Goal: Task Accomplishment & Management: Manage account settings

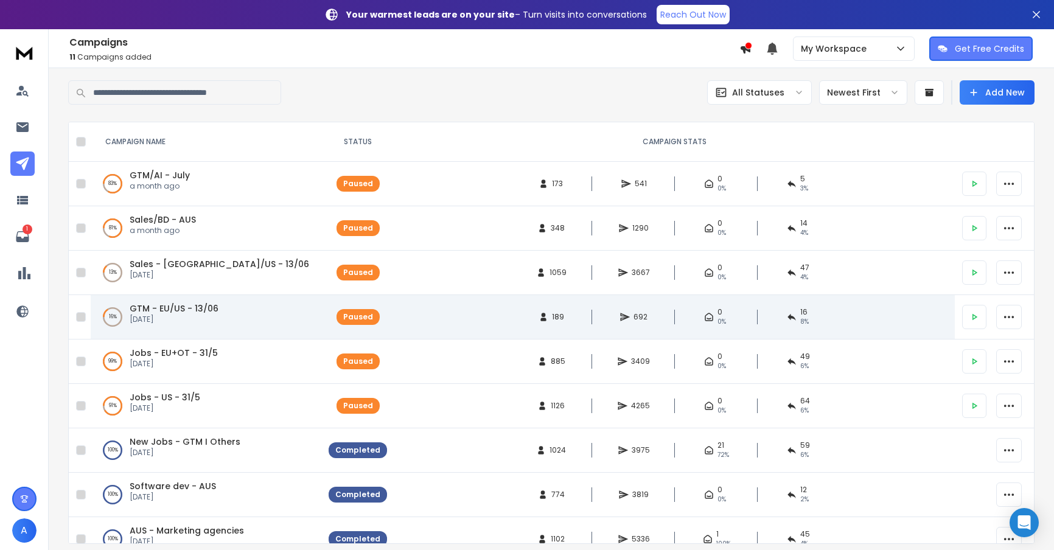
click at [1015, 319] on button "button" at bounding box center [1009, 317] width 26 height 24
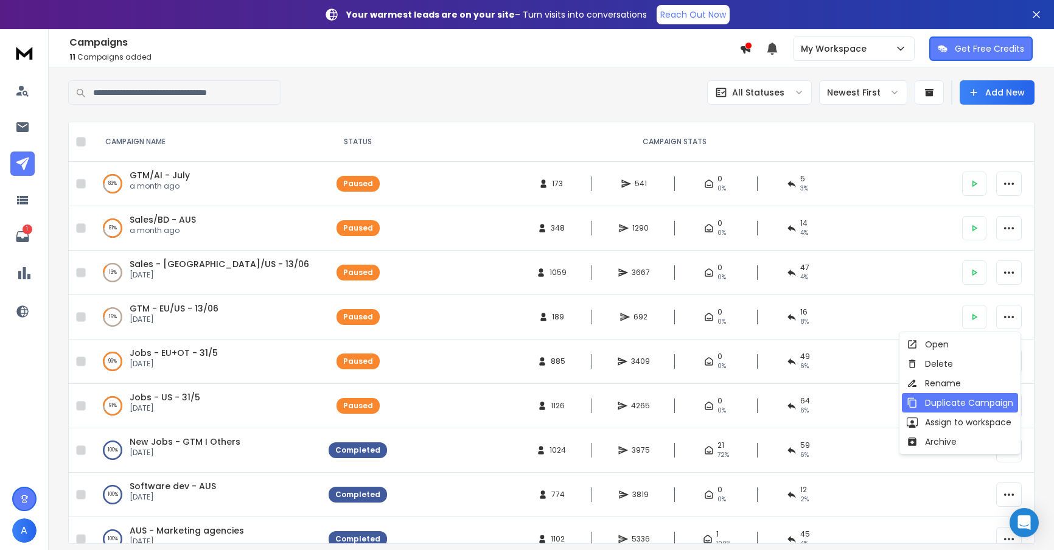
click at [925, 405] on div "Duplicate Campaign" at bounding box center [959, 403] width 106 height 12
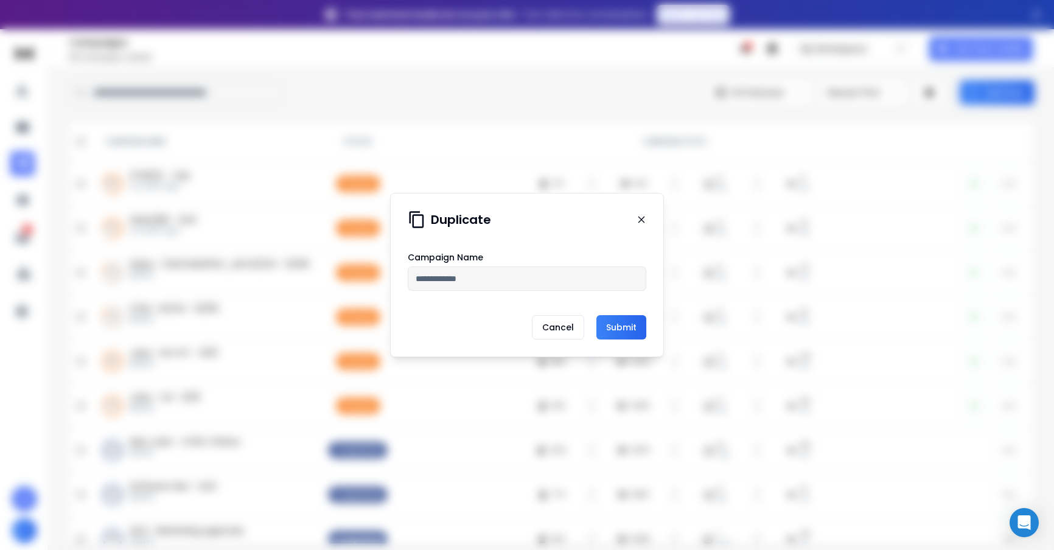
click at [571, 282] on input "text" at bounding box center [527, 278] width 238 height 24
type input "**********"
click at [634, 335] on button "Submit" at bounding box center [621, 327] width 50 height 24
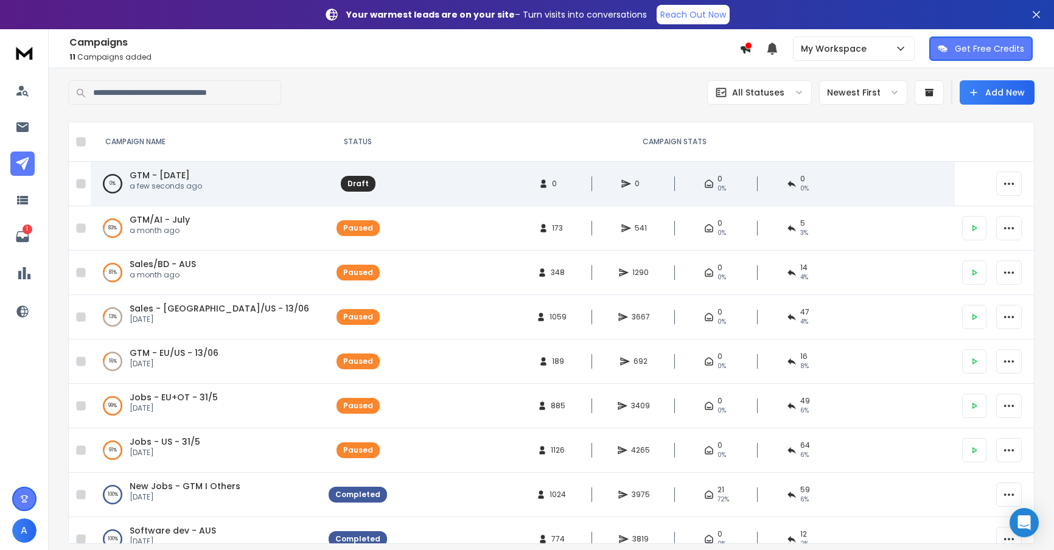
click at [394, 200] on td "0 0 0 0% 0 0%" at bounding box center [674, 184] width 560 height 44
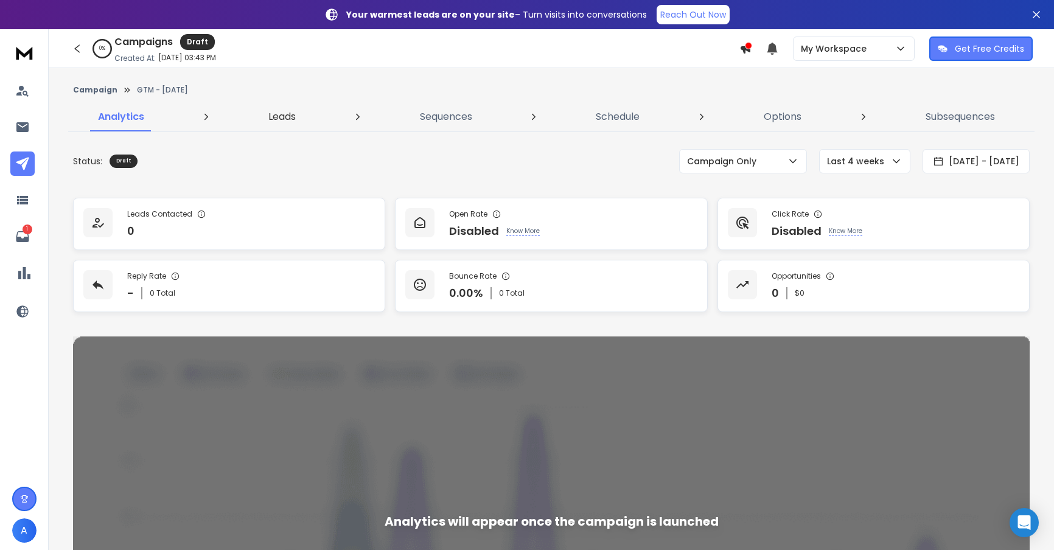
click at [286, 119] on p "Leads" at bounding box center [281, 116] width 27 height 15
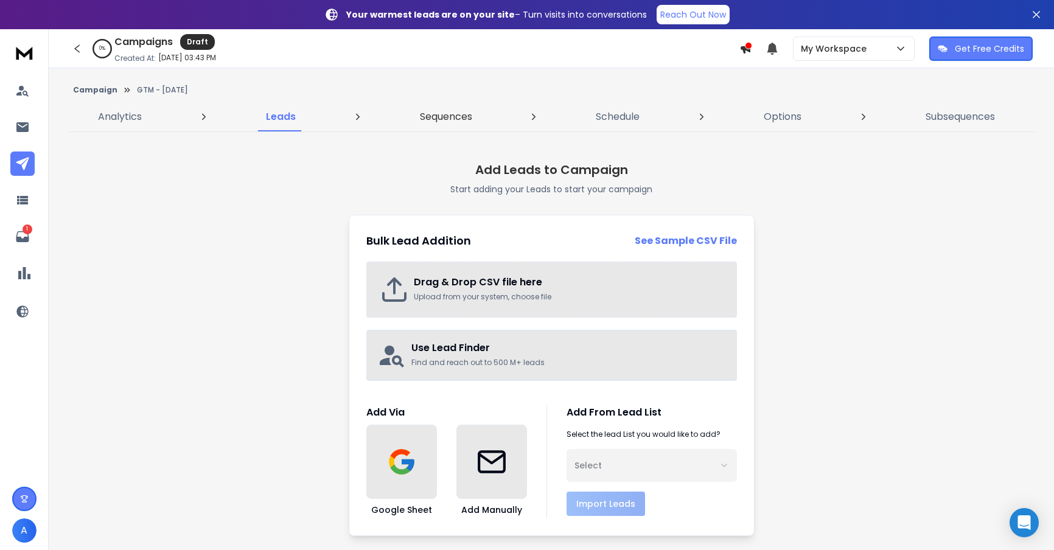
click at [459, 117] on p "Sequences" at bounding box center [446, 116] width 52 height 15
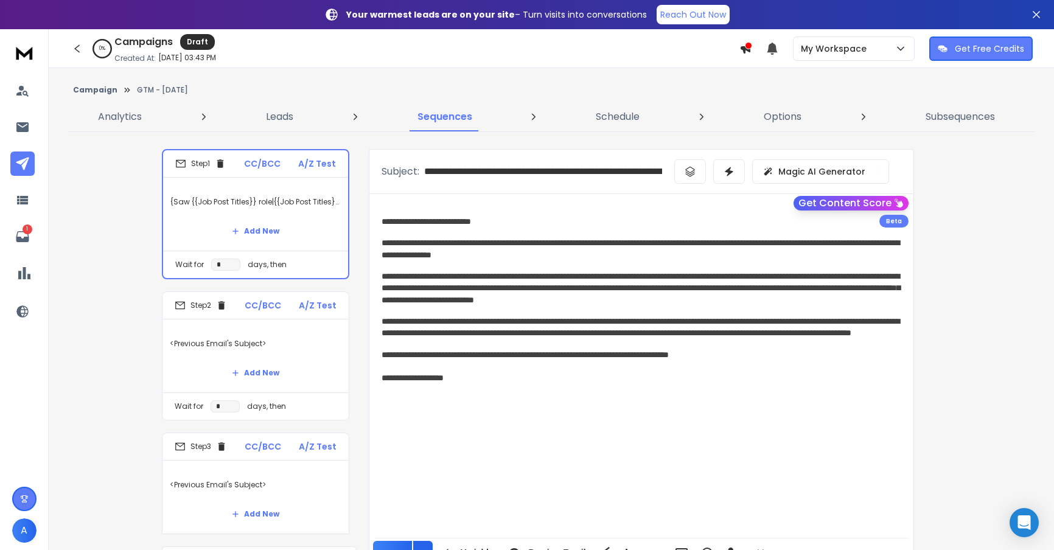
click at [204, 348] on p "<Previous Email's Subject>" at bounding box center [256, 344] width 172 height 34
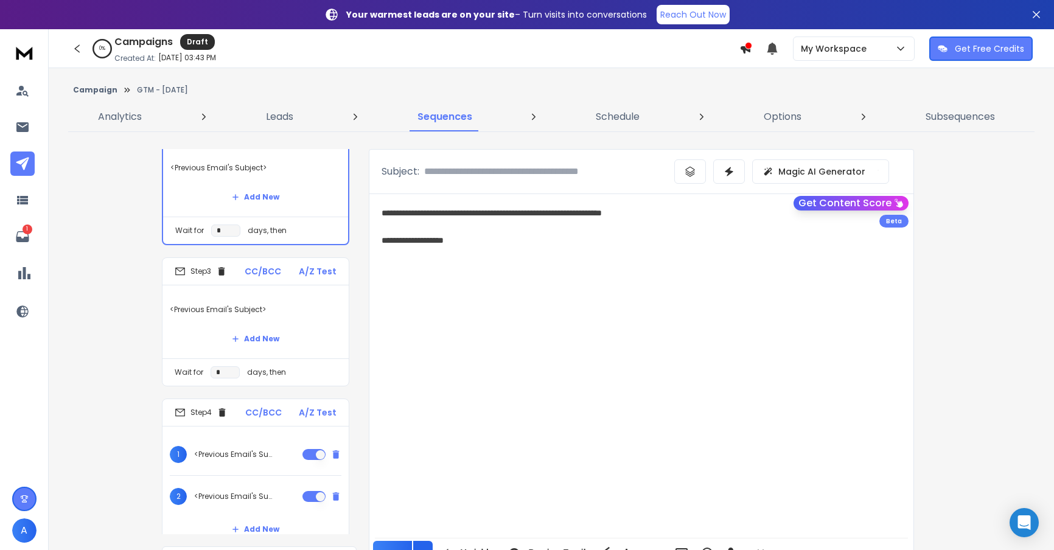
scroll to position [201, 0]
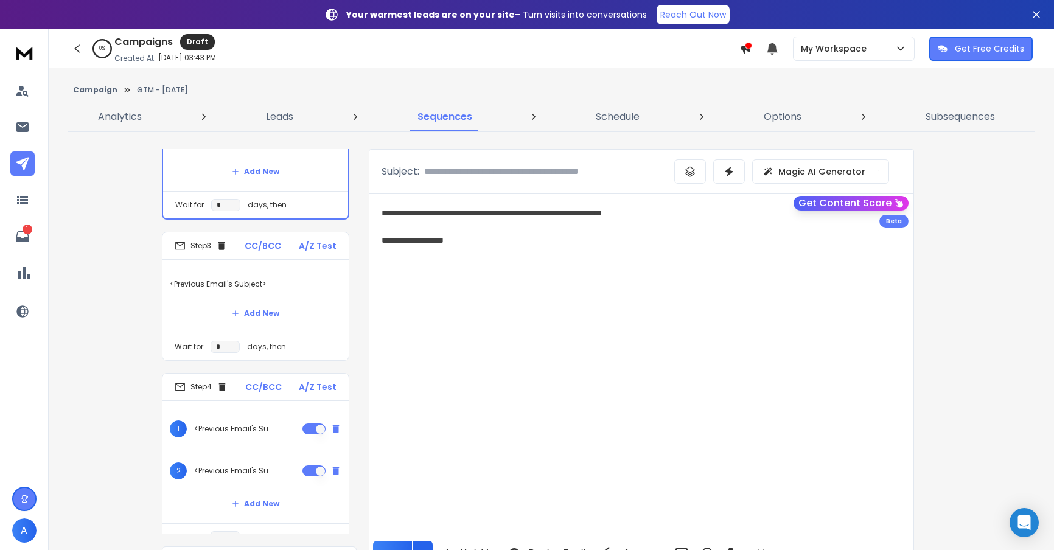
click at [221, 287] on p "<Previous Email's Subject>" at bounding box center [256, 284] width 172 height 34
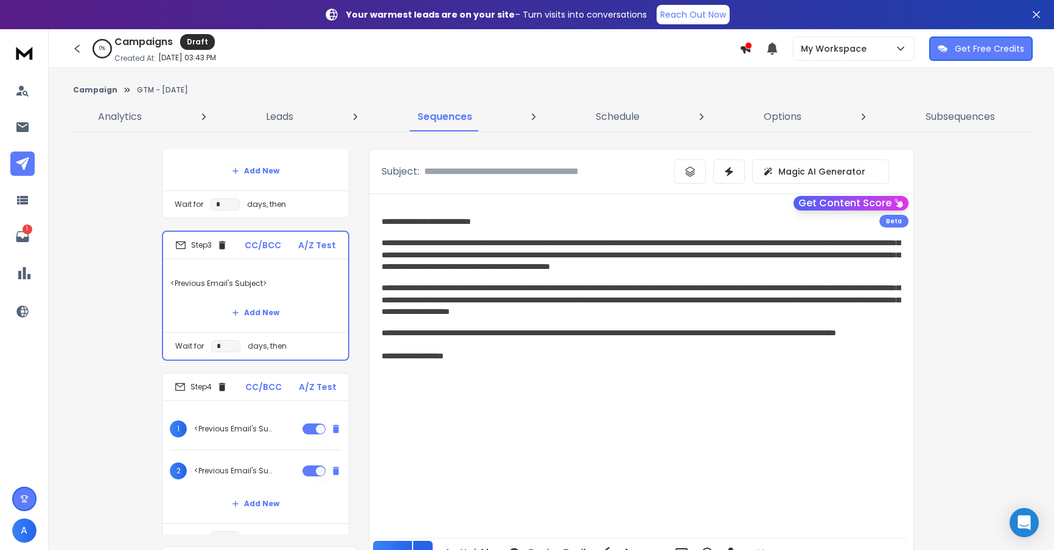
click at [381, 223] on span "**********" at bounding box center [425, 221] width 89 height 9
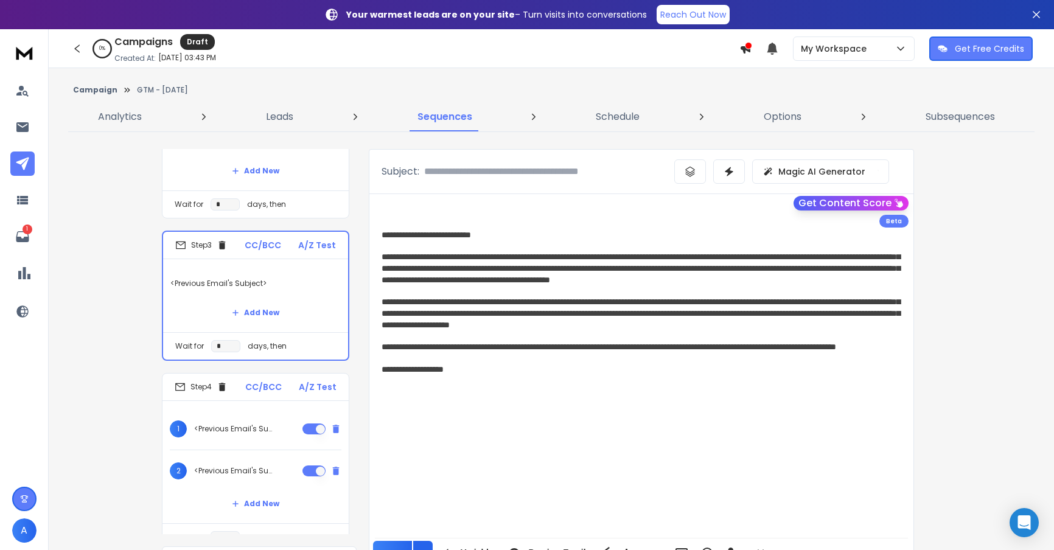
click at [389, 207] on div at bounding box center [640, 212] width 519 height 13
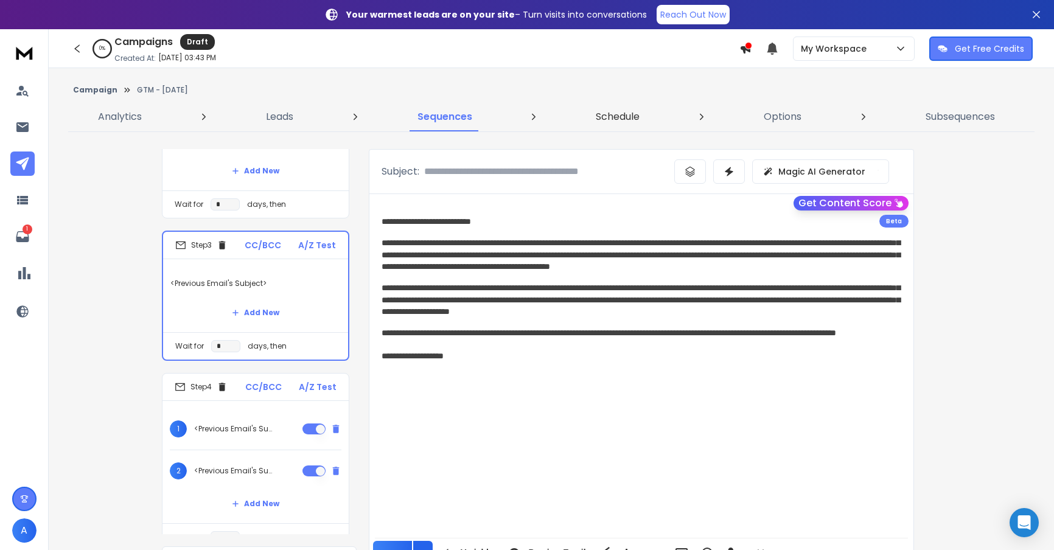
click at [616, 110] on p "Schedule" at bounding box center [618, 116] width 44 height 15
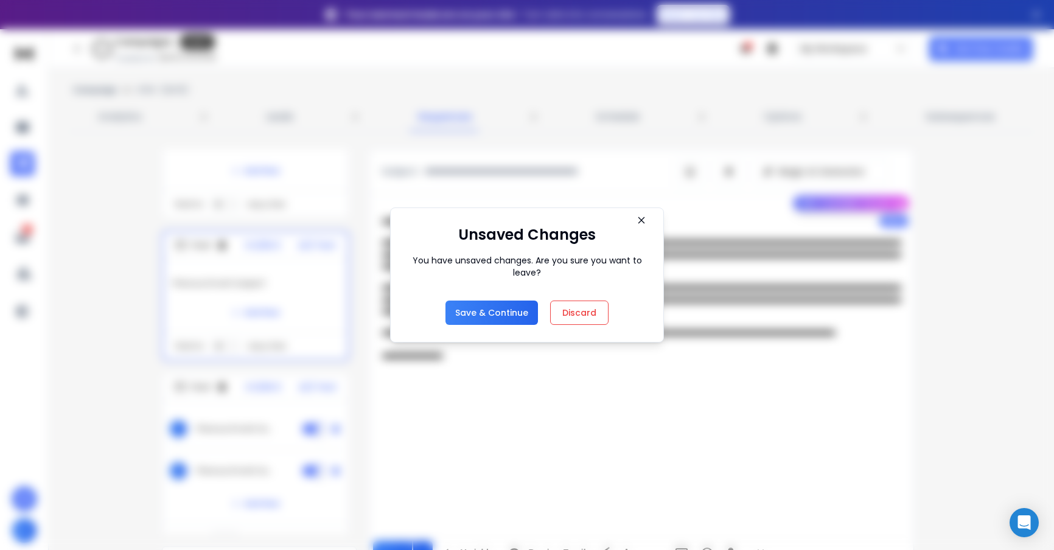
click at [571, 314] on button "Discard" at bounding box center [579, 313] width 58 height 24
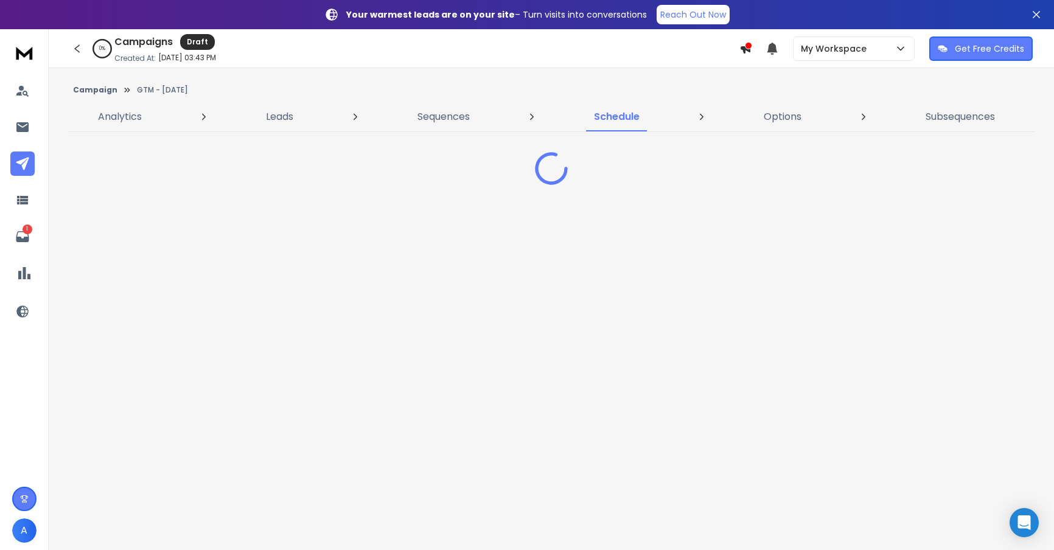
click at [602, 116] on p "Schedule" at bounding box center [617, 116] width 46 height 15
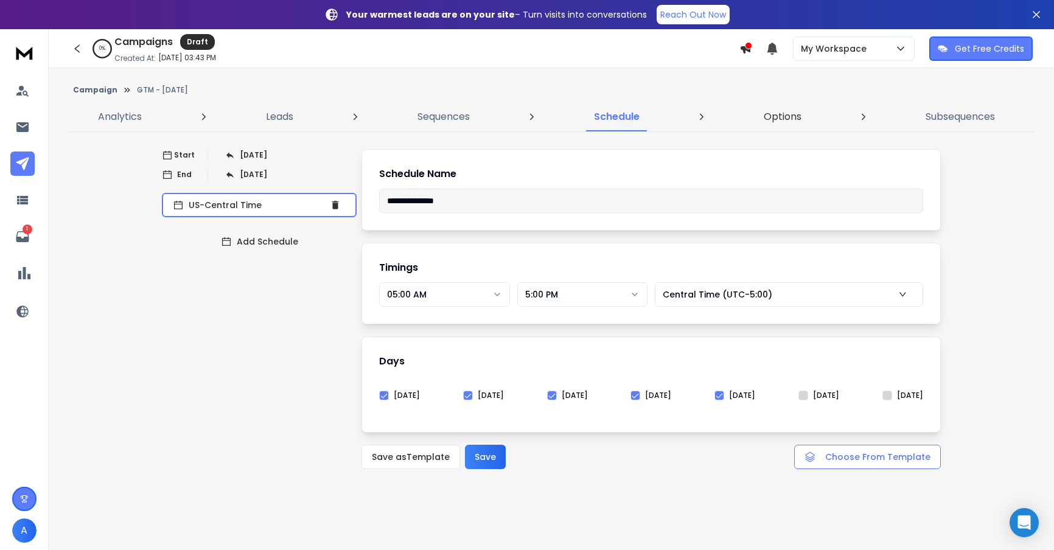
click at [775, 119] on p "Options" at bounding box center [782, 116] width 38 height 15
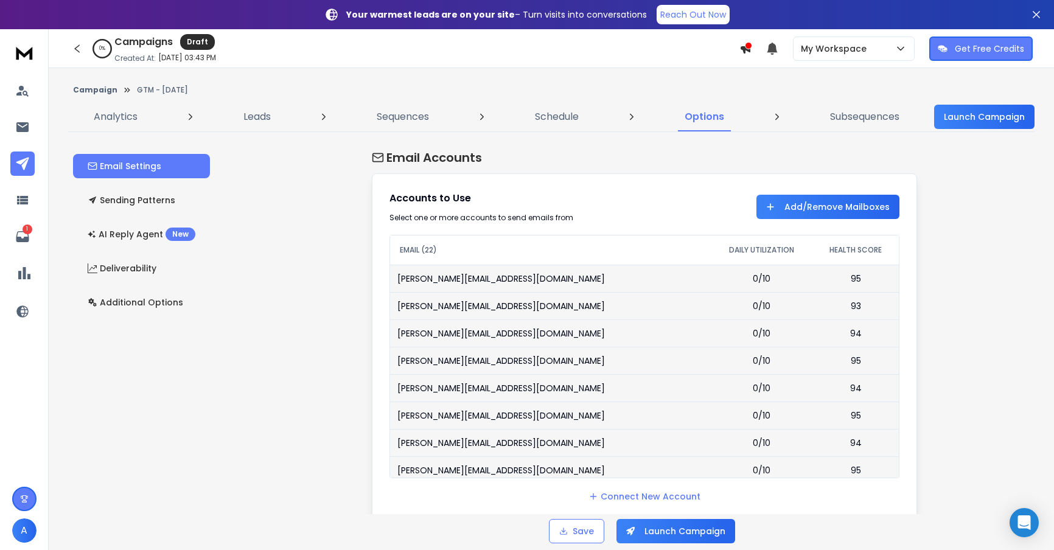
click at [802, 210] on button "Add/Remove Mailboxes" at bounding box center [827, 207] width 143 height 24
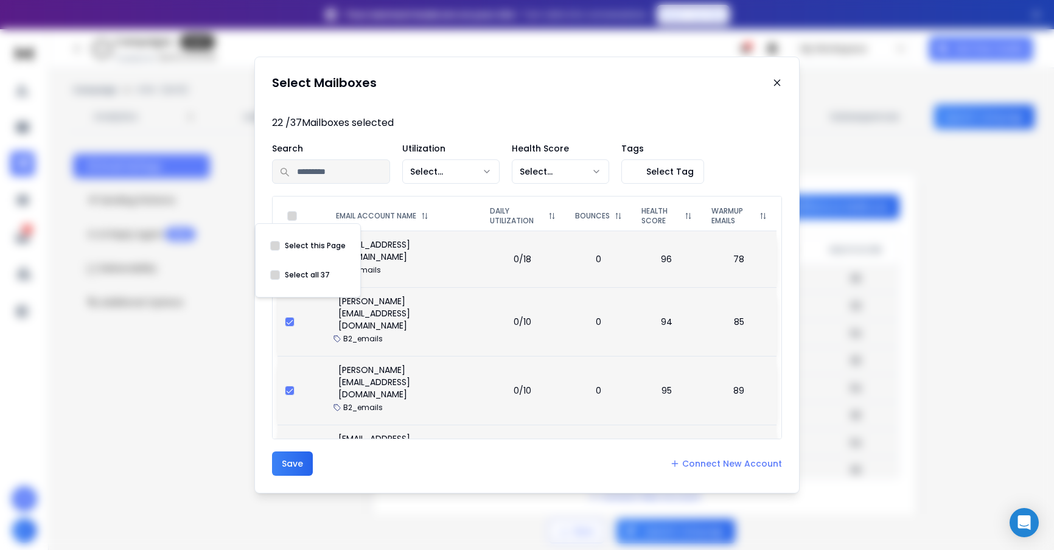
click at [293, 214] on button "Select this Page" at bounding box center [292, 216] width 10 height 10
click at [653, 176] on button "Select Tag" at bounding box center [662, 171] width 83 height 24
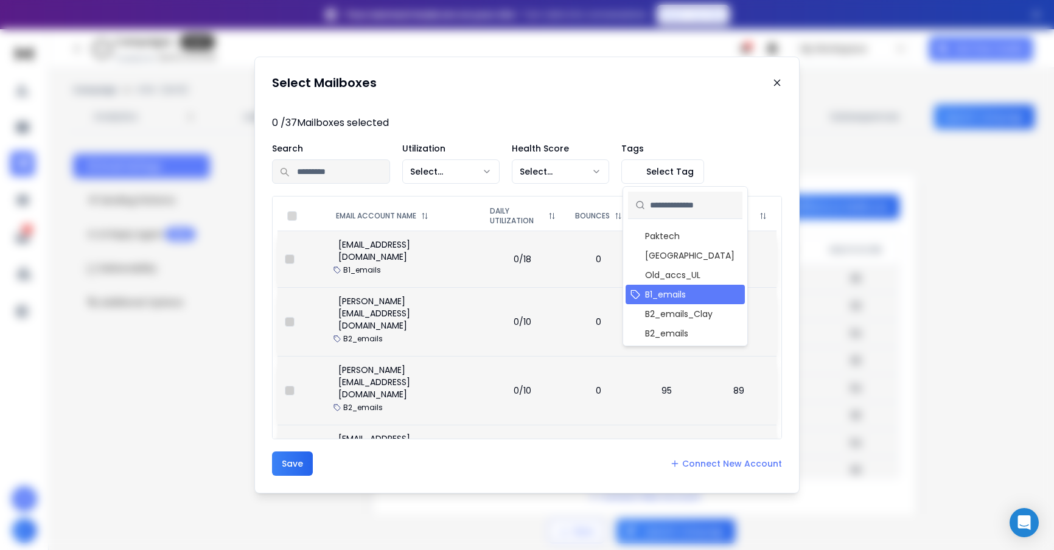
click at [673, 298] on span "B1_emails" at bounding box center [665, 294] width 41 height 12
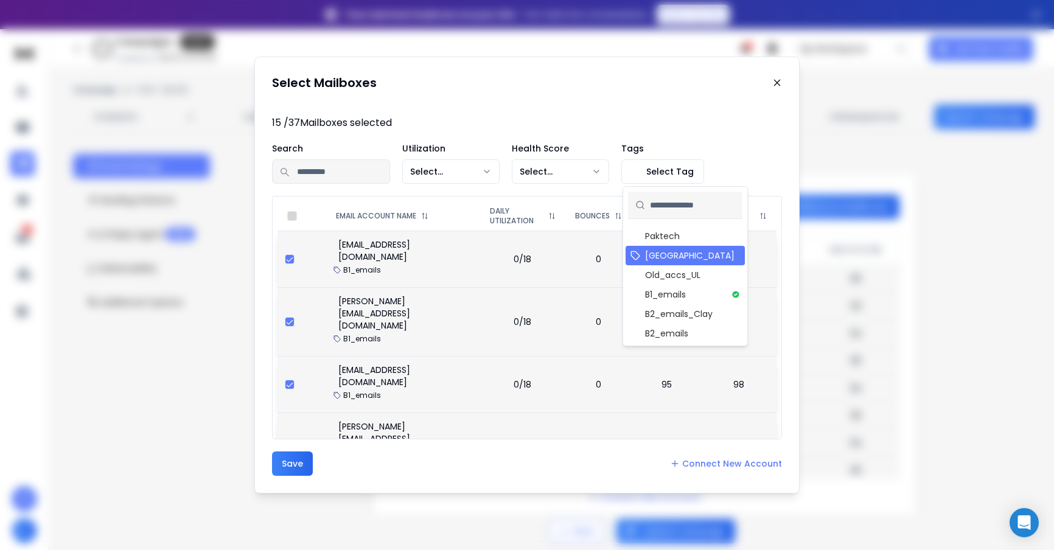
click at [675, 107] on div "Select Mailboxes" at bounding box center [527, 94] width 510 height 41
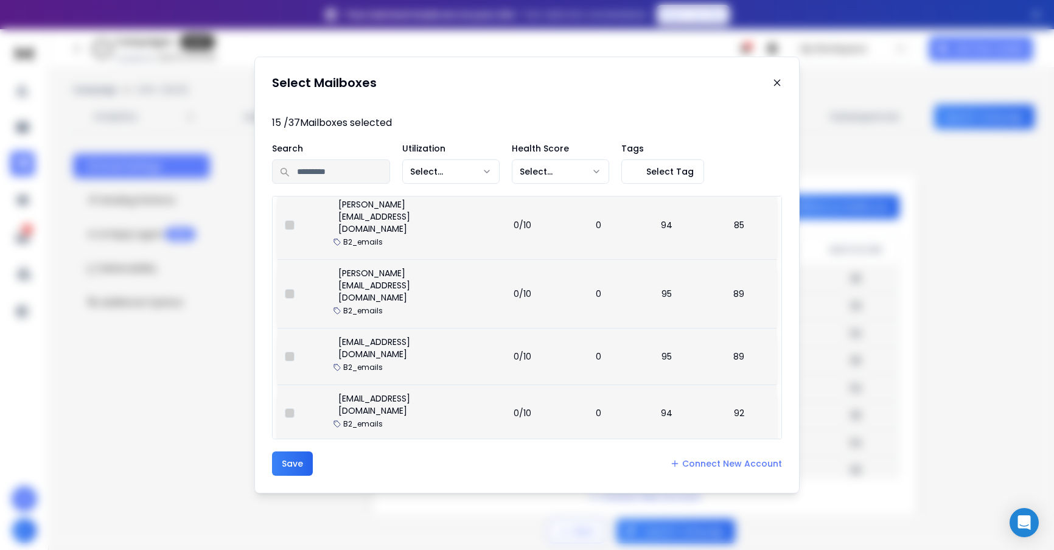
scroll to position [1272, 0]
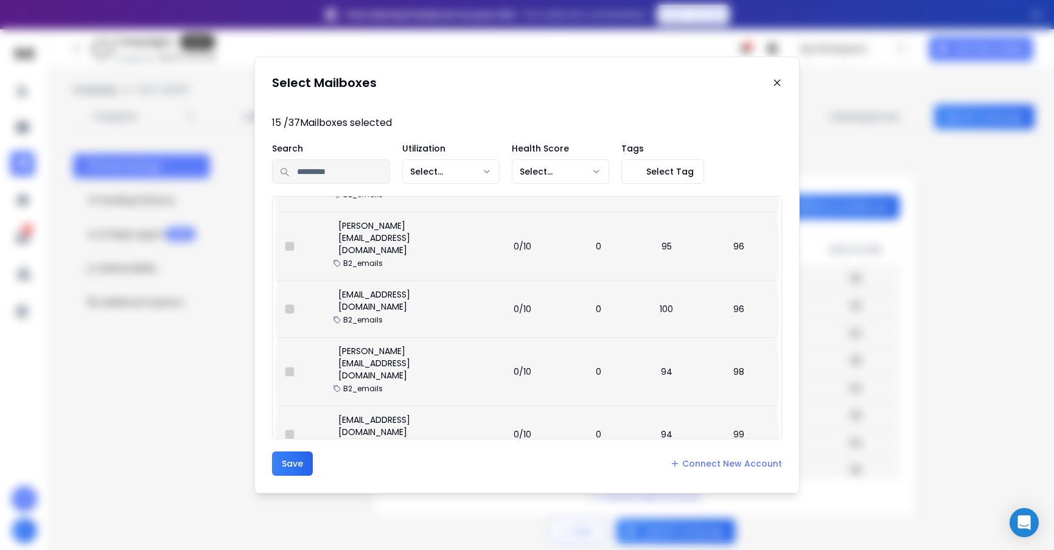
click at [282, 467] on button "Save" at bounding box center [292, 463] width 41 height 24
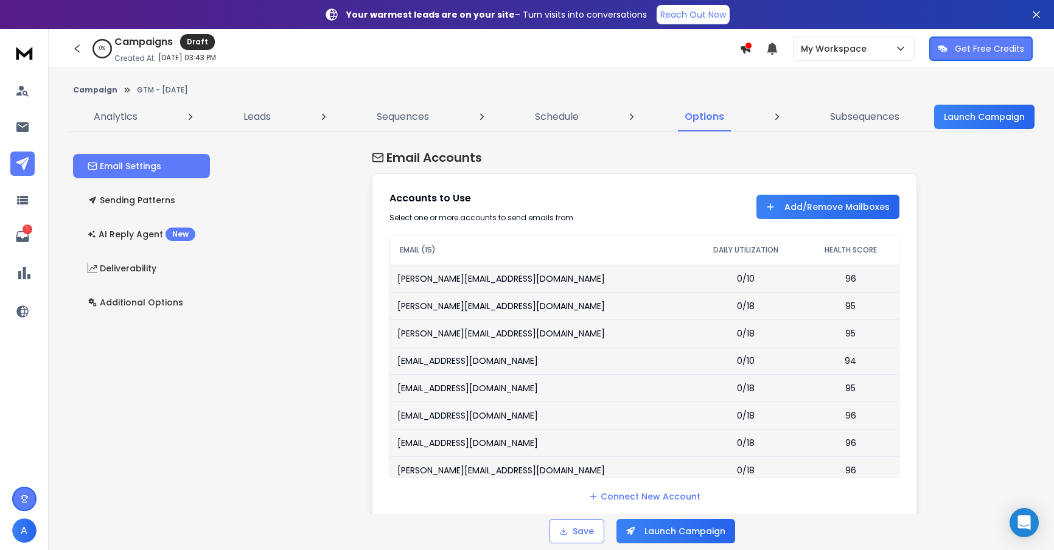
click at [817, 208] on button "Add/Remove Mailboxes" at bounding box center [827, 207] width 143 height 24
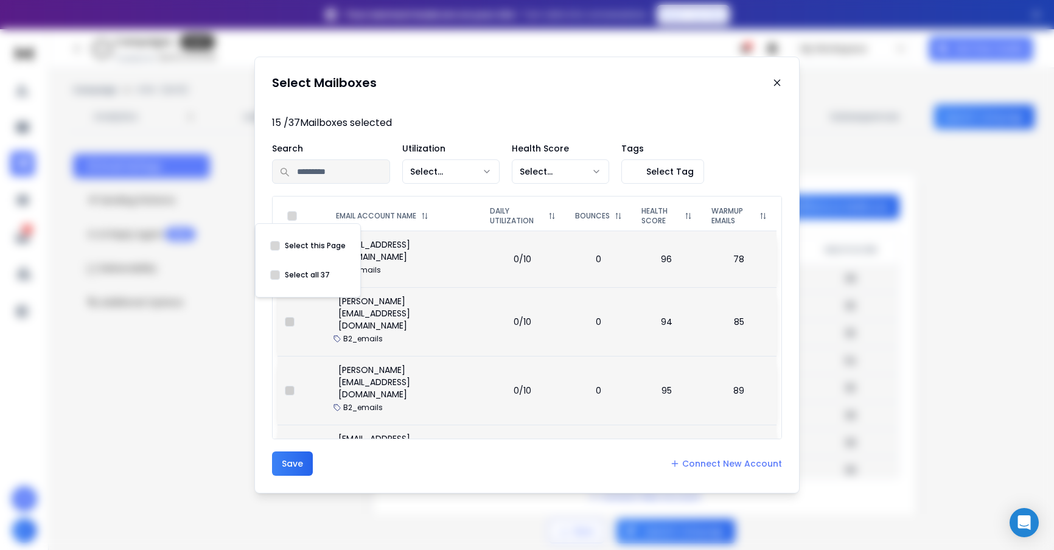
click at [287, 217] on button "Select this Page" at bounding box center [292, 216] width 10 height 10
click at [636, 176] on button "Select Tag" at bounding box center [662, 171] width 83 height 24
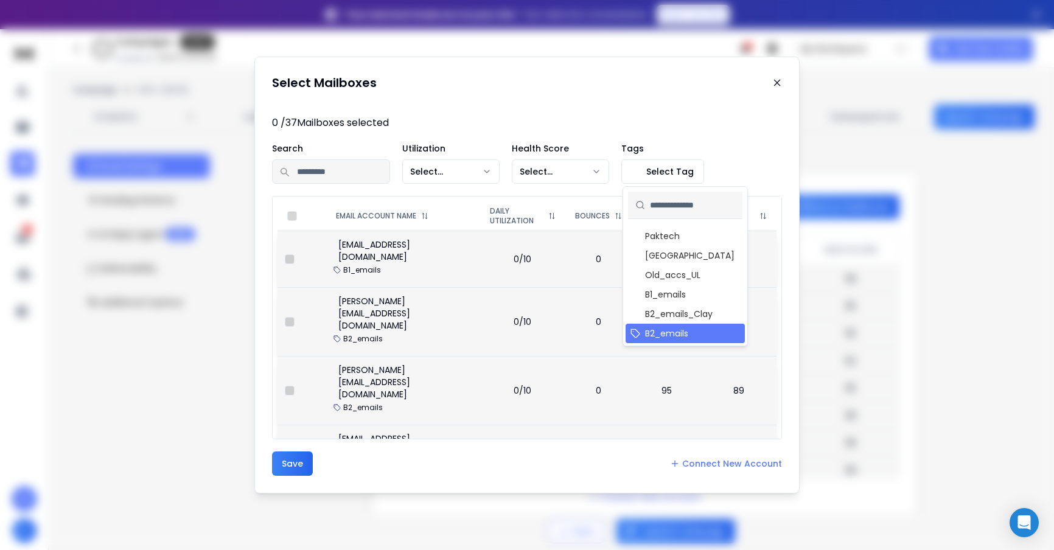
click at [683, 328] on span "B2_emails" at bounding box center [666, 333] width 43 height 12
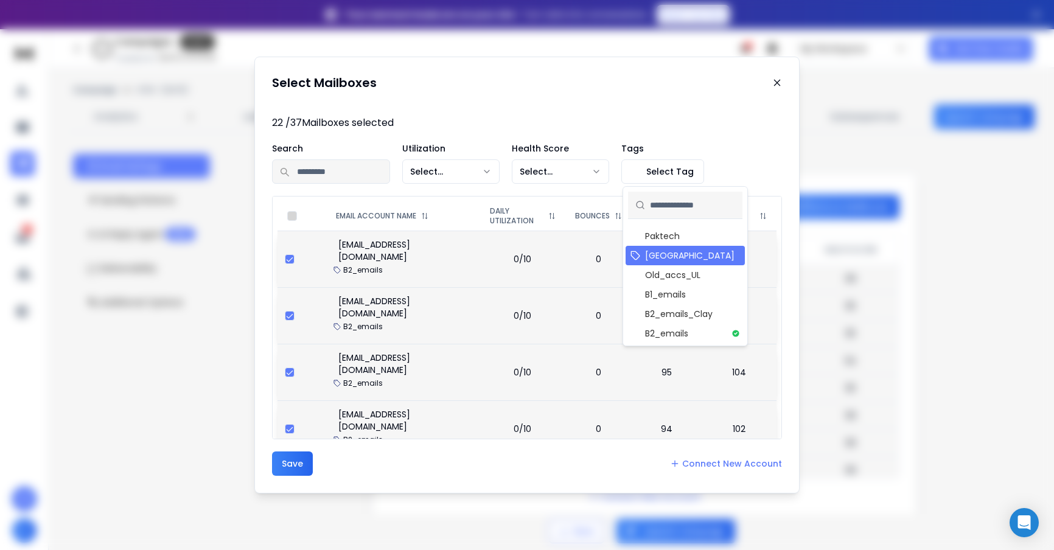
click at [607, 100] on div "Select Mailboxes" at bounding box center [527, 94] width 510 height 41
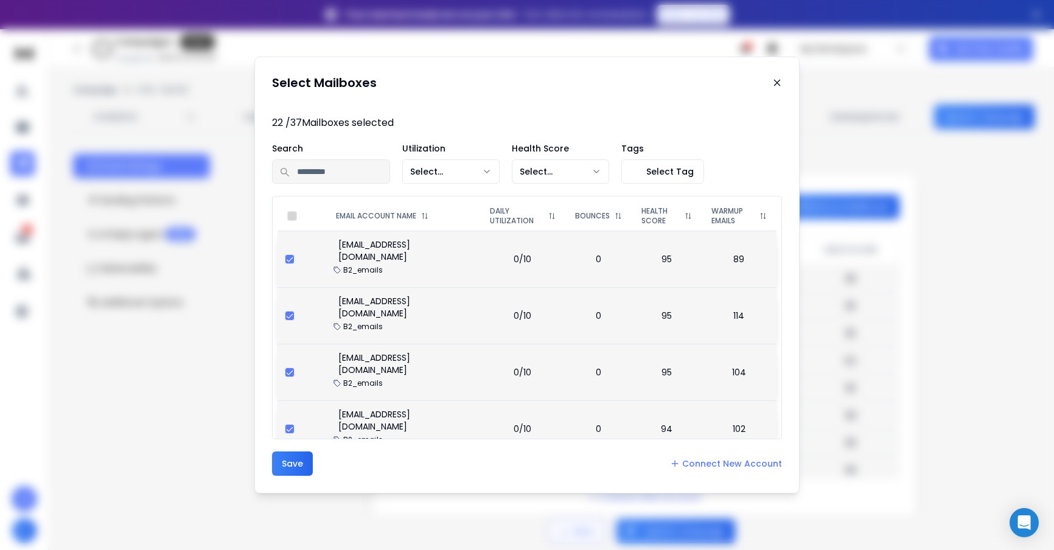
click at [308, 457] on button "Save" at bounding box center [292, 463] width 41 height 24
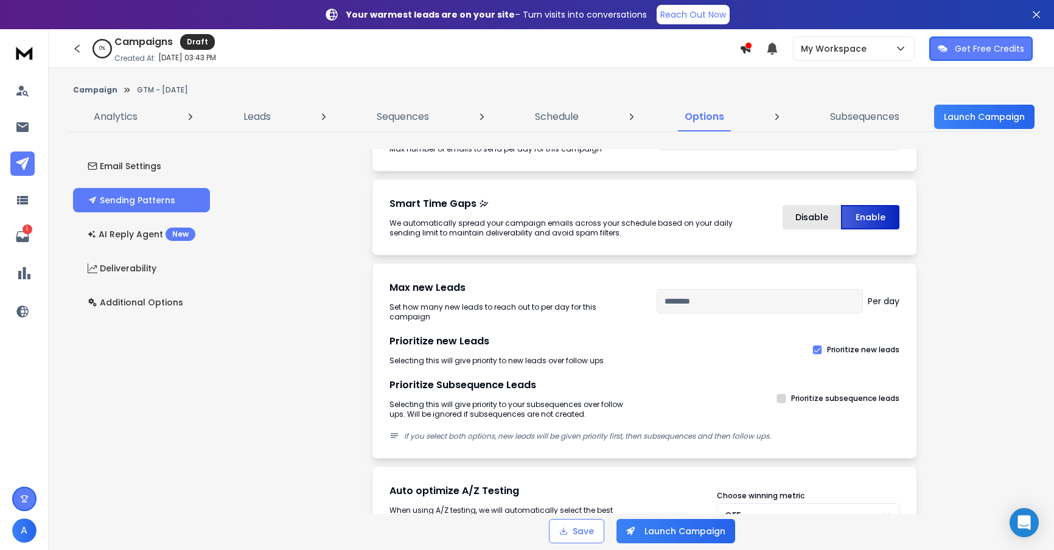
scroll to position [635, 0]
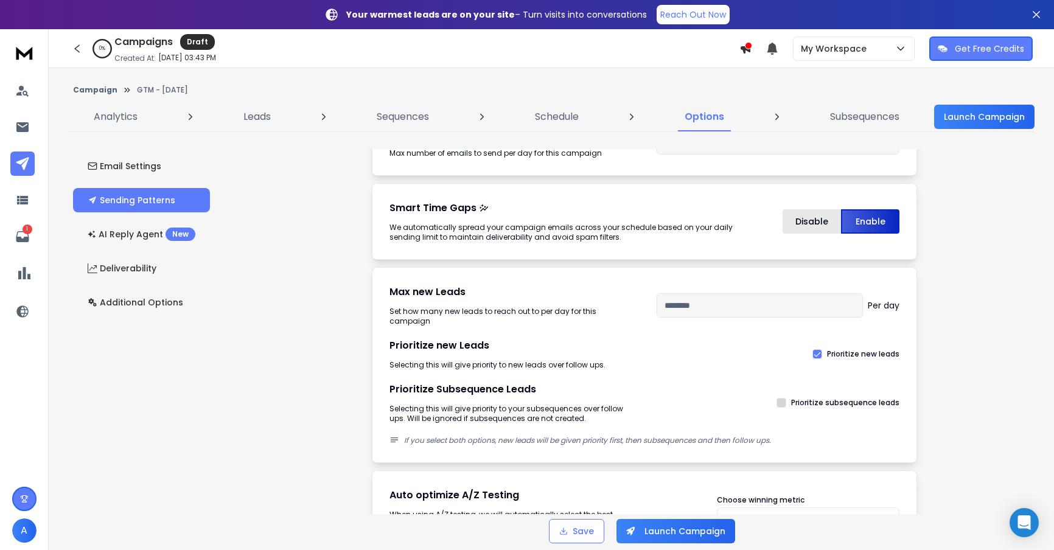
drag, startPoint x: 690, startPoint y: 310, endPoint x: 648, endPoint y: 308, distance: 42.0
click at [648, 308] on div "Max new Leads Set how many new leads to reach out to per day for this campaign …" at bounding box center [644, 305] width 510 height 41
click at [582, 524] on button "Save" at bounding box center [576, 531] width 55 height 24
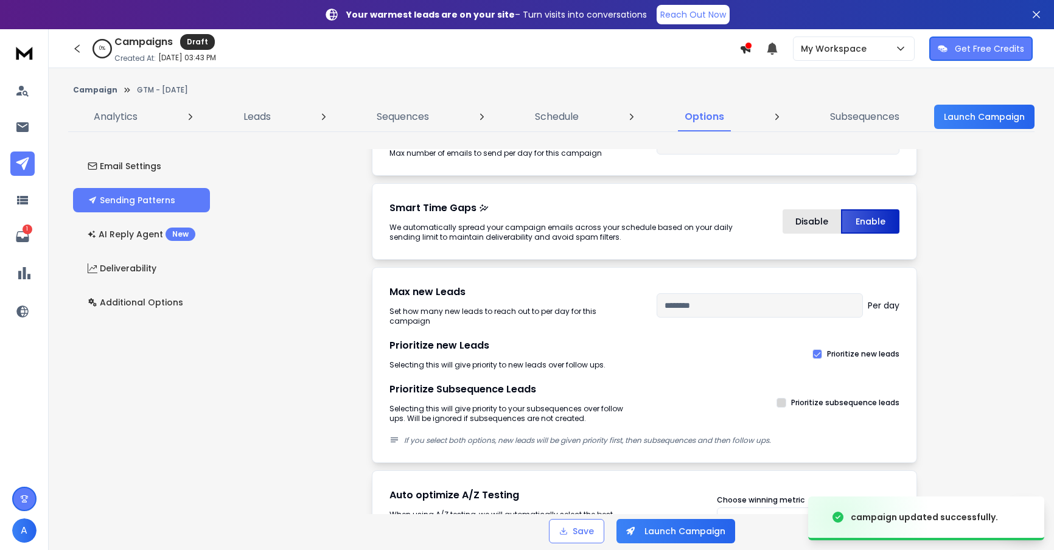
click at [672, 308] on input "***" at bounding box center [759, 305] width 206 height 24
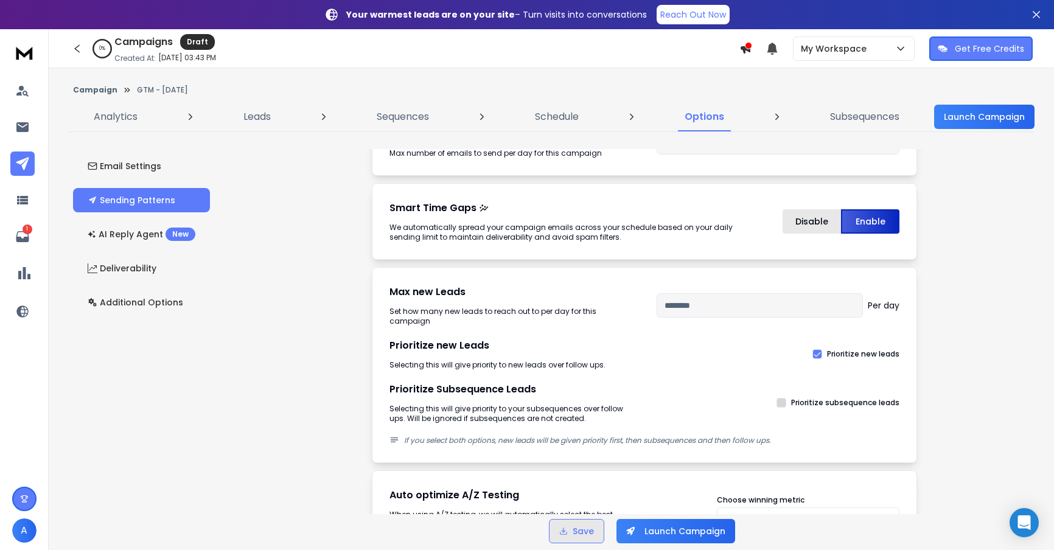
type input "***"
click at [578, 532] on button "Save" at bounding box center [576, 531] width 55 height 24
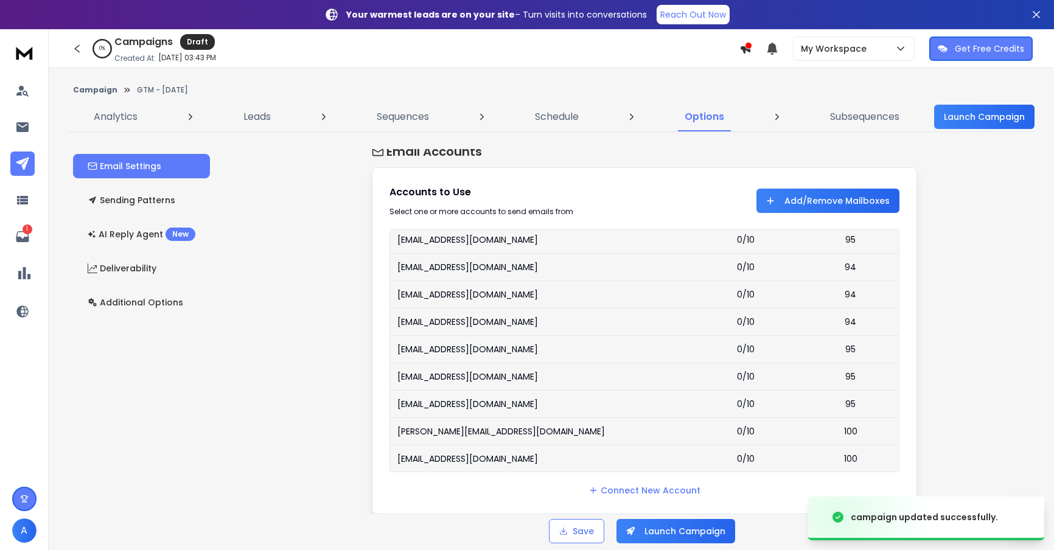
scroll to position [0, 0]
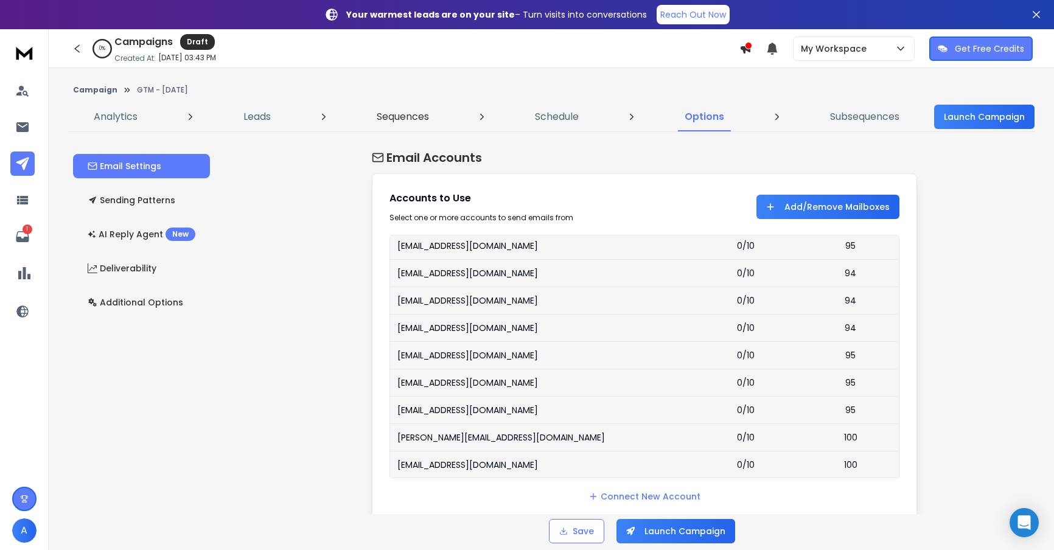
click at [409, 119] on p "Sequences" at bounding box center [403, 116] width 52 height 15
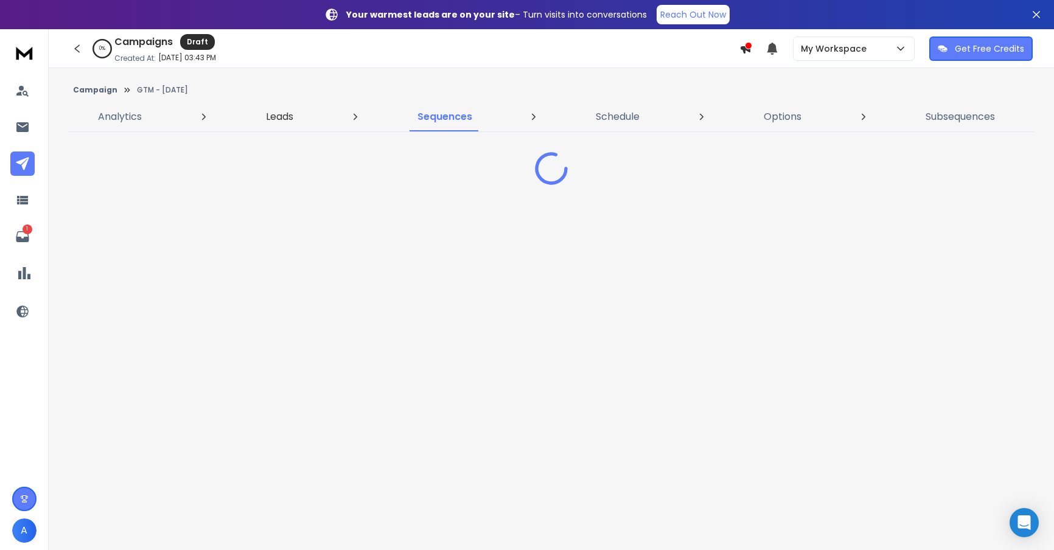
click at [274, 115] on p "Leads" at bounding box center [279, 116] width 27 height 15
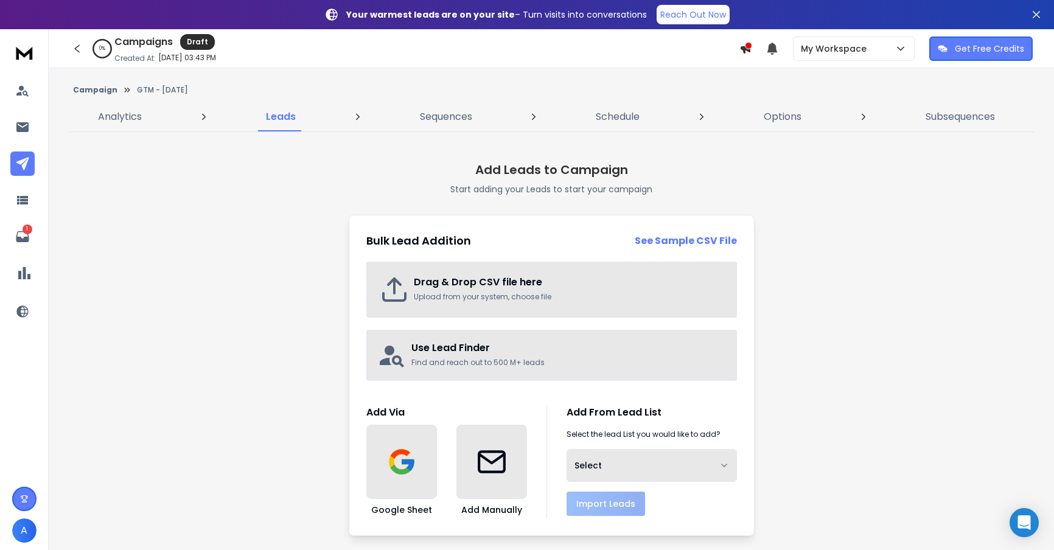
click at [460, 286] on h2 "Drag & Drop CSV file here" at bounding box center [569, 282] width 310 height 15
type input "**********"
click at [35, 506] on div "A" at bounding box center [24, 515] width 24 height 56
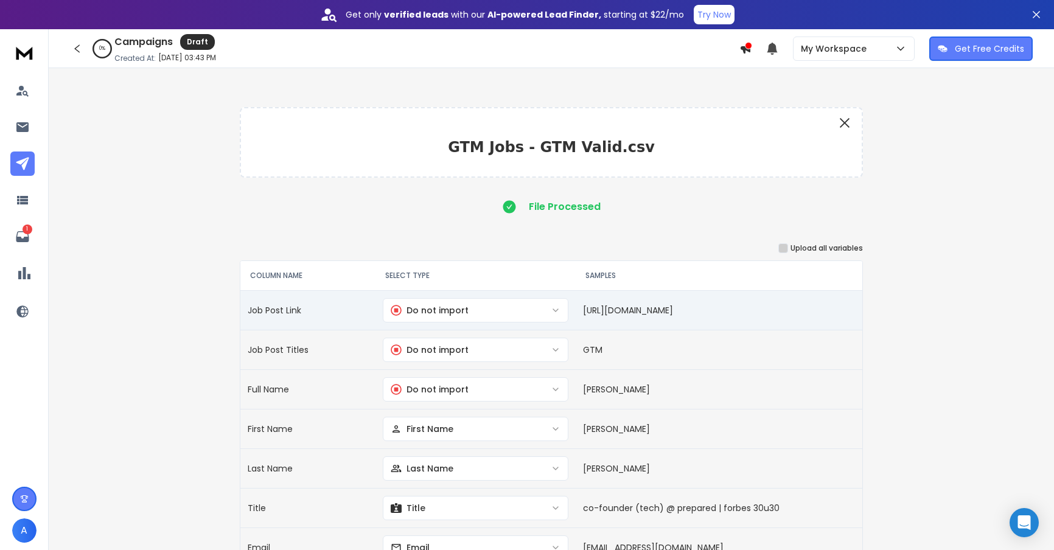
click at [468, 306] on button "Do not import" at bounding box center [476, 310] width 186 height 24
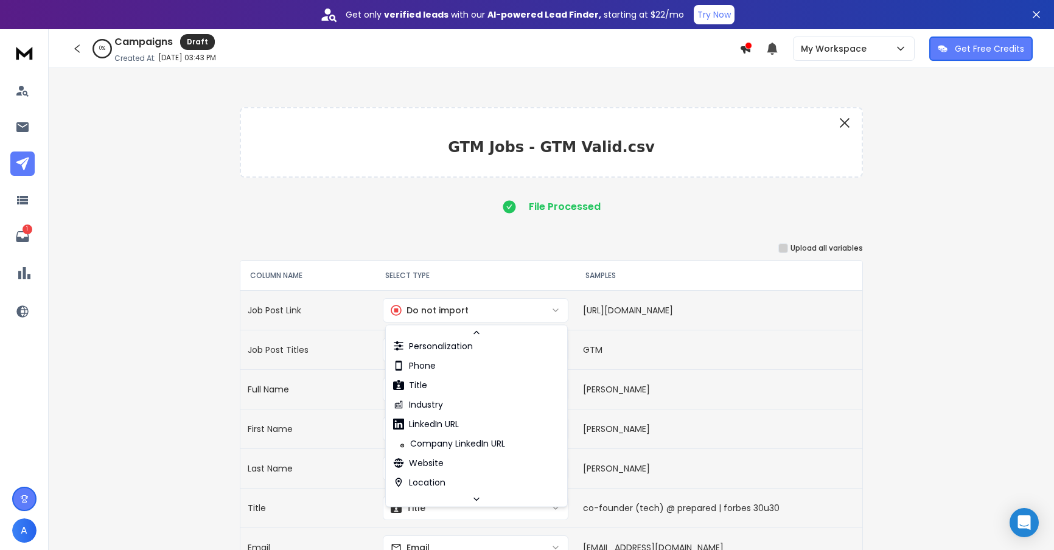
scroll to position [111, 0]
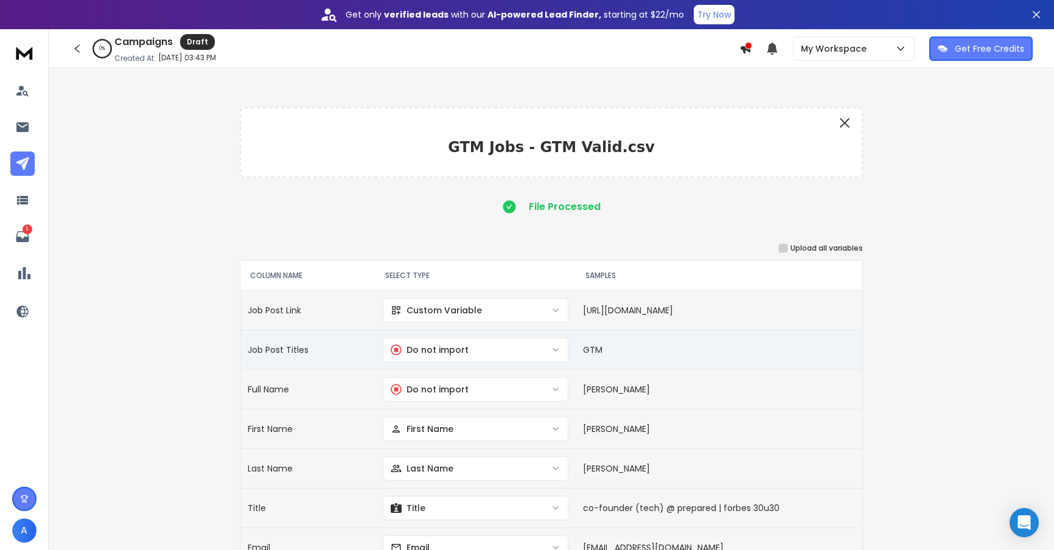
click at [423, 355] on div "Do not import" at bounding box center [430, 350] width 78 height 12
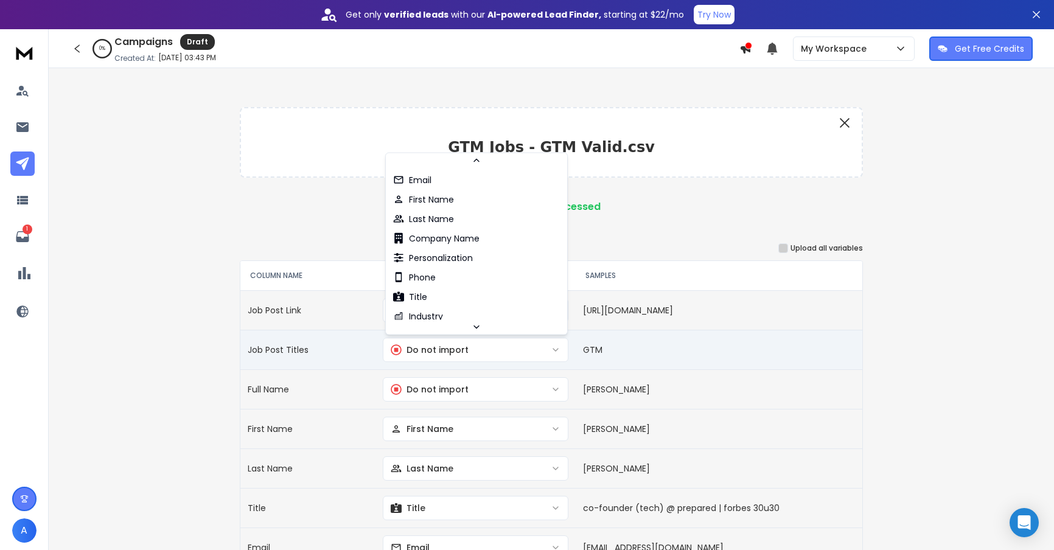
scroll to position [123, 0]
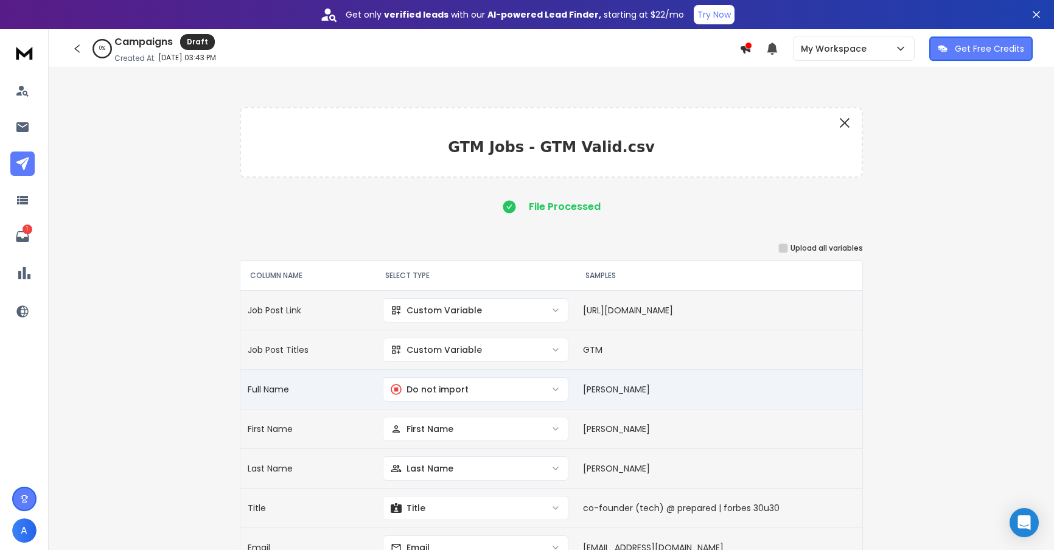
click at [426, 394] on div "Do not import" at bounding box center [430, 389] width 78 height 12
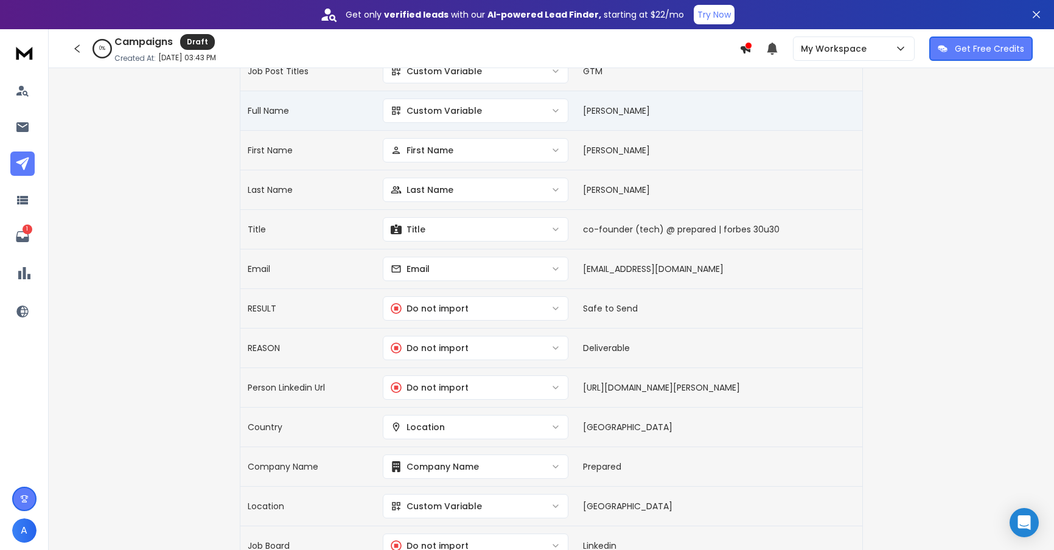
scroll to position [279, 0]
click at [425, 305] on div "Do not import" at bounding box center [430, 308] width 78 height 12
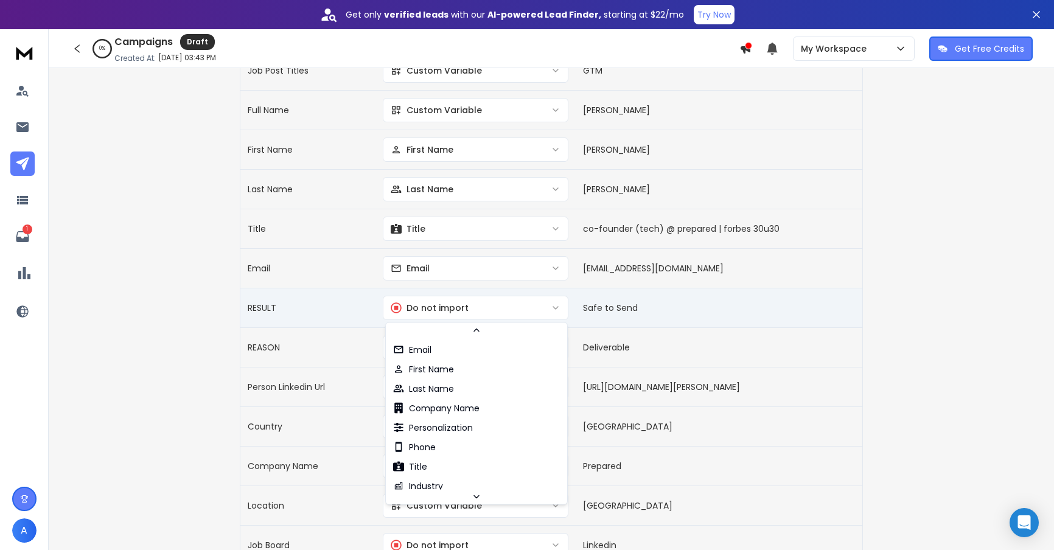
scroll to position [123, 0]
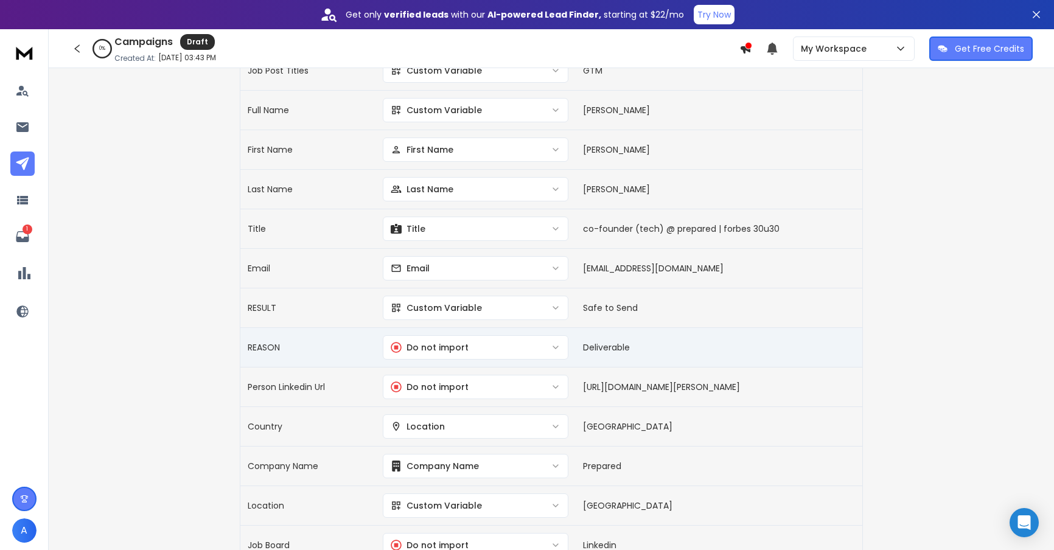
click at [427, 350] on div "Do not import" at bounding box center [430, 347] width 78 height 12
click at [429, 389] on div "Do not import" at bounding box center [430, 387] width 78 height 12
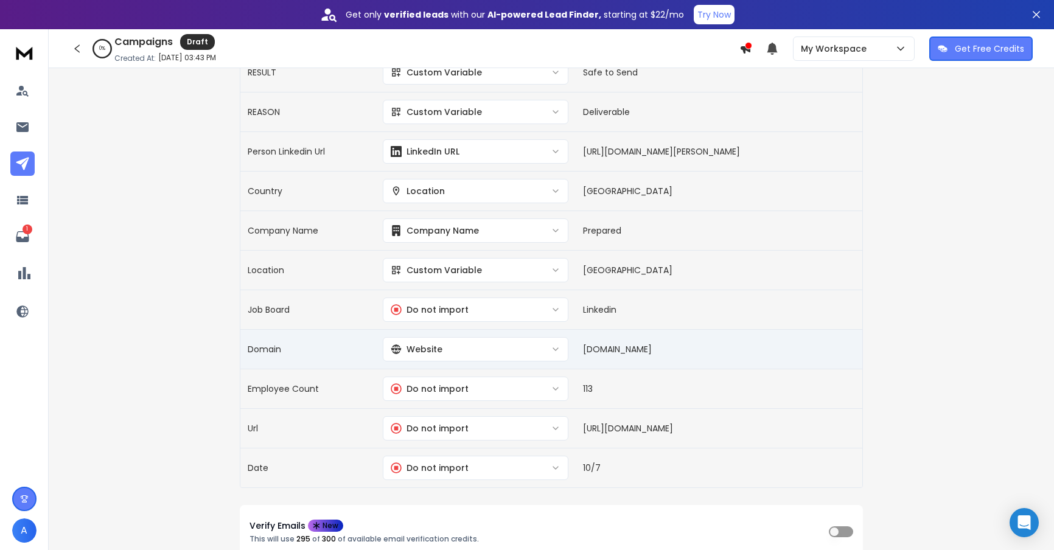
scroll to position [521, 0]
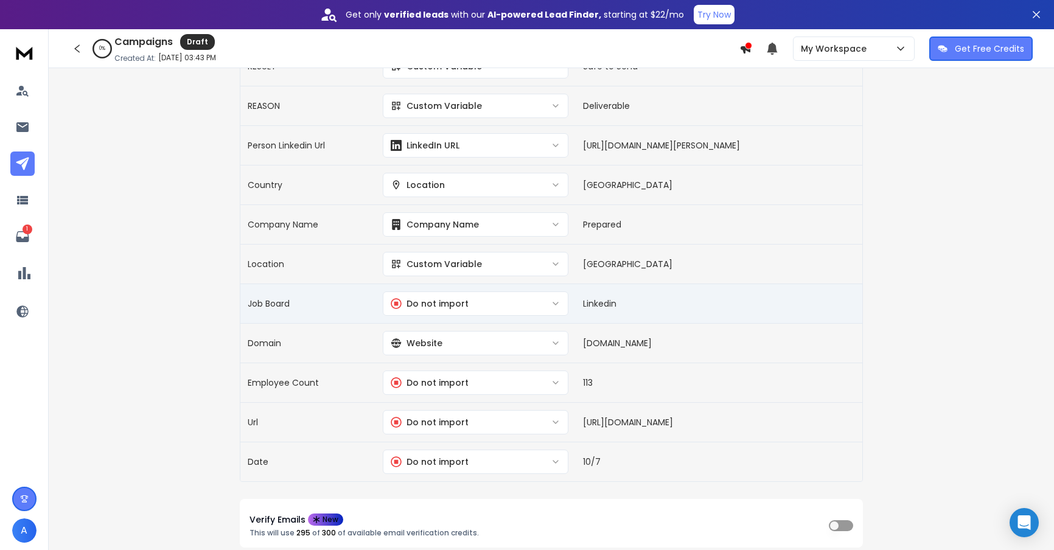
click at [439, 303] on div "Do not import" at bounding box center [430, 303] width 78 height 12
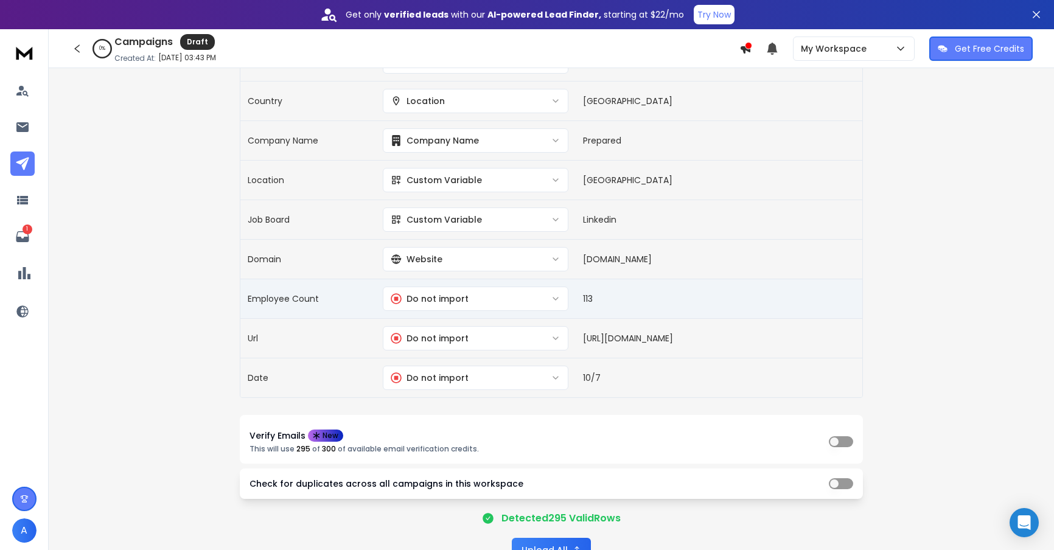
scroll to position [636, 0]
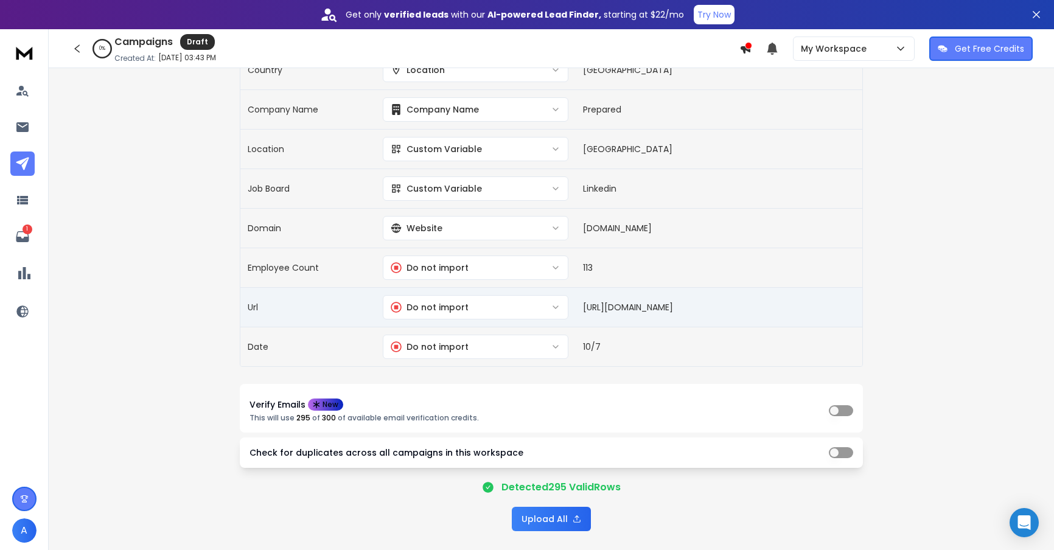
click at [416, 310] on div "Do not import" at bounding box center [430, 307] width 78 height 12
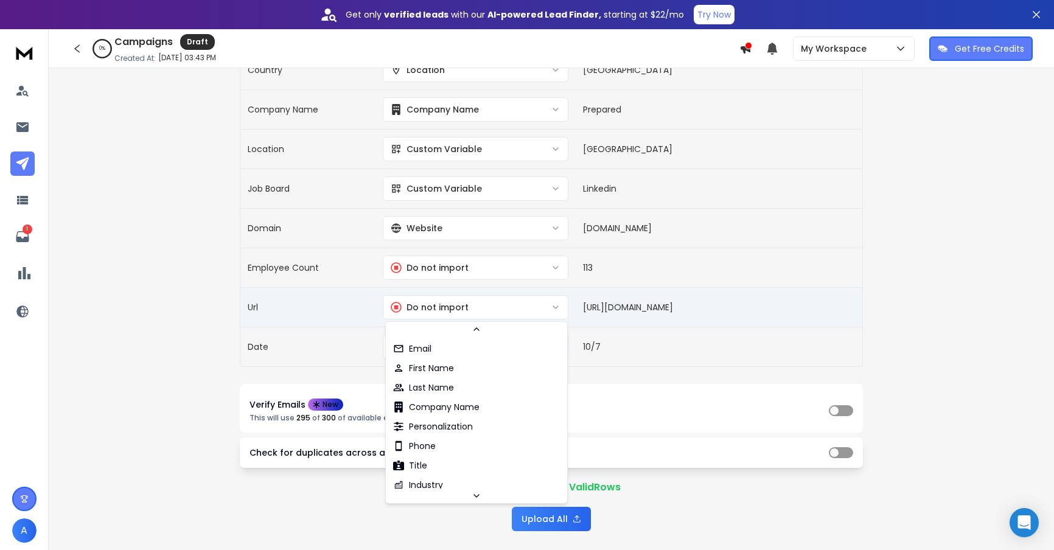
scroll to position [123, 0]
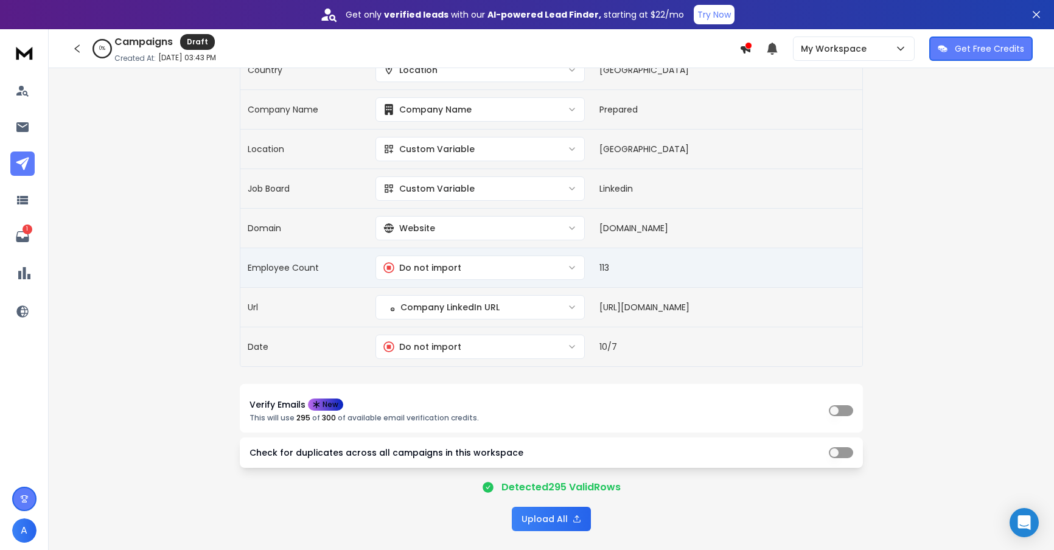
click at [414, 265] on div "Do not import" at bounding box center [422, 268] width 78 height 12
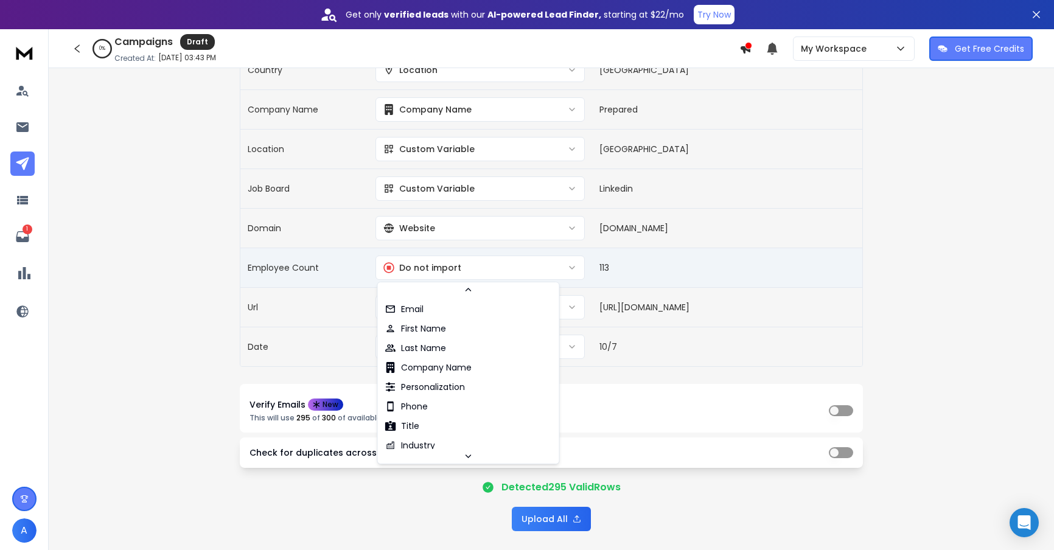
scroll to position [0, 2]
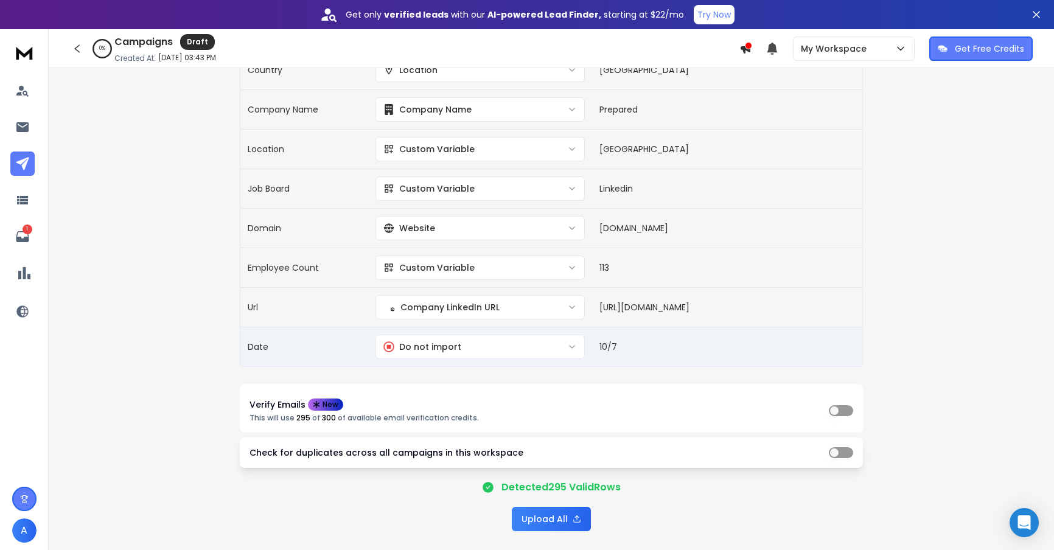
click at [419, 335] on button "Do not import" at bounding box center [479, 347] width 209 height 24
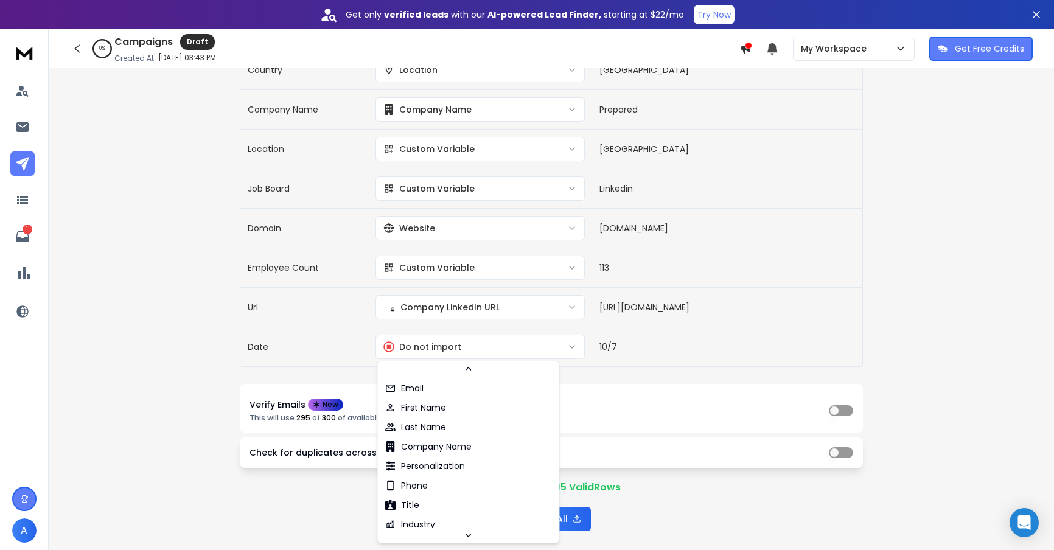
scroll to position [123, 0]
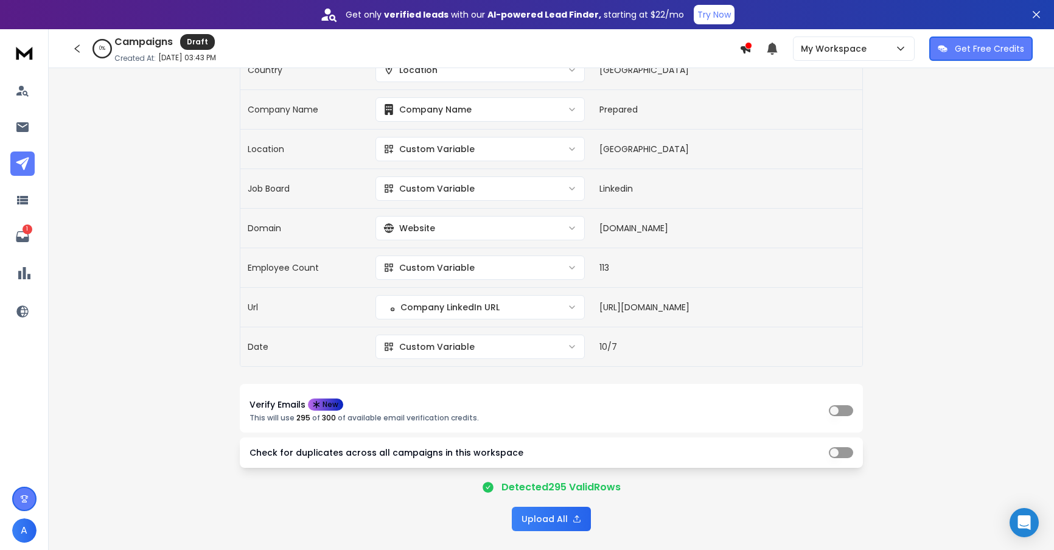
click at [838, 454] on button "Check for duplicates across all campaigns in this workspace" at bounding box center [841, 452] width 24 height 11
click at [555, 518] on button "Upload All" at bounding box center [551, 519] width 79 height 24
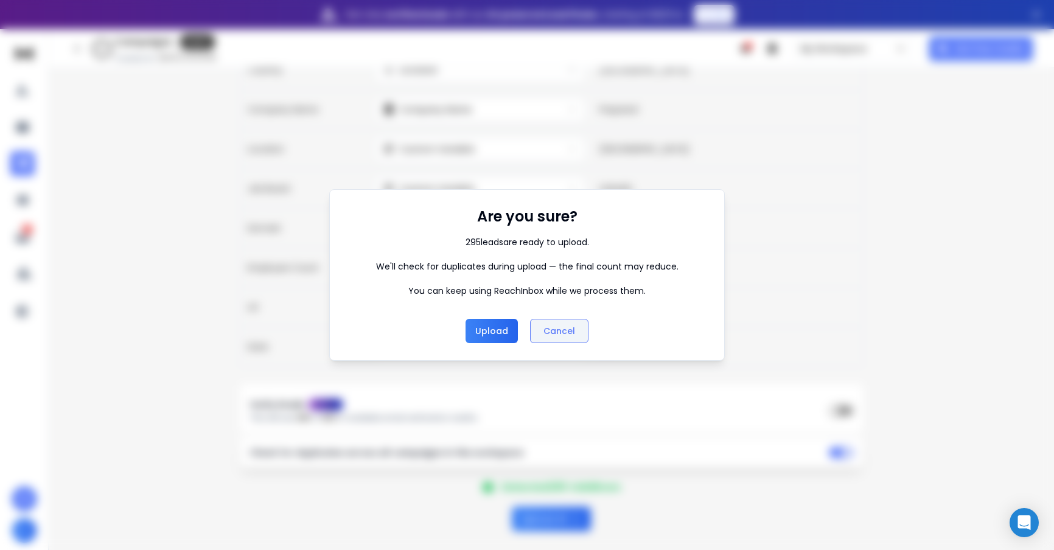
click at [487, 324] on button "Upload" at bounding box center [491, 331] width 52 height 24
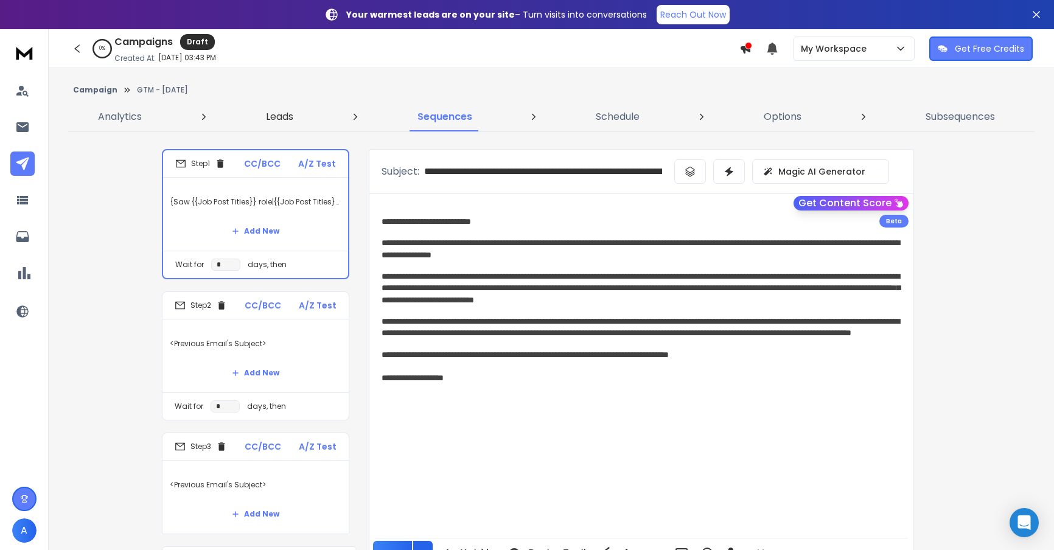
click at [279, 116] on p "Leads" at bounding box center [279, 116] width 27 height 15
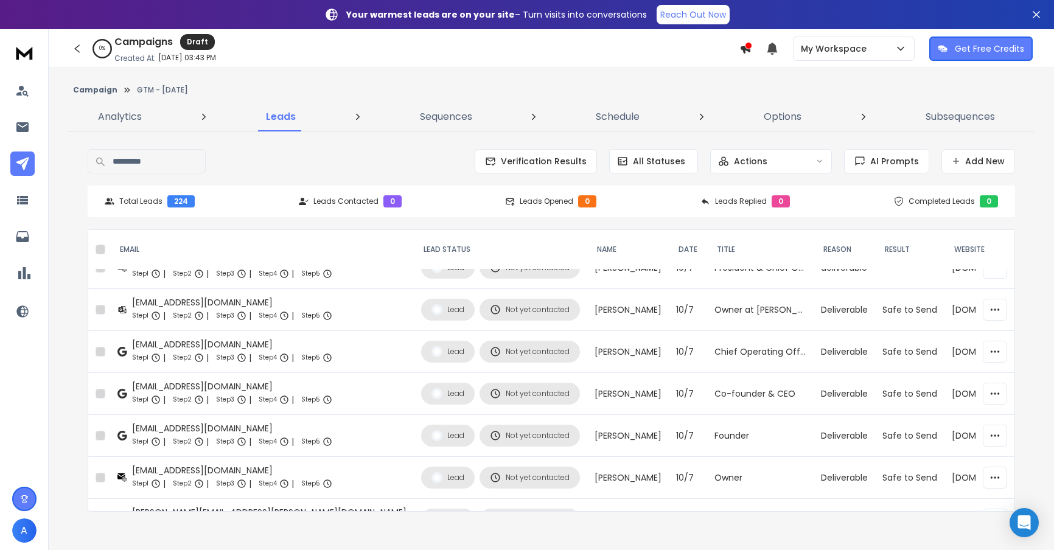
scroll to position [276, 0]
click at [267, 120] on p "Leads" at bounding box center [281, 116] width 30 height 15
click at [960, 169] on button "Add New" at bounding box center [978, 161] width 74 height 24
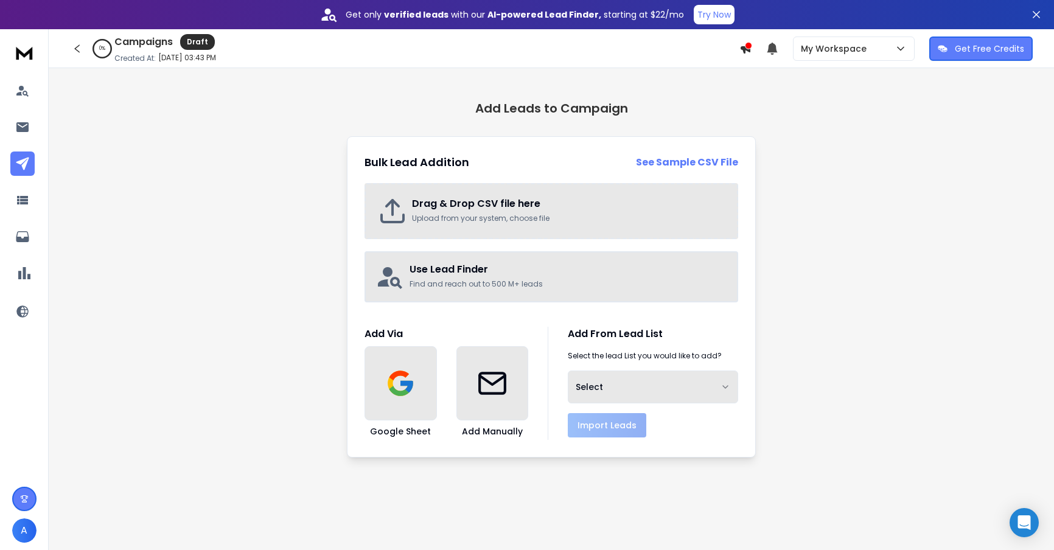
click at [274, 169] on div "Add Leads to Campaign Bulk Lead Addition See Sample CSV File Drag & Drop CSV fi…" at bounding box center [551, 279] width 623 height 358
click at [77, 51] on icon at bounding box center [77, 48] width 11 height 11
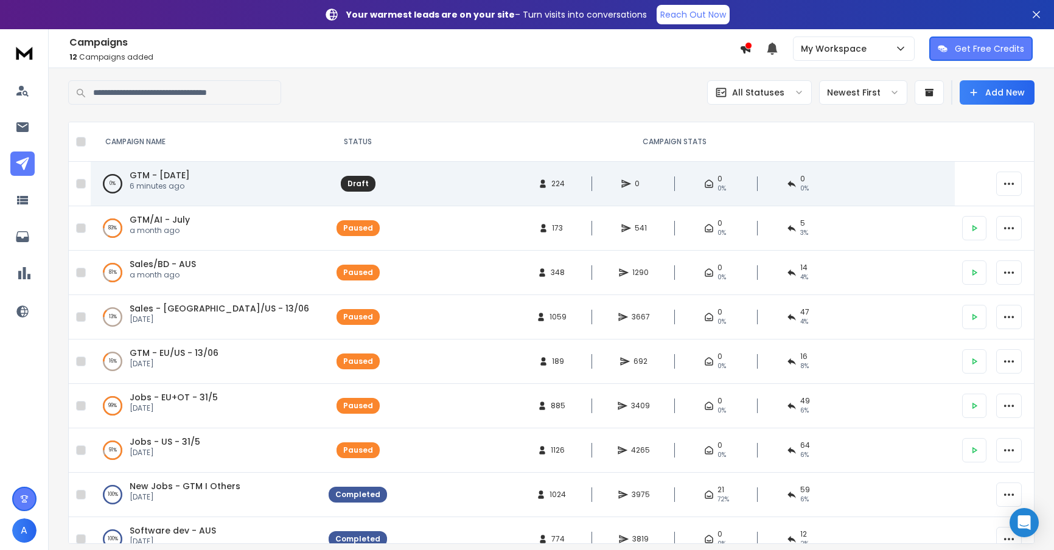
click at [254, 173] on div "0 % GTM - Aug.25 6 minutes ago" at bounding box center [206, 183] width 206 height 29
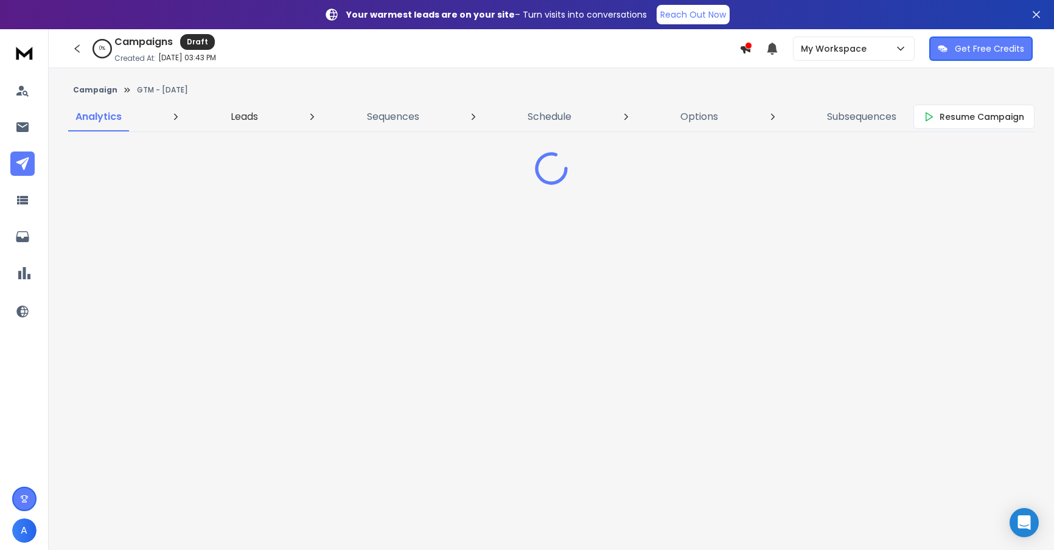
click at [252, 122] on div "Analytics Leads Sequences Schedule Options Subsequences" at bounding box center [485, 116] width 835 height 29
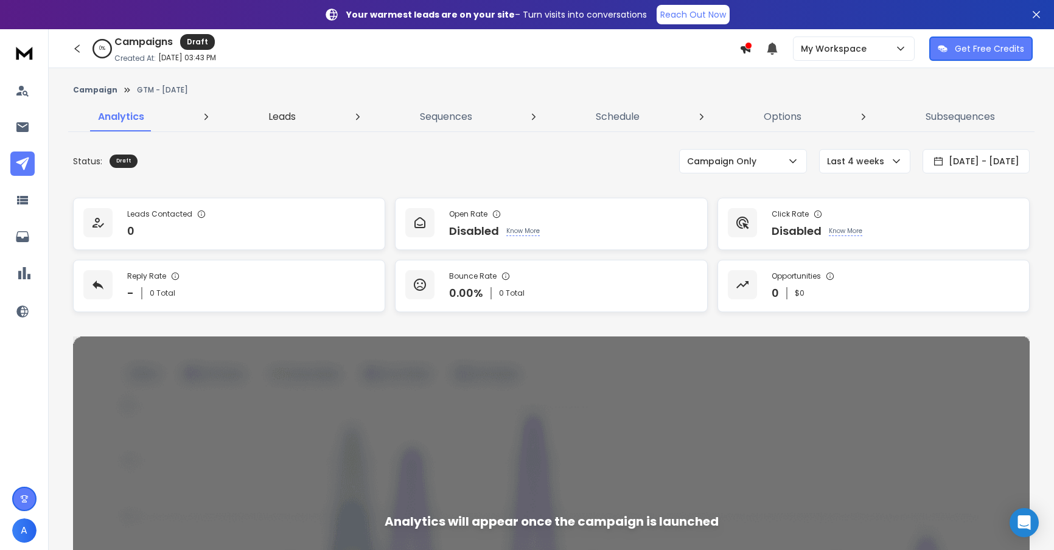
click at [279, 122] on p "Leads" at bounding box center [281, 116] width 27 height 15
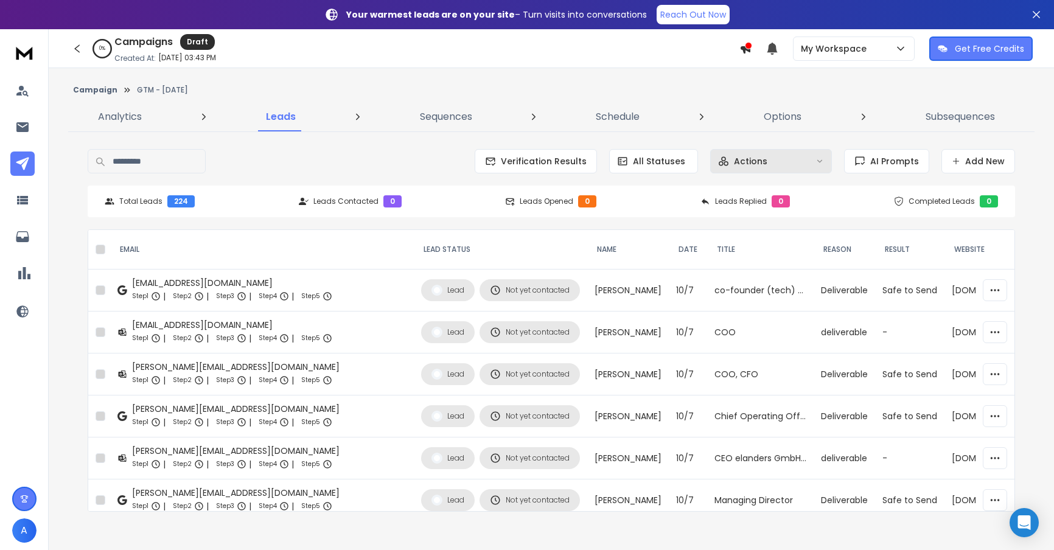
click at [780, 156] on div "Actions" at bounding box center [764, 161] width 92 height 12
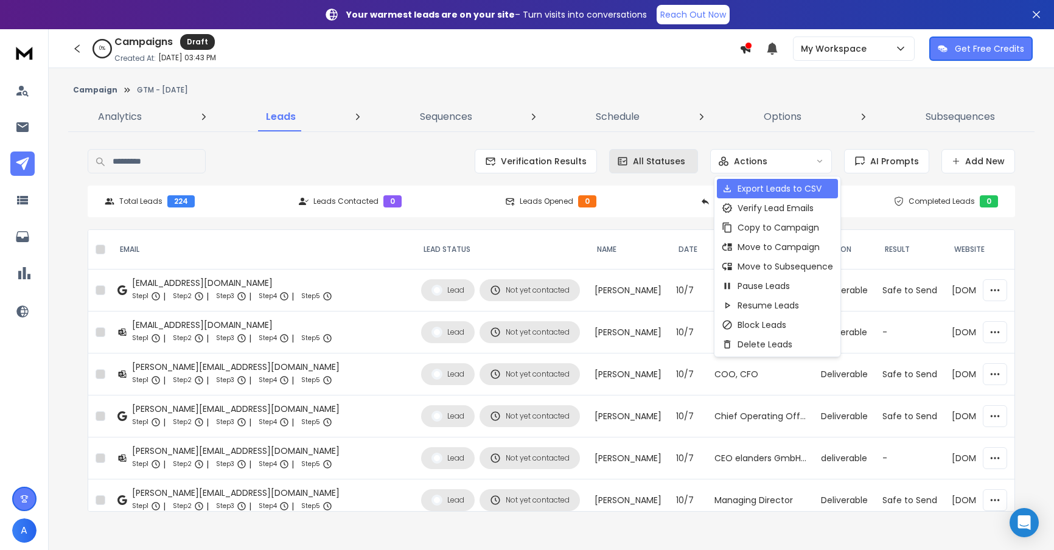
click at [661, 158] on p "All Statuses" at bounding box center [659, 161] width 52 height 12
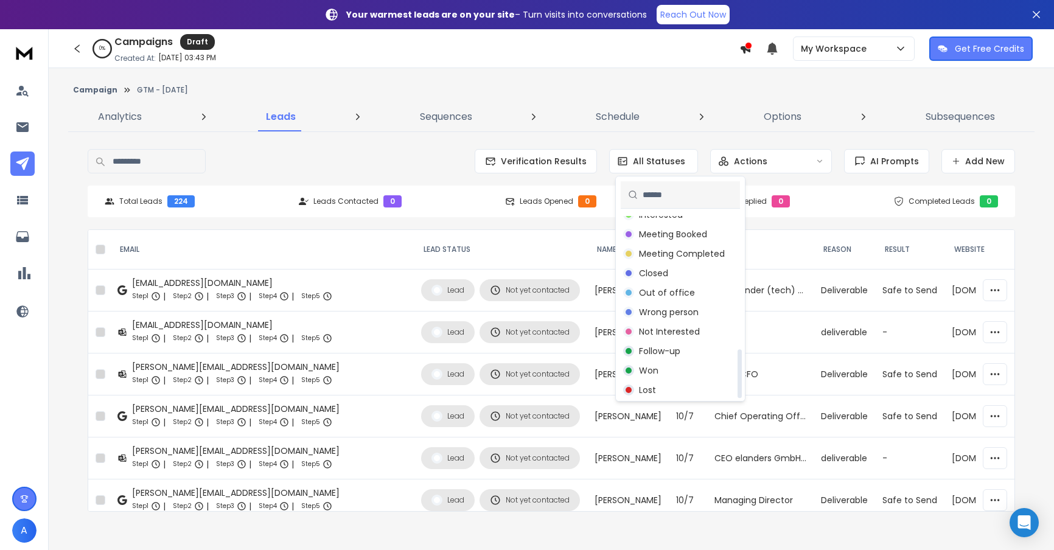
scroll to position [499, 0]
click at [462, 170] on div "Verification Results All Statuses Actions AI Prompts Add New" at bounding box center [551, 161] width 927 height 24
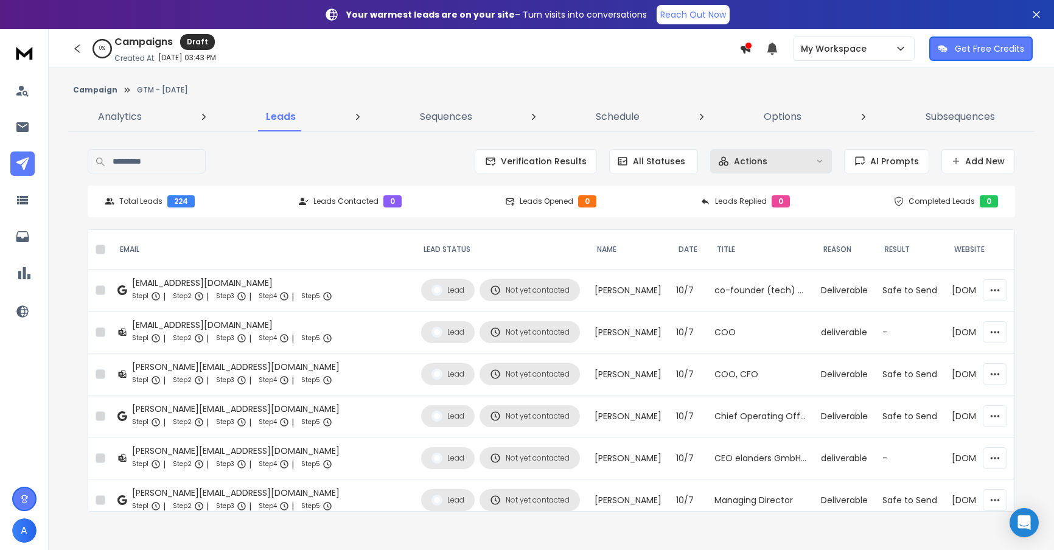
click at [821, 167] on button "Actions" at bounding box center [771, 161] width 122 height 24
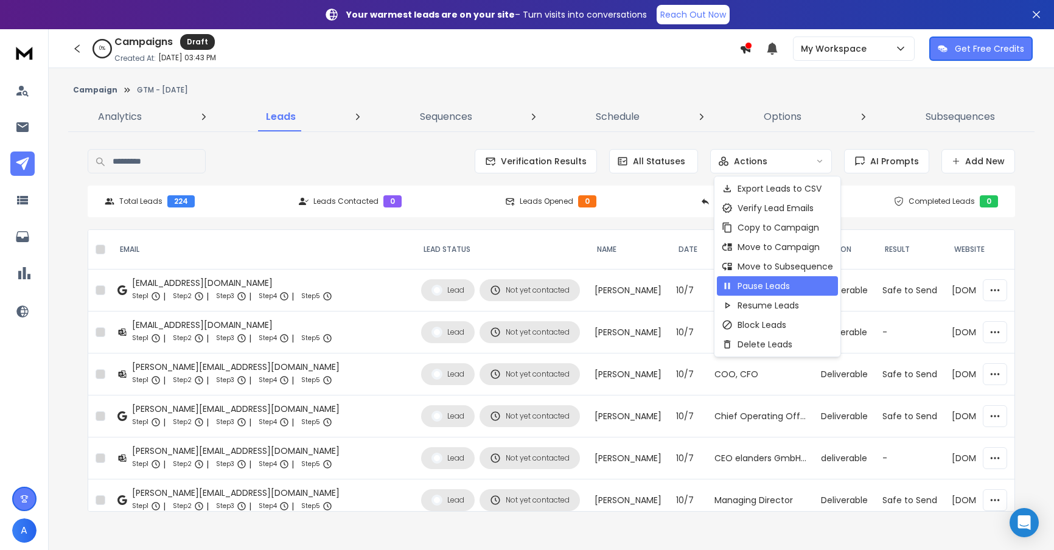
click at [369, 158] on div "Verification Results All Statuses Actions AI Prompts Add New" at bounding box center [551, 161] width 927 height 24
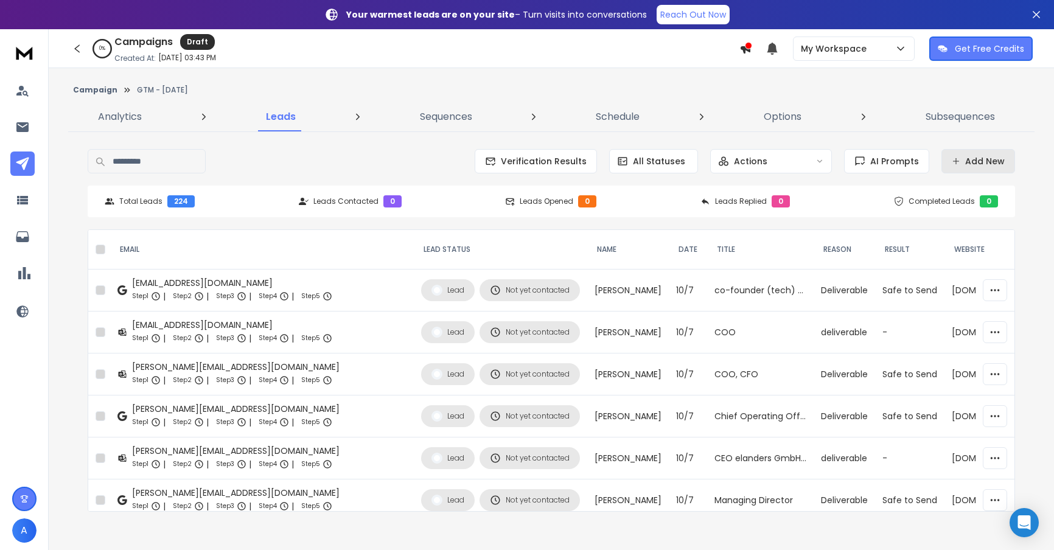
click at [992, 151] on button "Add New" at bounding box center [978, 161] width 74 height 24
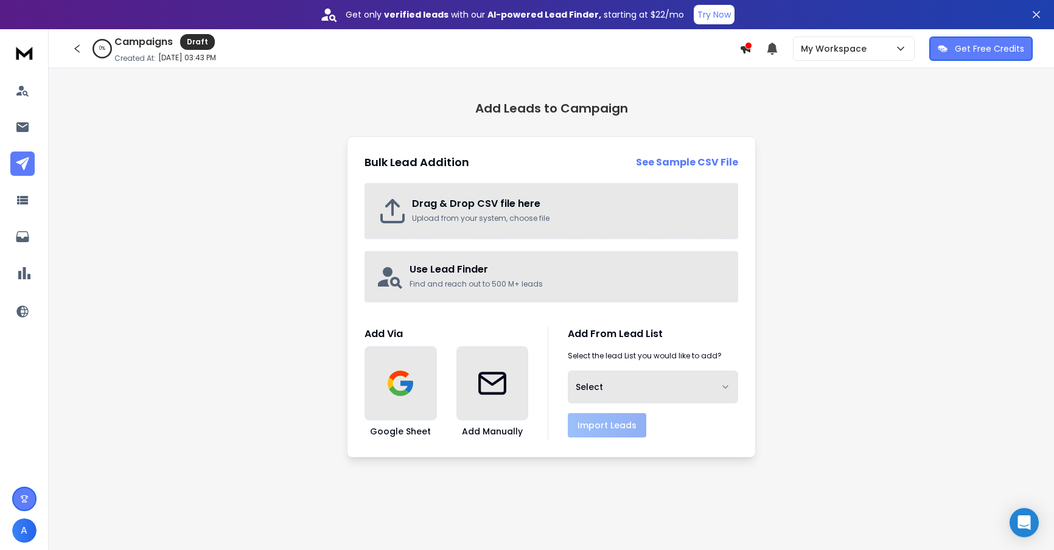
click at [508, 122] on div "Add Leads to Campaign Bulk Lead Addition See Sample CSV File Drag & Drop CSV fi…" at bounding box center [551, 279] width 623 height 358
click at [650, 395] on button "Select" at bounding box center [653, 386] width 170 height 33
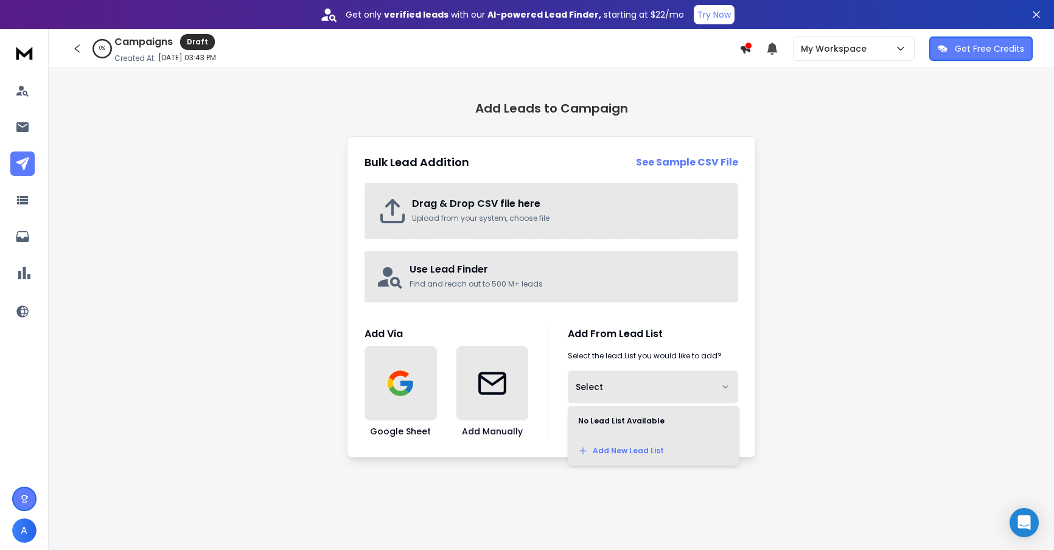
click at [630, 450] on p "Add New Lead List" at bounding box center [627, 451] width 71 height 10
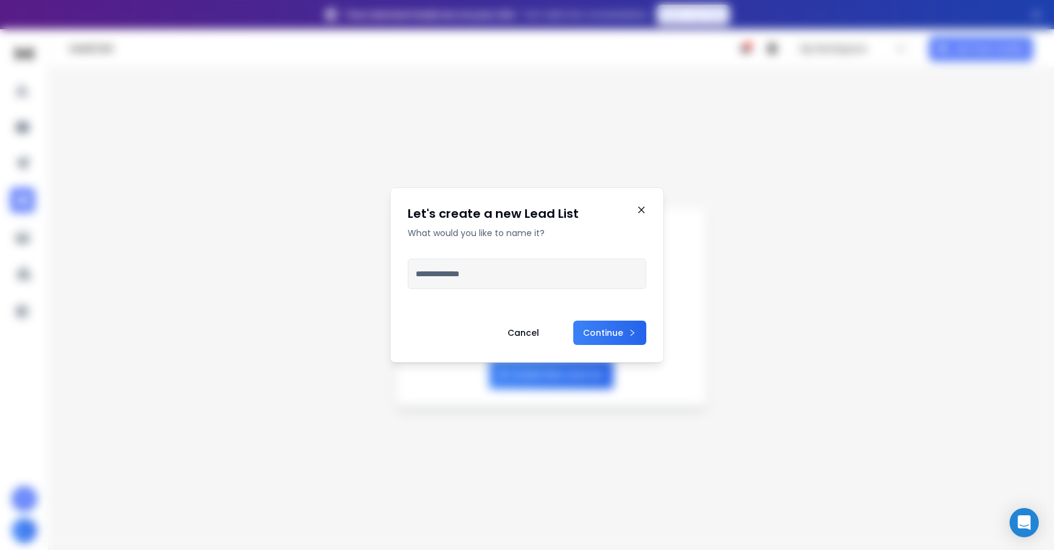
click at [514, 283] on input at bounding box center [527, 274] width 238 height 30
type input "**********"
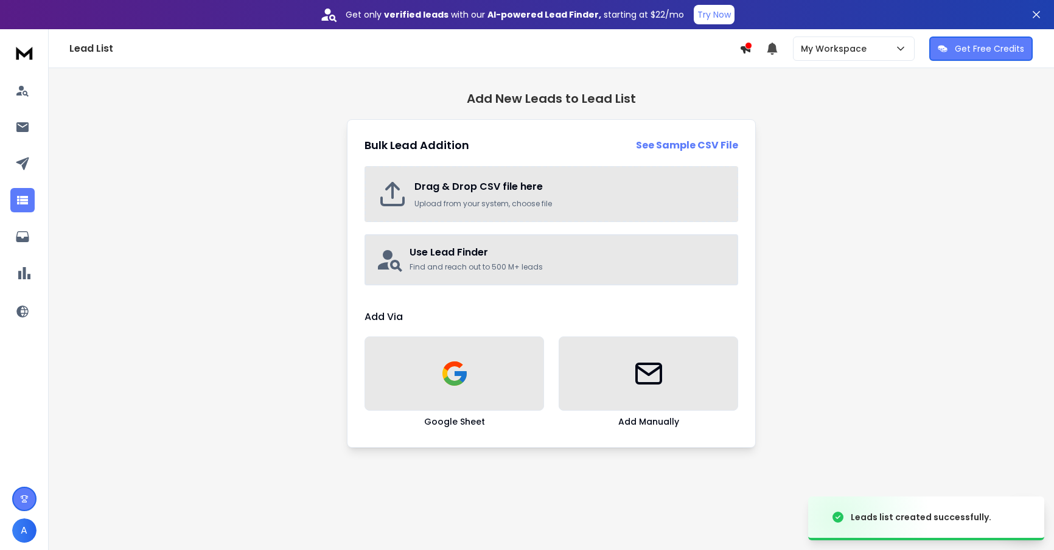
click at [442, 181] on h2 "Drag & Drop CSV file here" at bounding box center [569, 186] width 310 height 15
type input "**********"
click at [28, 482] on div "A" at bounding box center [24, 292] width 49 height 526
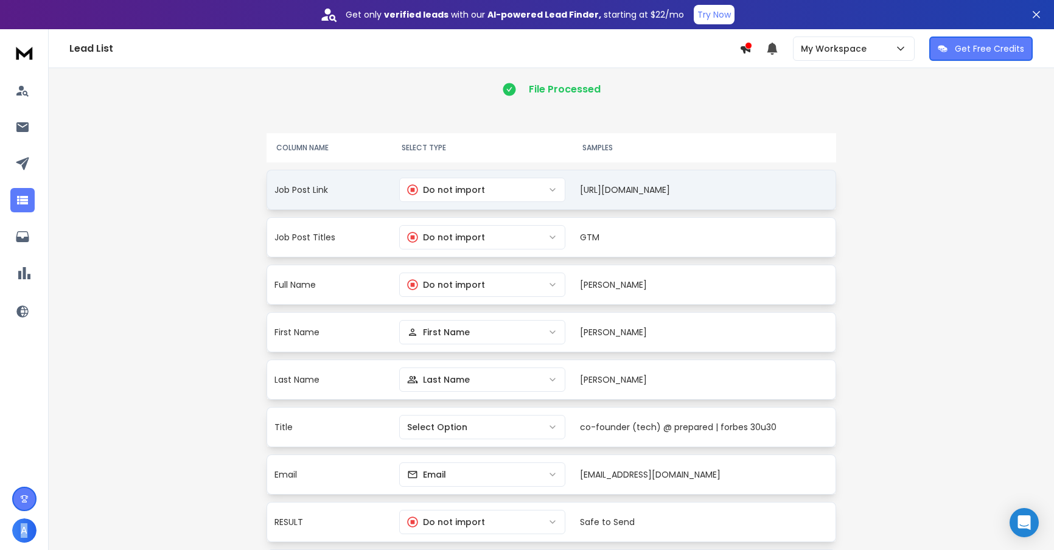
scroll to position [286, 0]
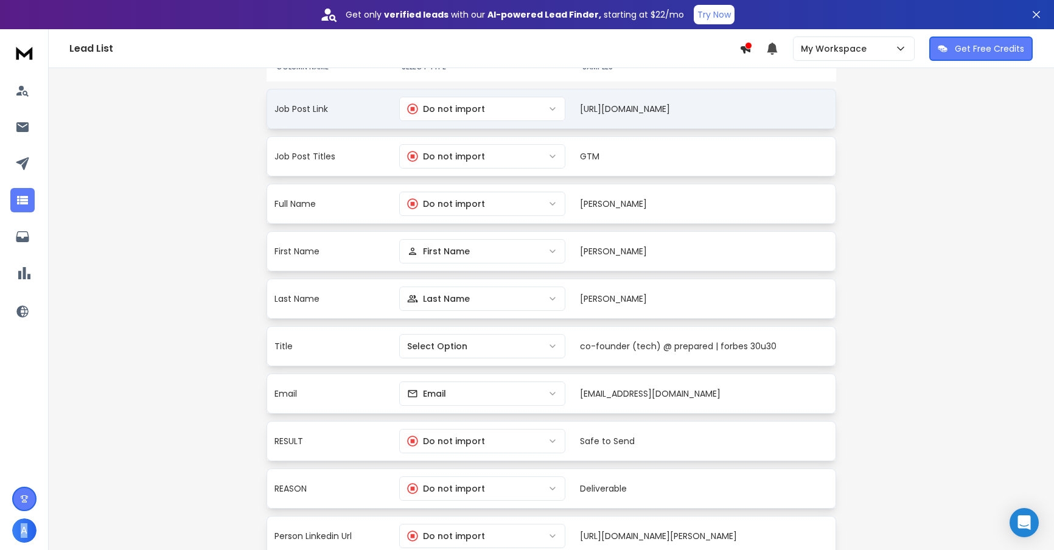
click at [460, 108] on div "Do not import" at bounding box center [446, 109] width 78 height 12
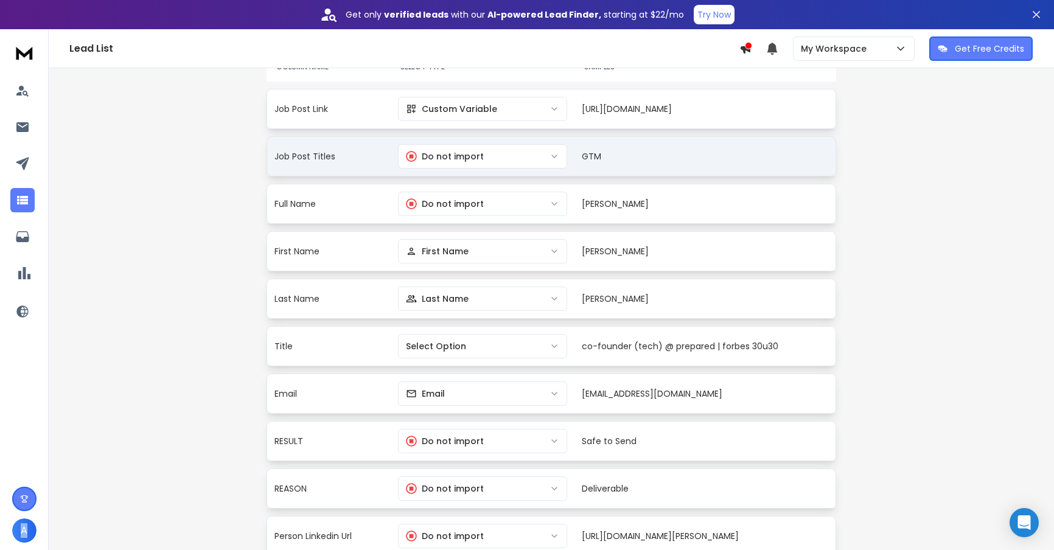
click at [426, 146] on button "Do not import" at bounding box center [482, 156] width 169 height 24
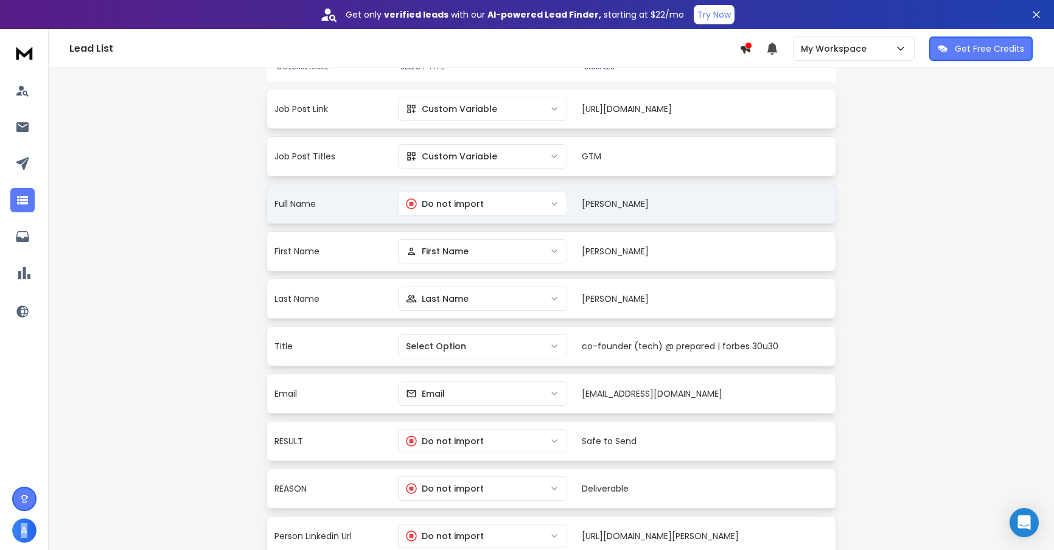
click at [429, 201] on div "Do not import" at bounding box center [445, 204] width 78 height 12
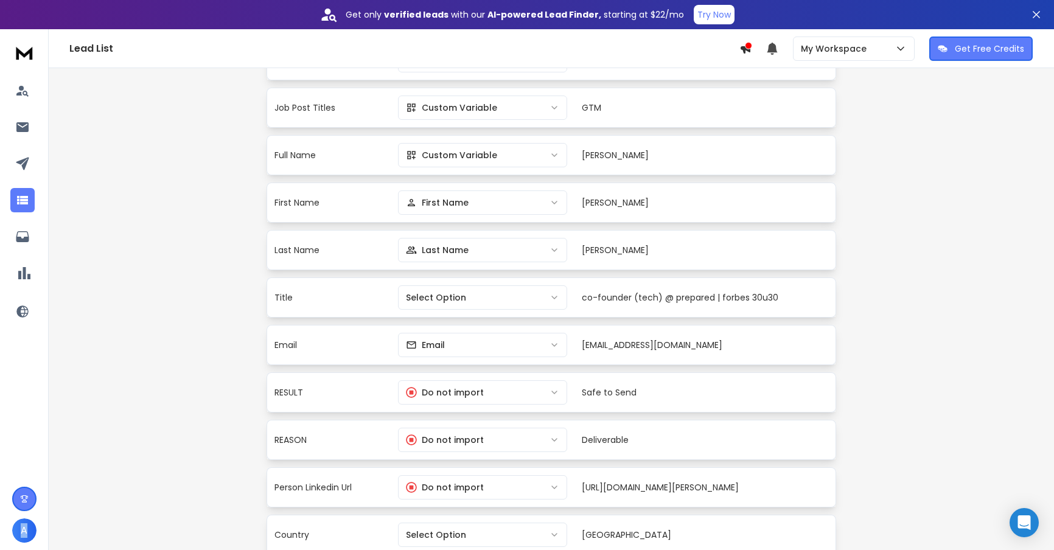
scroll to position [349, 0]
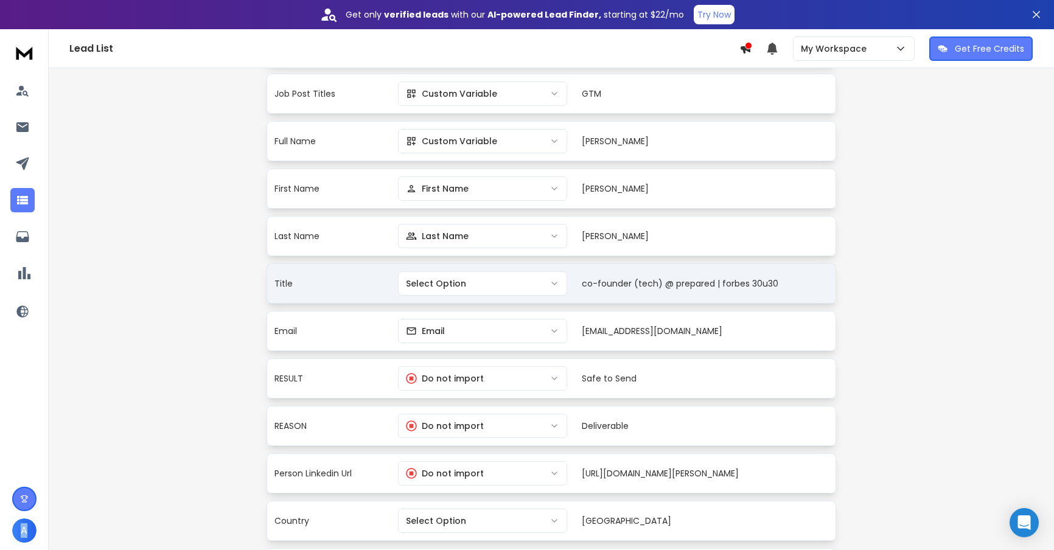
click at [437, 280] on button "Select Option" at bounding box center [482, 283] width 169 height 24
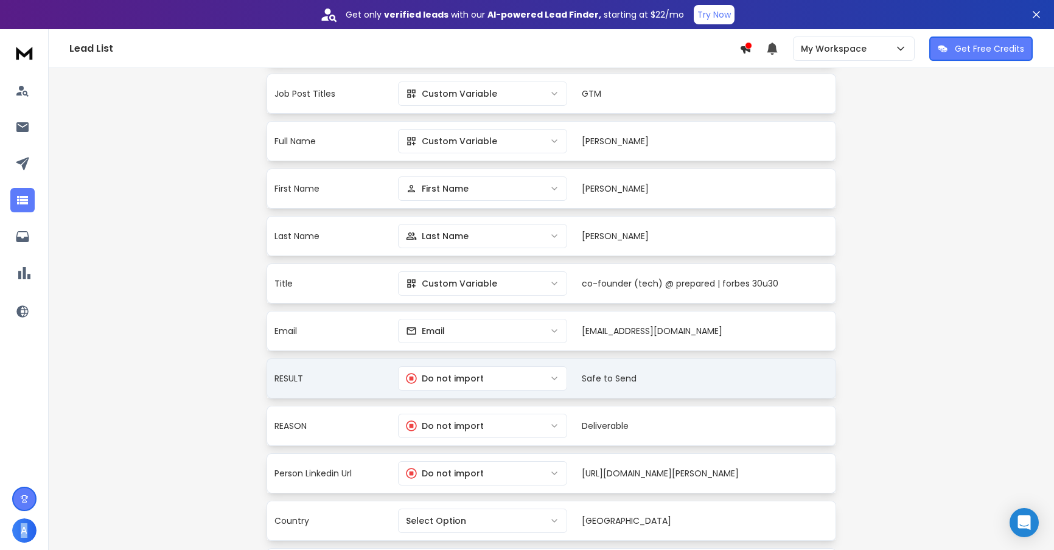
click at [450, 380] on div "Do not import" at bounding box center [445, 378] width 78 height 12
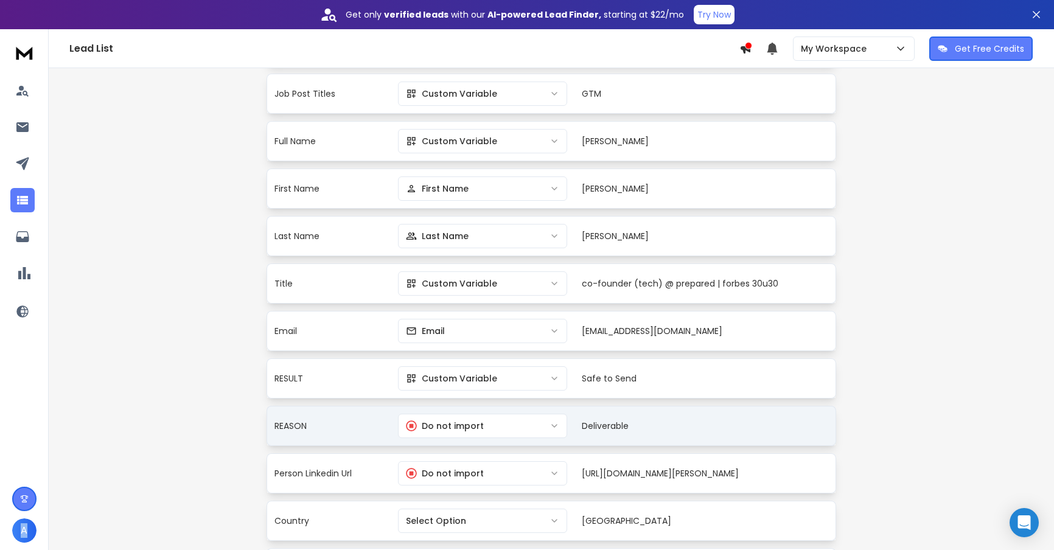
click at [440, 423] on div "Do not import" at bounding box center [445, 426] width 78 height 12
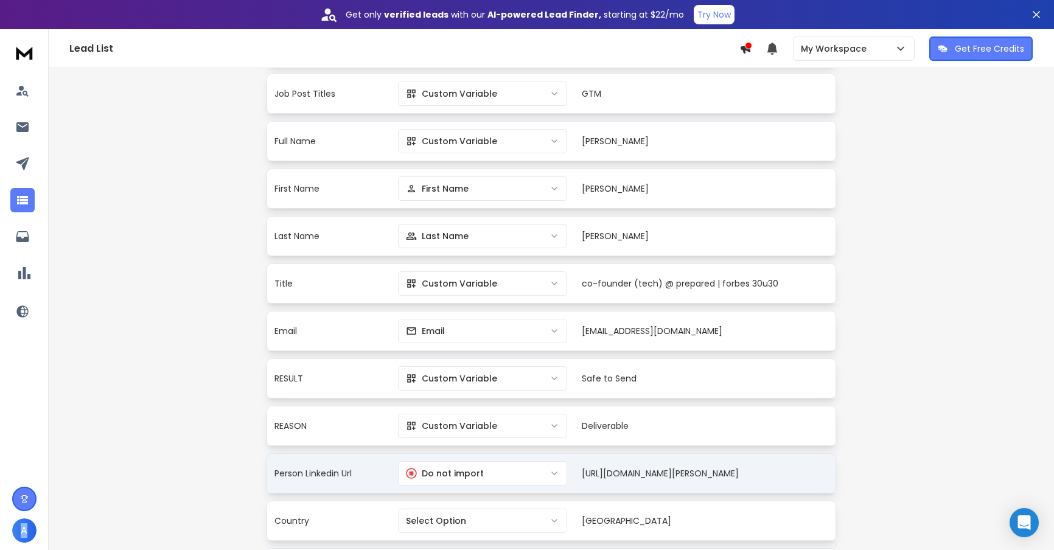
click at [444, 470] on div "Do not import" at bounding box center [445, 473] width 78 height 12
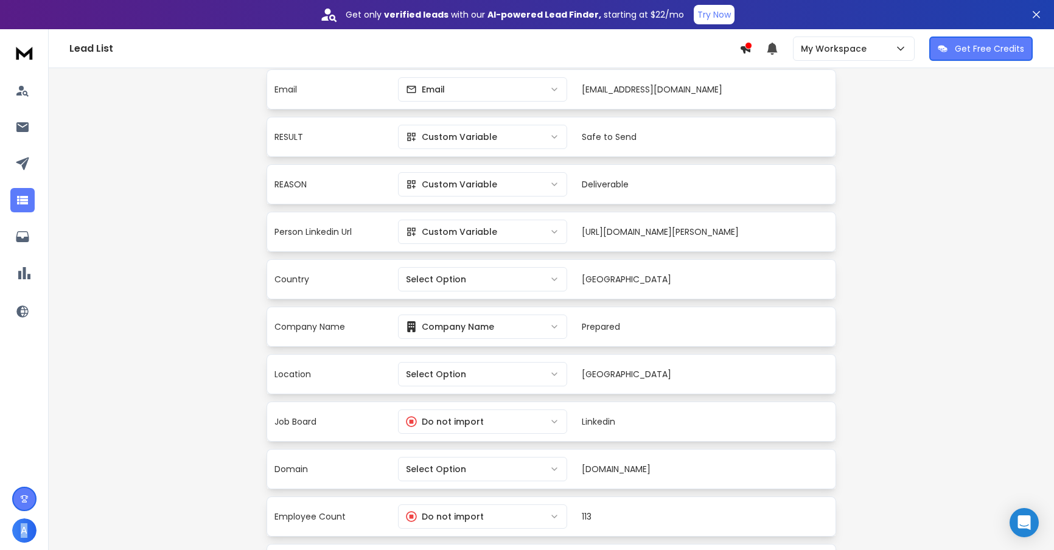
scroll to position [608, 0]
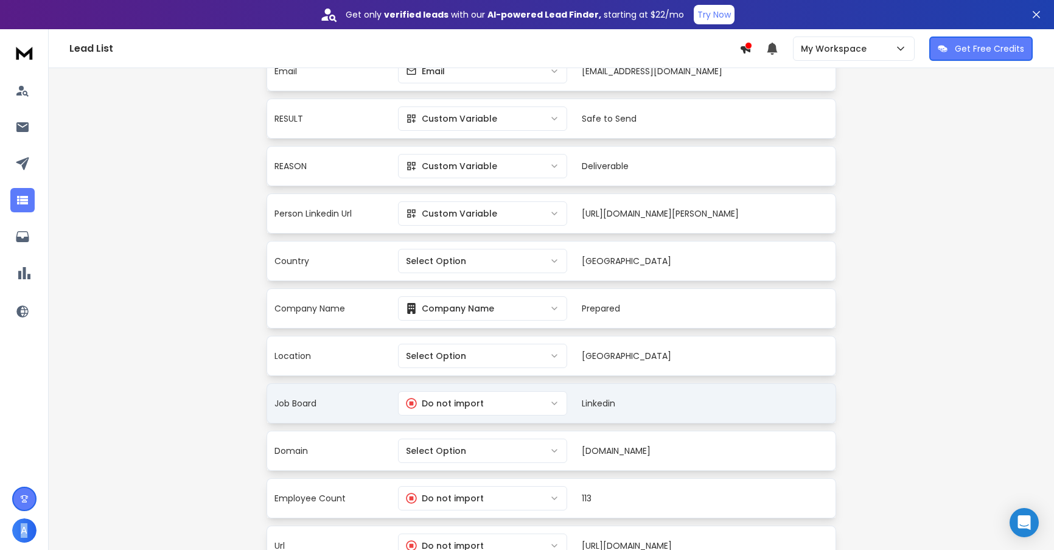
click at [462, 403] on div "Do not import" at bounding box center [445, 403] width 78 height 12
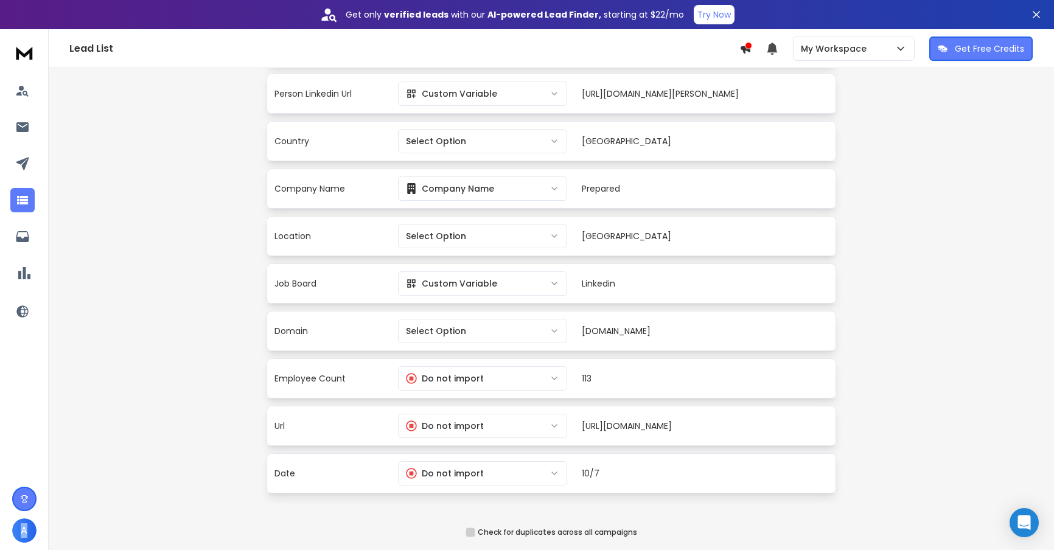
scroll to position [777, 0]
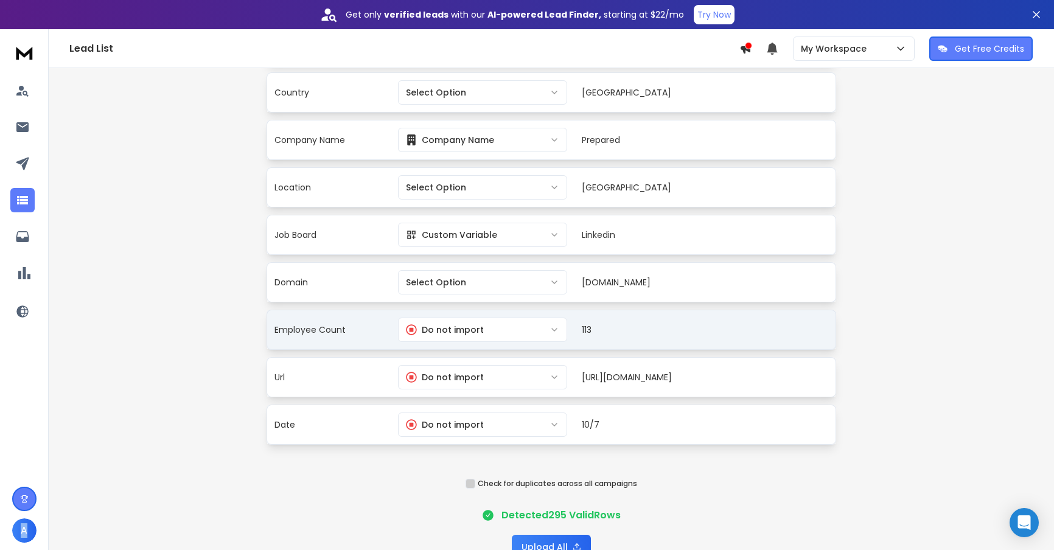
click at [439, 335] on div "Do not import" at bounding box center [445, 330] width 78 height 12
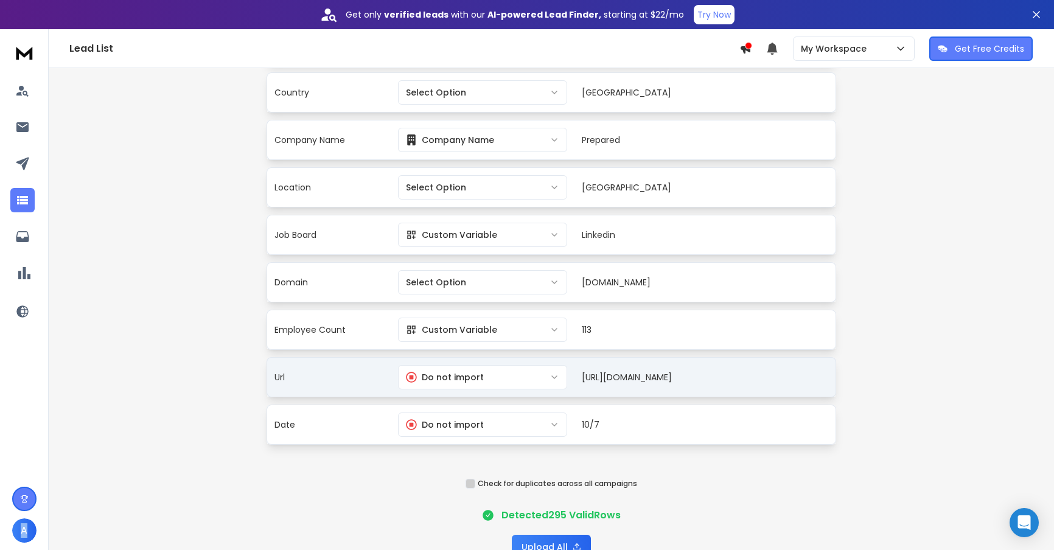
click at [445, 361] on td "Do not import" at bounding box center [482, 377] width 183 height 40
click at [445, 375] on div "Do not import" at bounding box center [445, 377] width 78 height 12
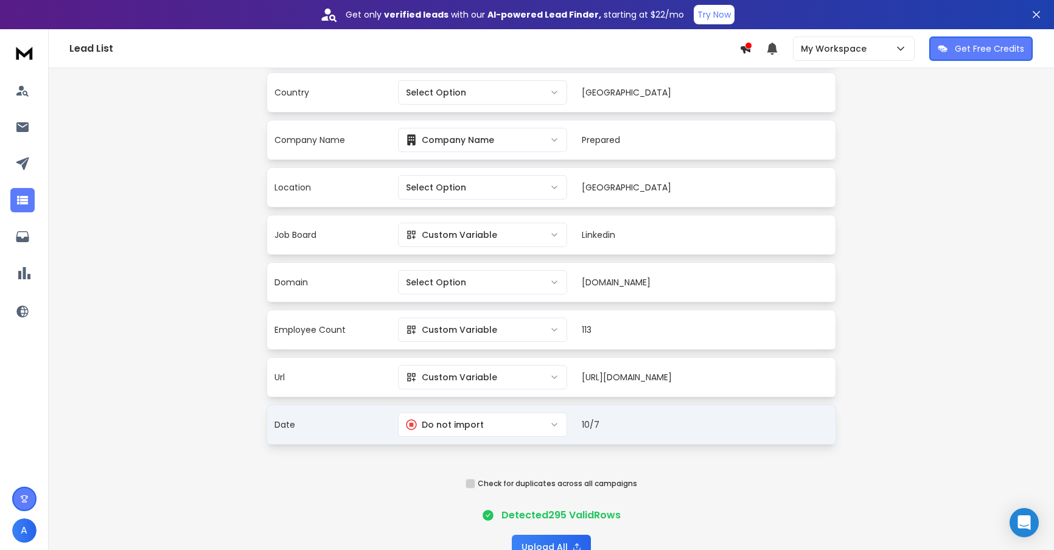
click at [450, 419] on div "Do not import" at bounding box center [445, 425] width 78 height 12
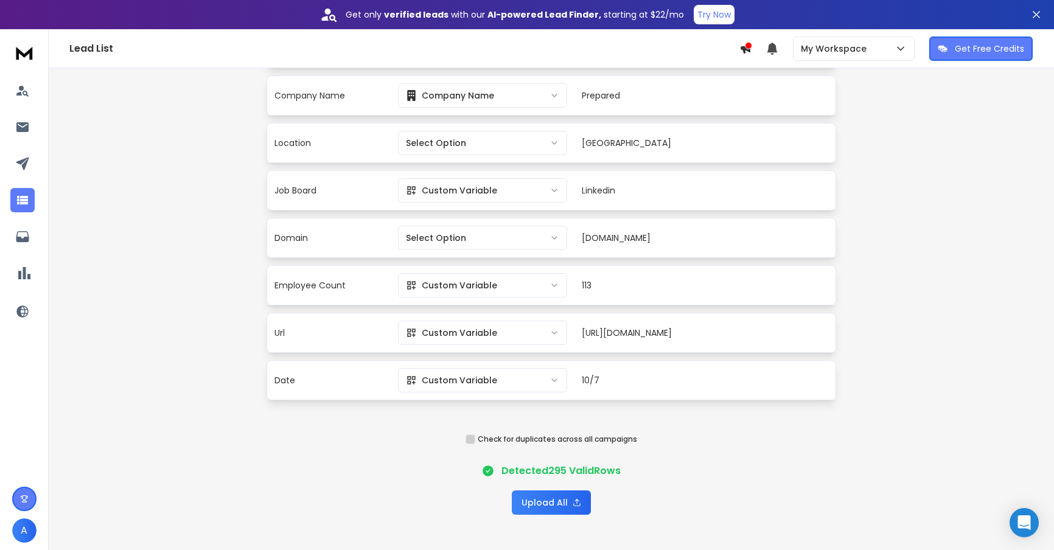
scroll to position [825, 0]
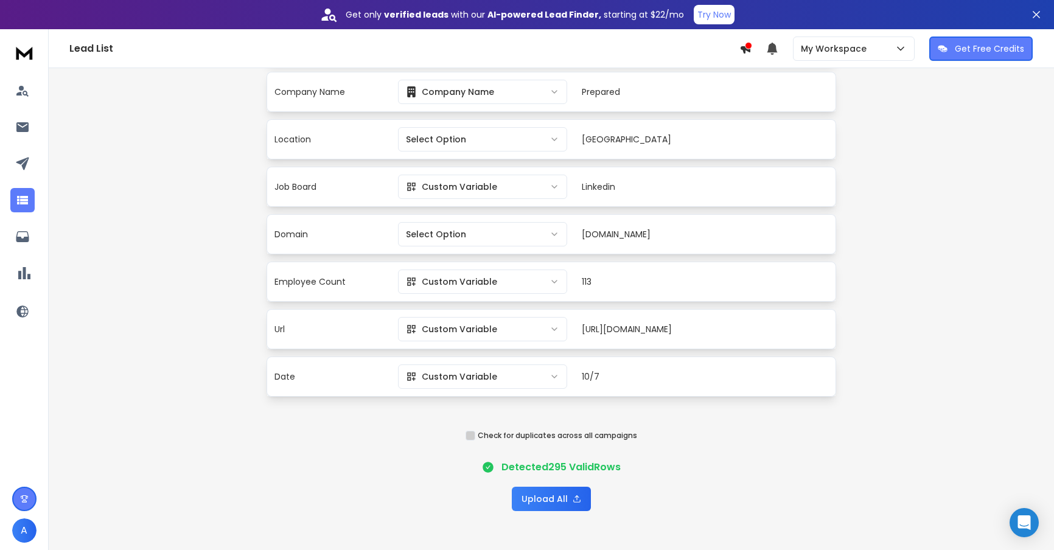
click at [473, 436] on button "Check for duplicates across all campaigns" at bounding box center [470, 436] width 10 height 10
click at [542, 493] on button "Upload All" at bounding box center [551, 499] width 79 height 24
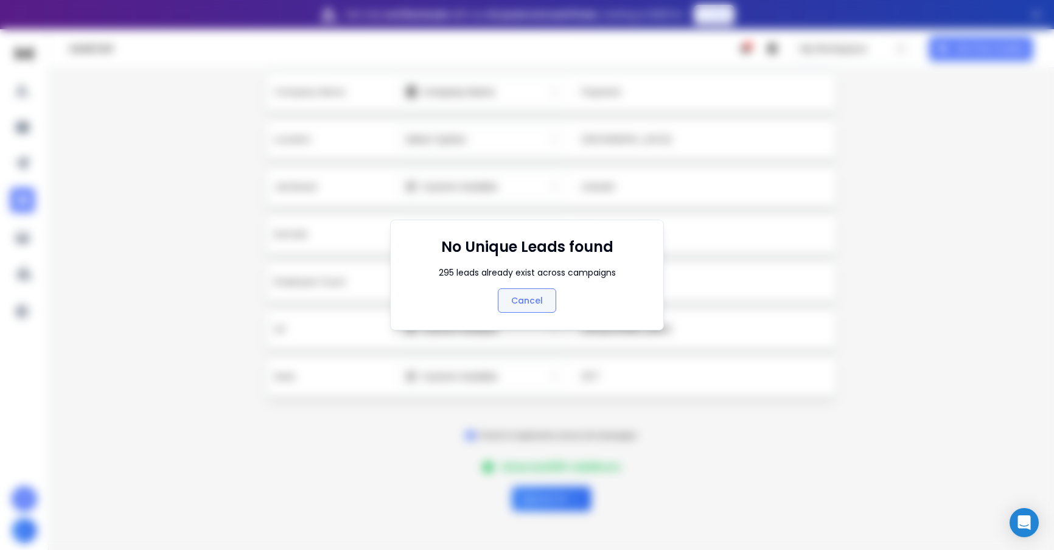
click at [524, 304] on button "Cancel" at bounding box center [527, 300] width 58 height 24
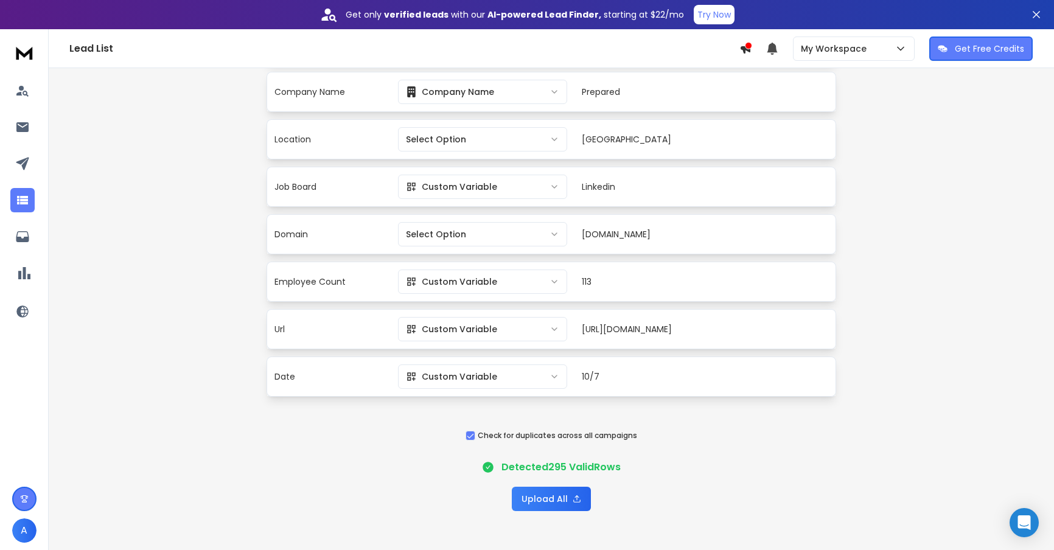
click at [473, 433] on button "Check for duplicates across all campaigns" at bounding box center [470, 436] width 10 height 10
click at [546, 495] on button "Upload All" at bounding box center [551, 499] width 79 height 24
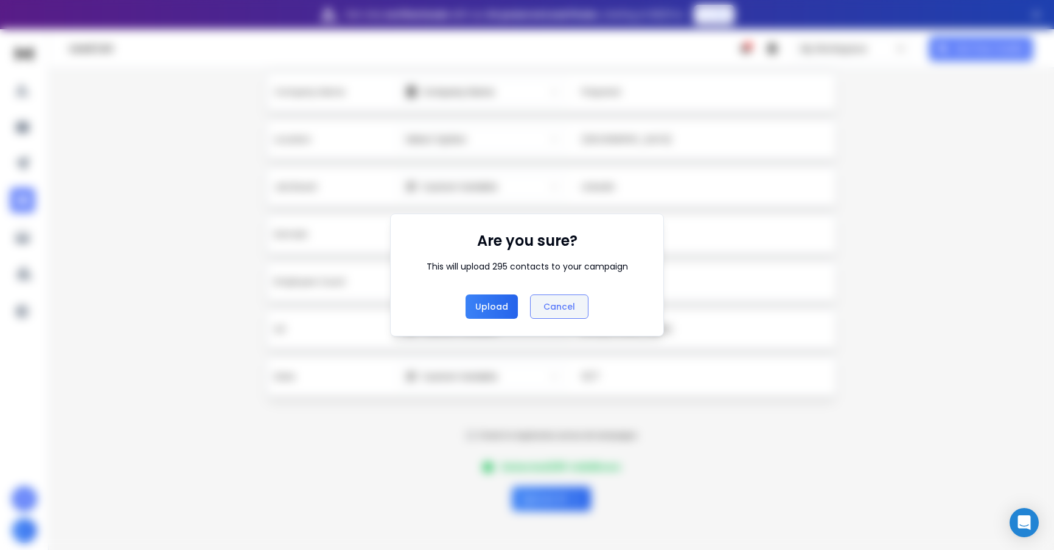
click at [496, 303] on button "Upload" at bounding box center [491, 306] width 52 height 24
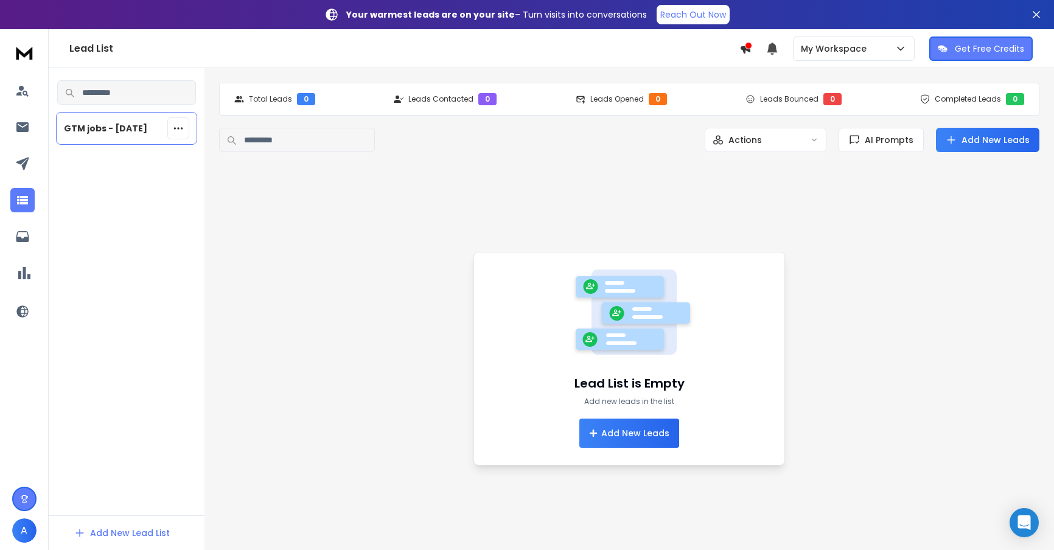
click at [594, 430] on icon at bounding box center [592, 432] width 7 height 7
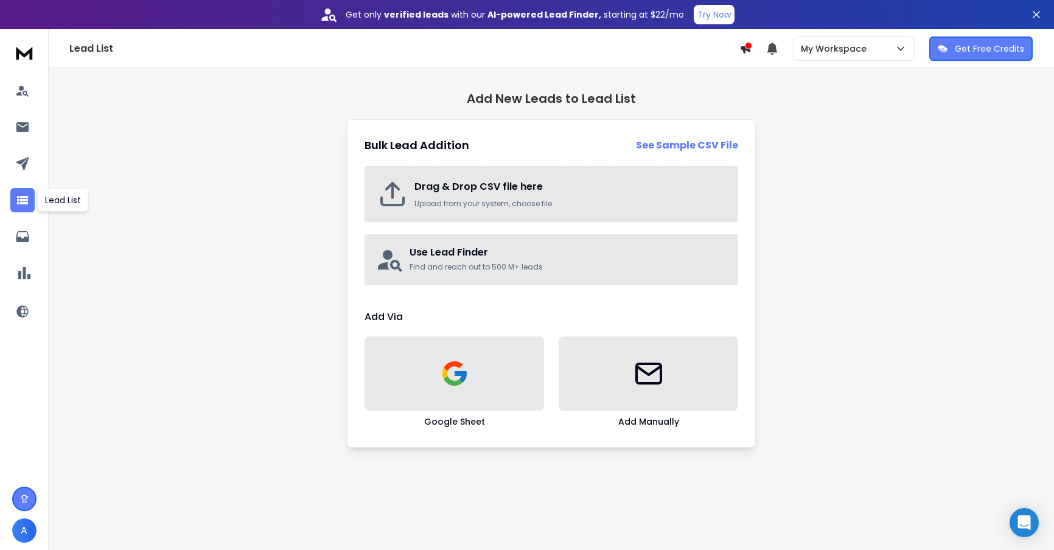
click at [12, 188] on link at bounding box center [22, 200] width 24 height 24
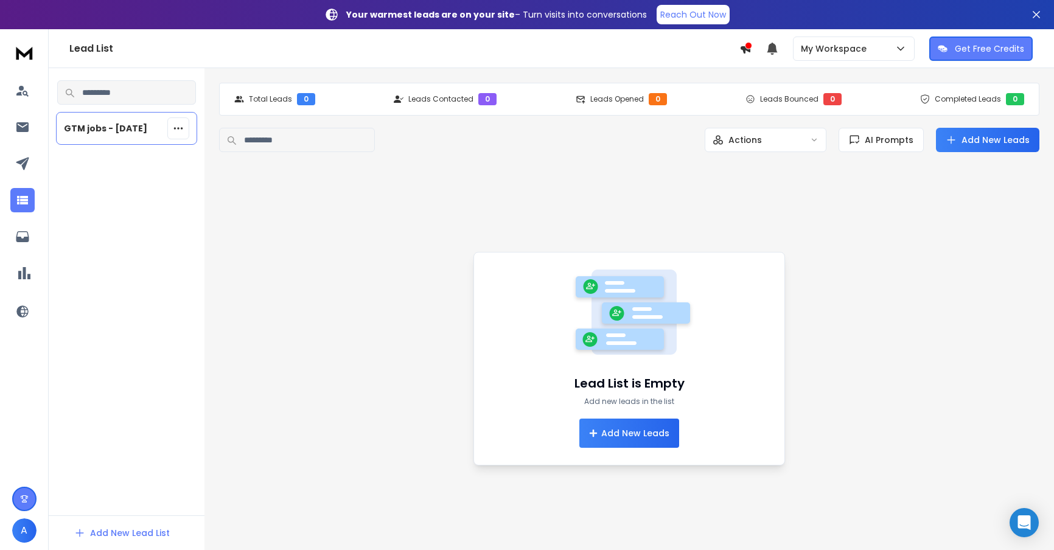
click at [645, 441] on button "Add New Leads" at bounding box center [629, 433] width 100 height 29
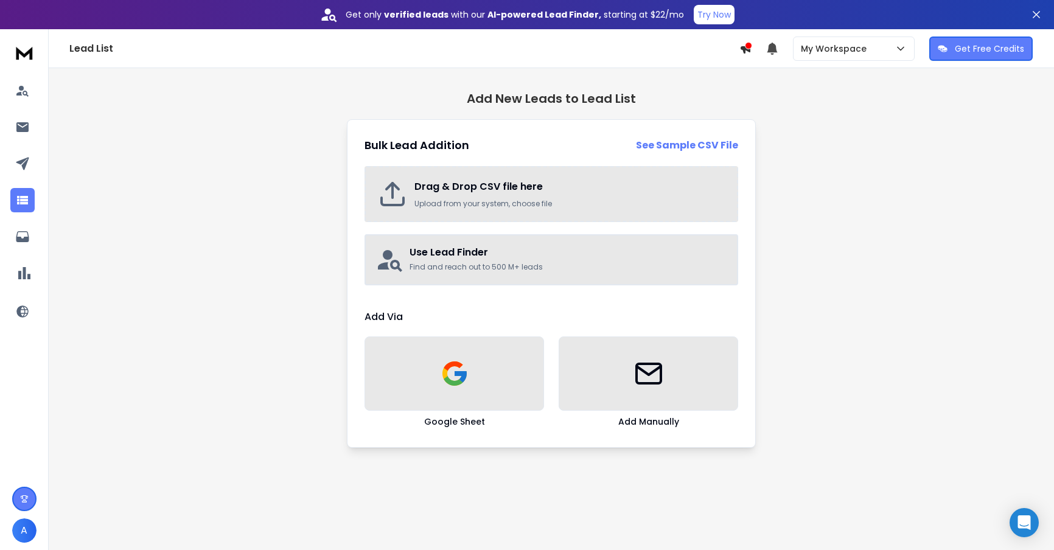
click at [447, 196] on div "Drag & Drop CSV file here Upload from your system, choose file" at bounding box center [569, 193] width 310 height 29
type input "**********"
click at [44, 501] on div "A" at bounding box center [24, 292] width 49 height 526
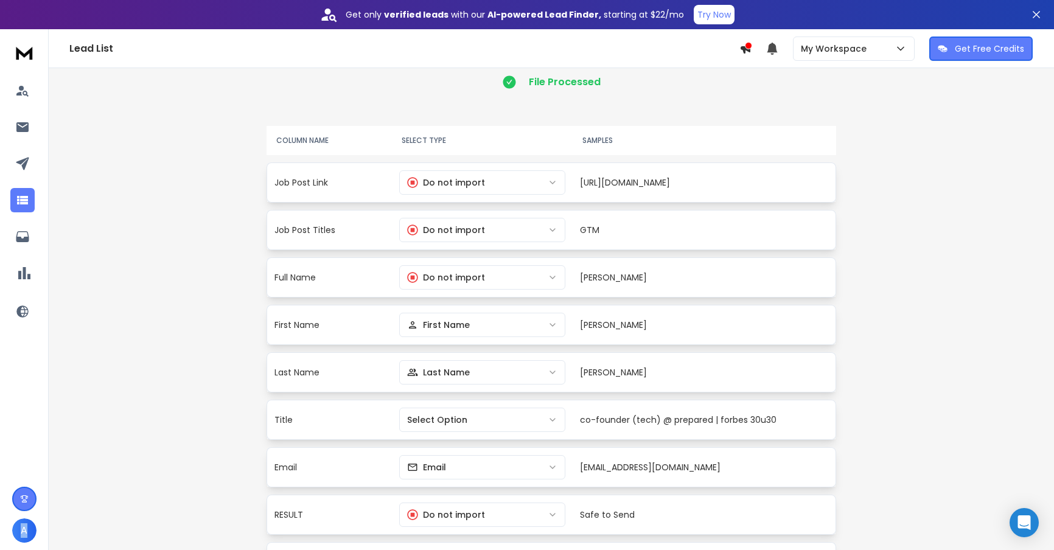
scroll to position [276, 0]
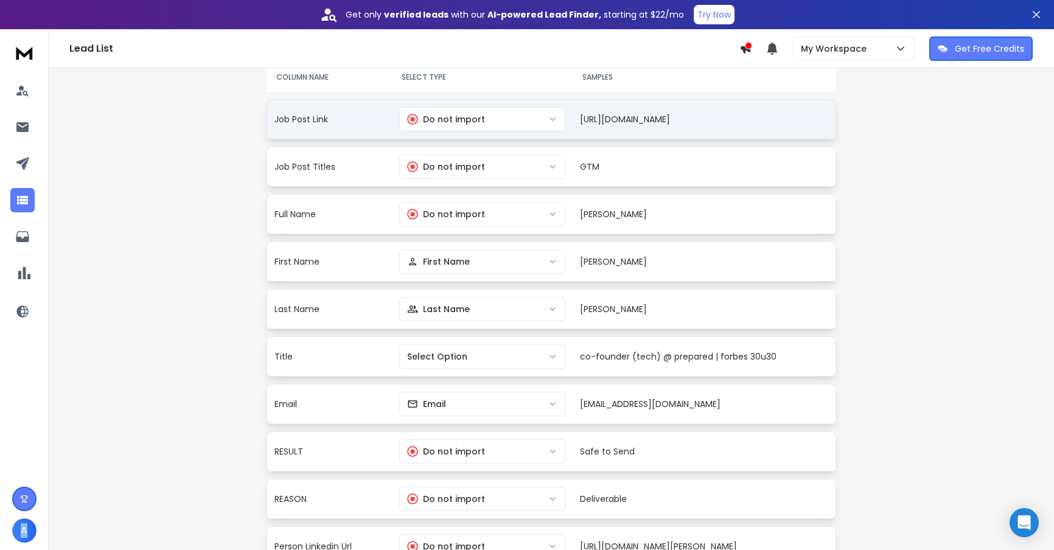
click at [434, 115] on div "Do not import" at bounding box center [446, 119] width 78 height 12
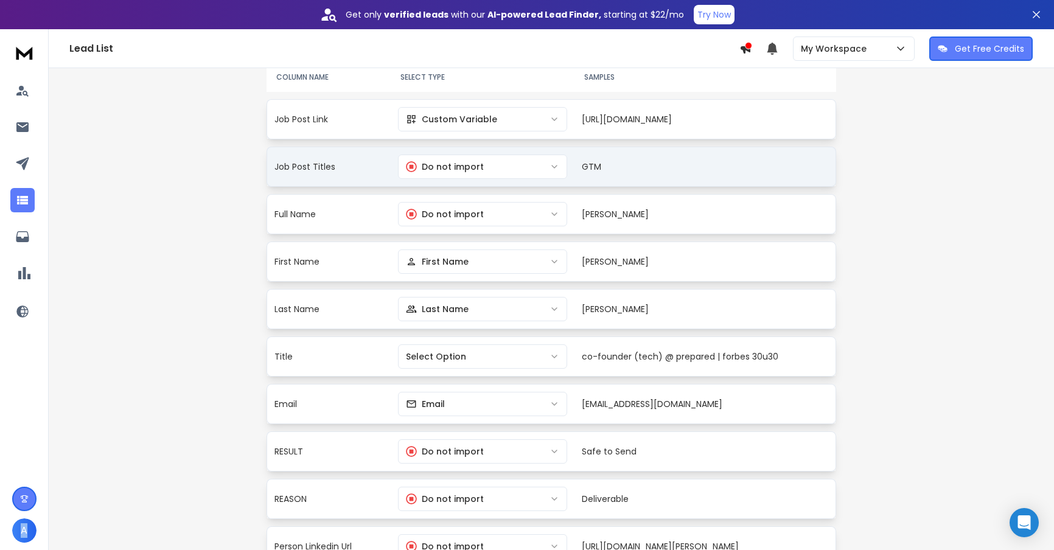
click at [423, 162] on div "Do not import" at bounding box center [445, 167] width 78 height 12
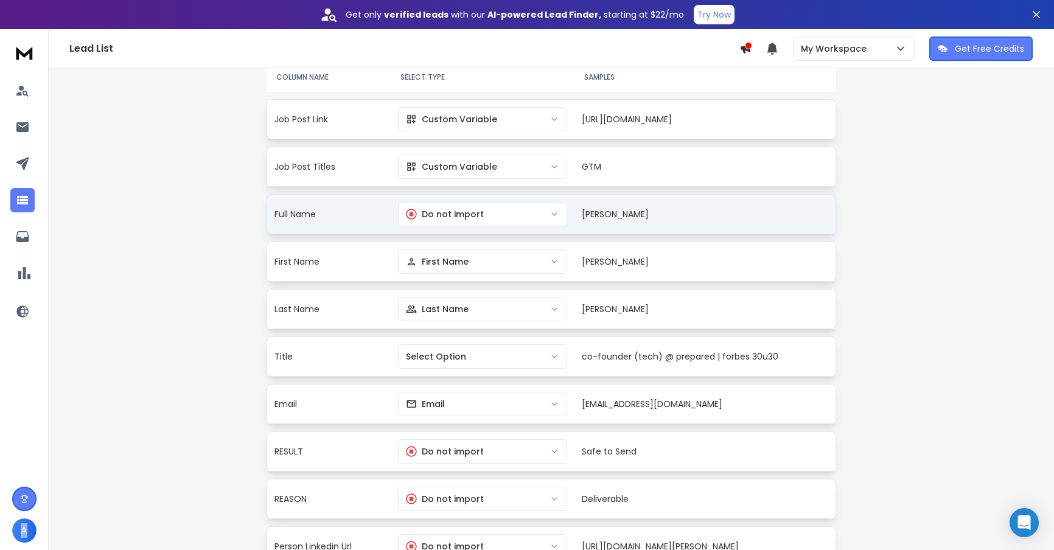
click at [438, 216] on div "Do not import" at bounding box center [445, 214] width 78 height 12
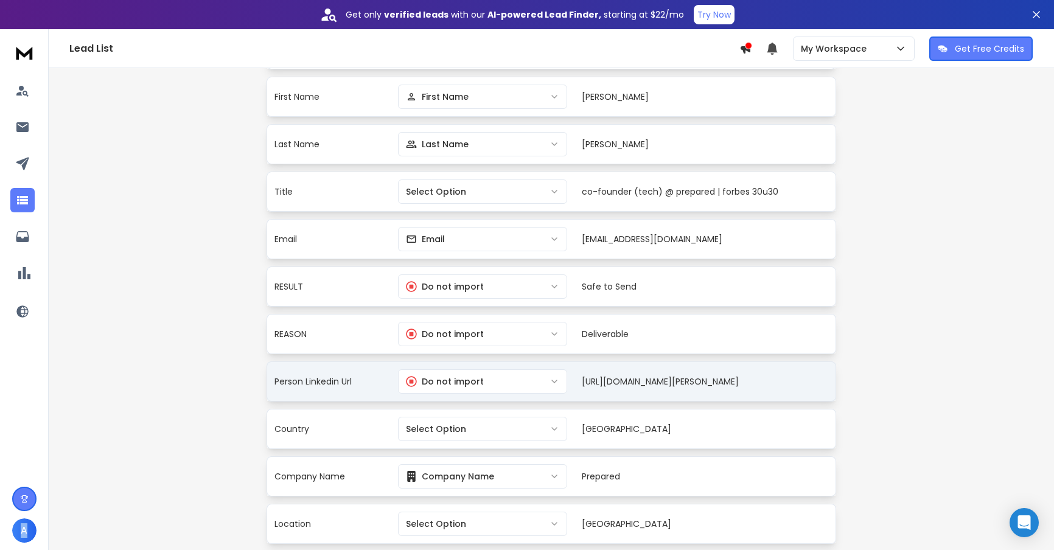
scroll to position [466, 0]
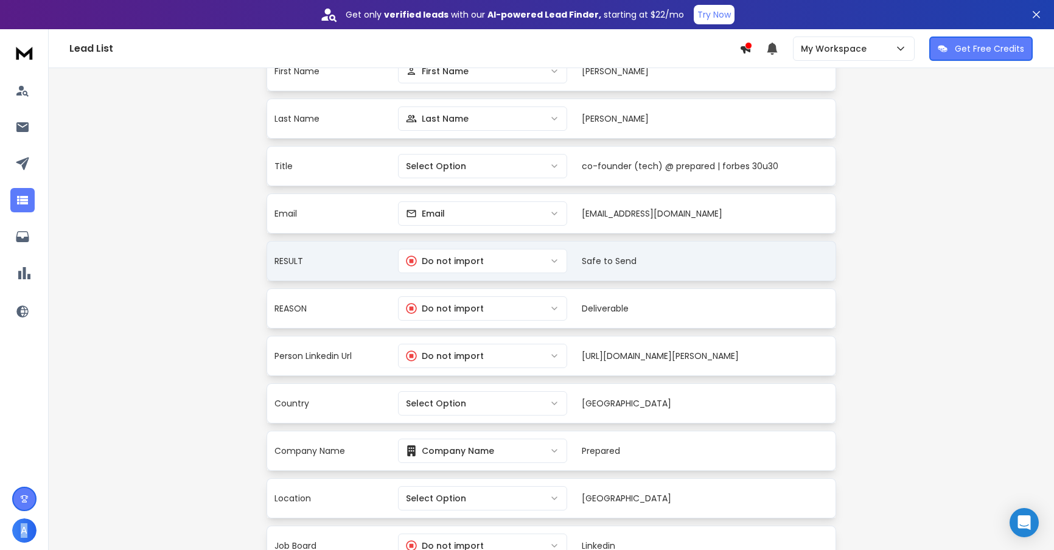
click at [437, 259] on div "Do not import" at bounding box center [445, 261] width 78 height 12
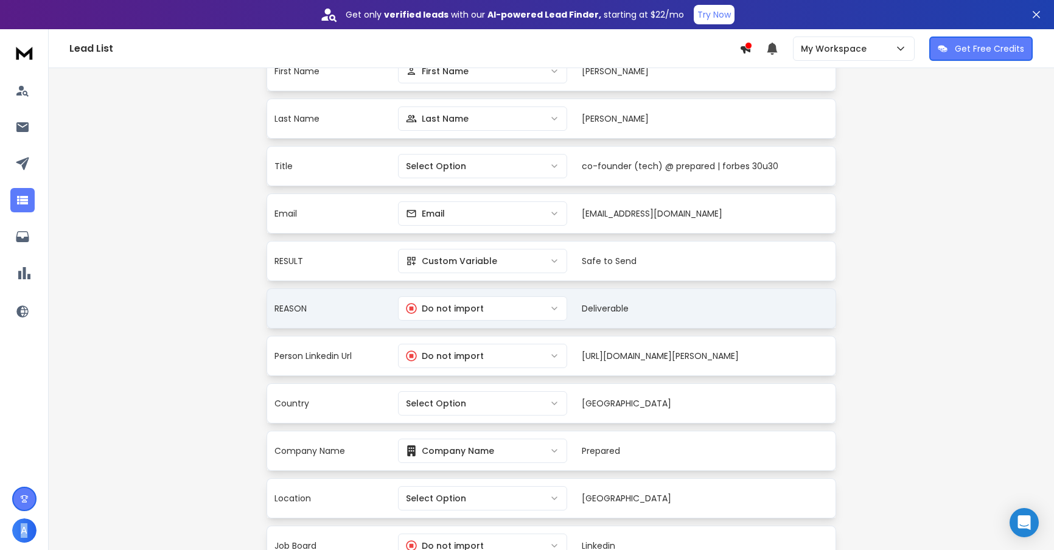
click at [442, 308] on div "Do not import" at bounding box center [445, 308] width 78 height 12
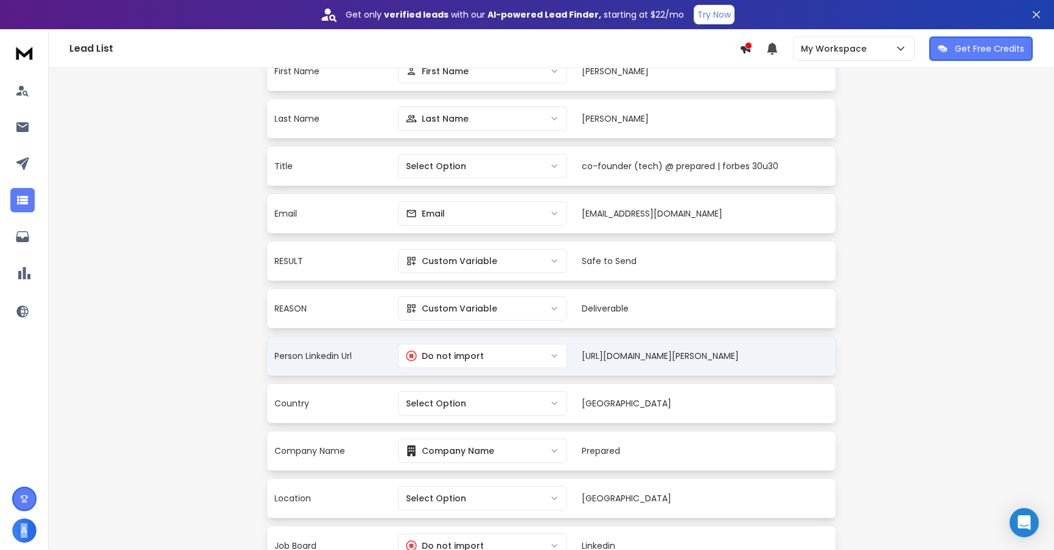
click at [431, 350] on div "Do not import" at bounding box center [445, 356] width 78 height 12
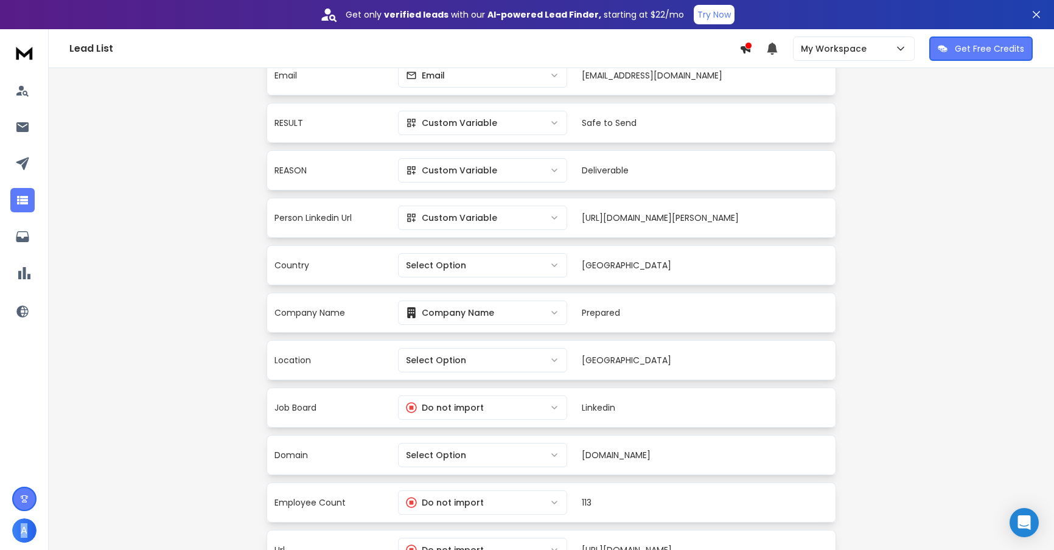
scroll to position [695, 0]
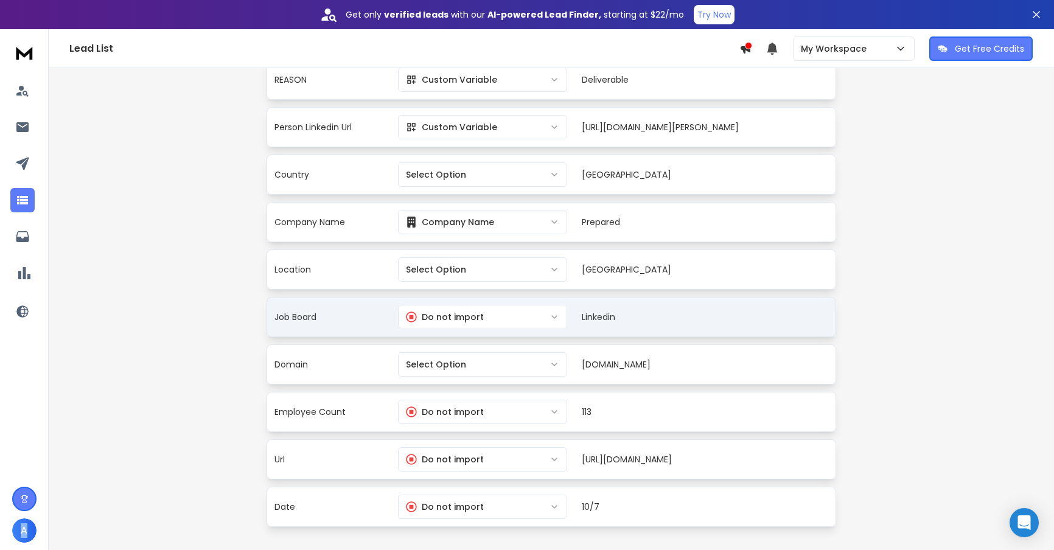
click at [439, 315] on div "Do not import" at bounding box center [445, 317] width 78 height 12
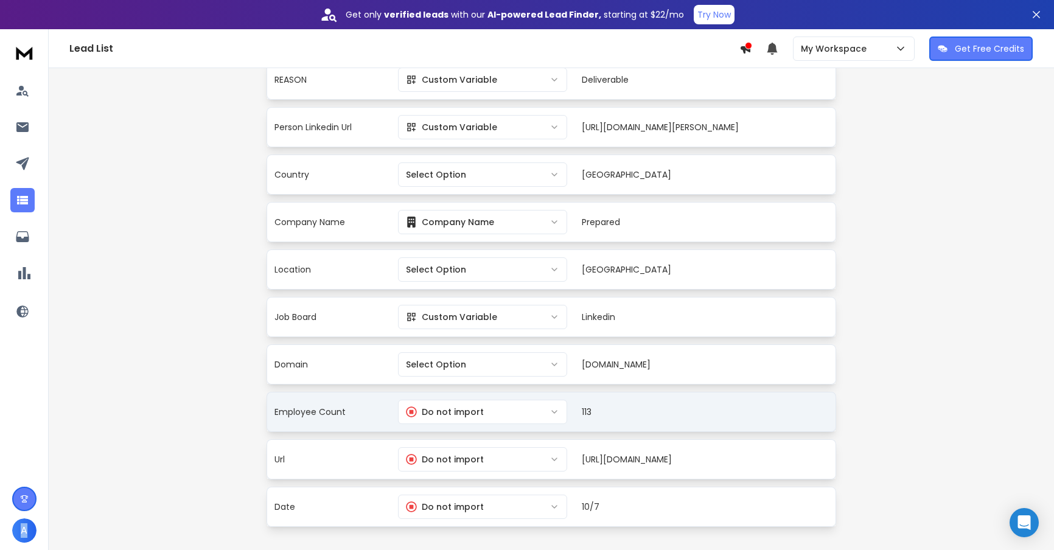
click at [448, 414] on div "Do not import" at bounding box center [445, 412] width 78 height 12
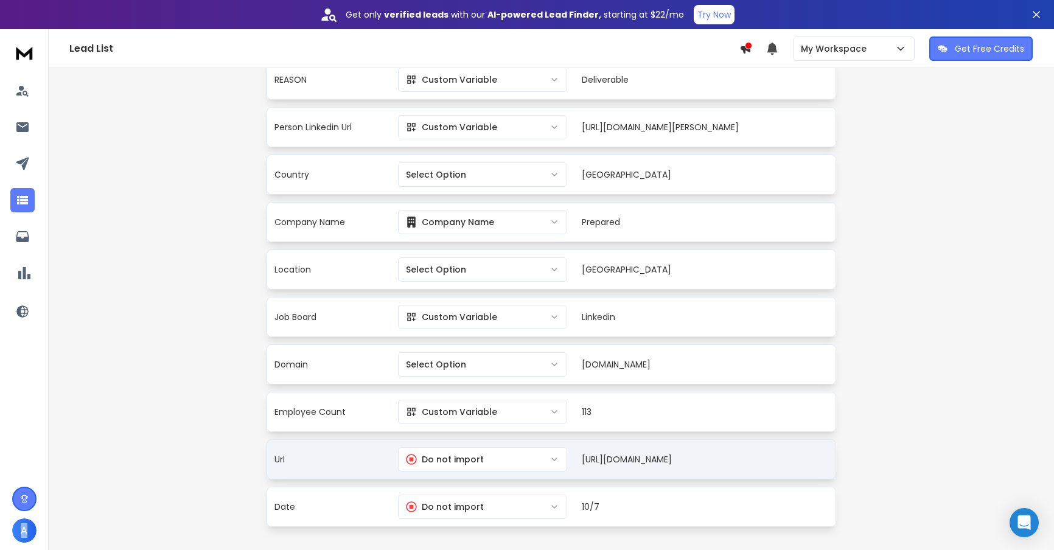
click at [445, 458] on div "Do not import" at bounding box center [445, 459] width 78 height 12
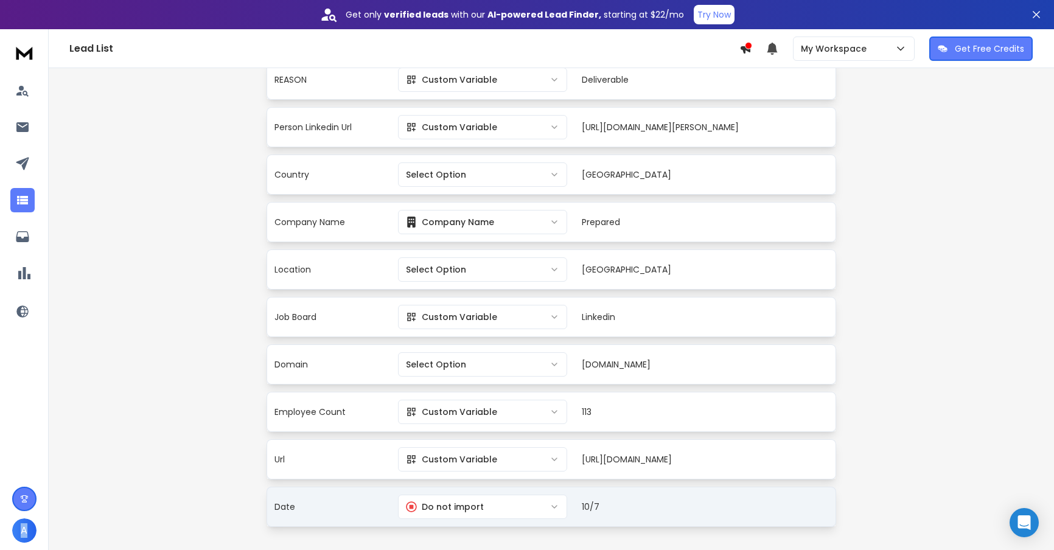
click at [446, 502] on div "Do not import" at bounding box center [445, 507] width 78 height 12
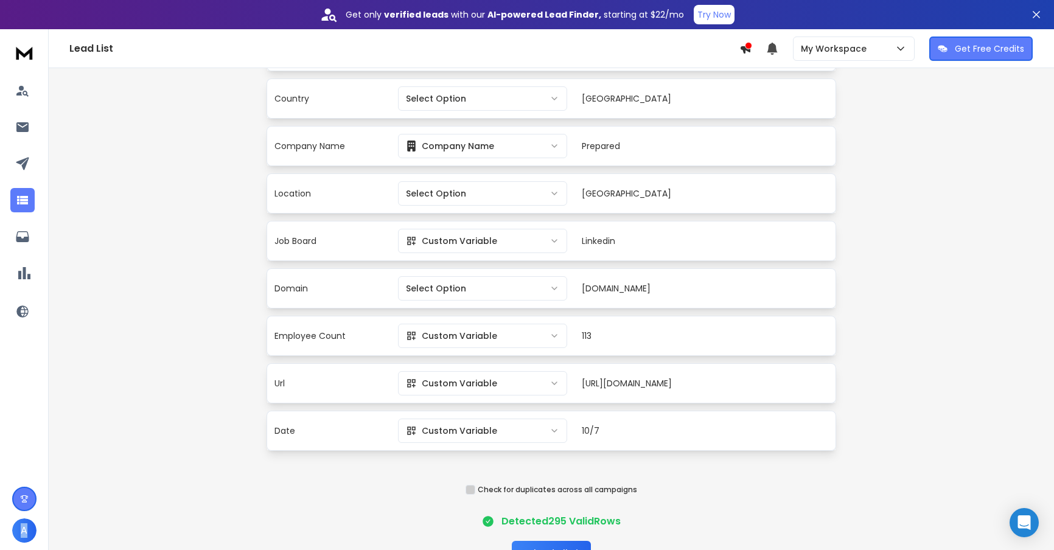
scroll to position [825, 0]
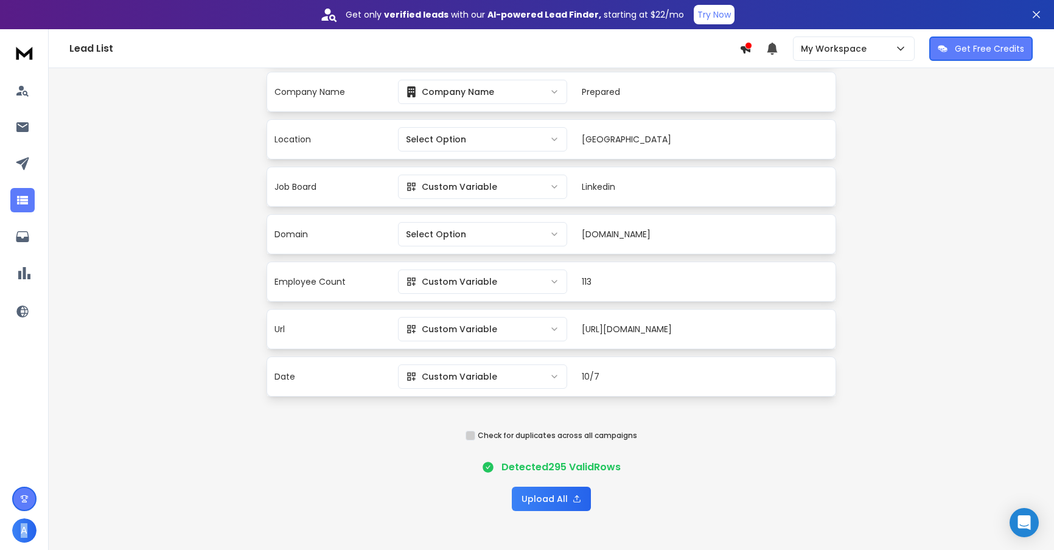
click at [557, 490] on button "Upload All" at bounding box center [551, 499] width 79 height 24
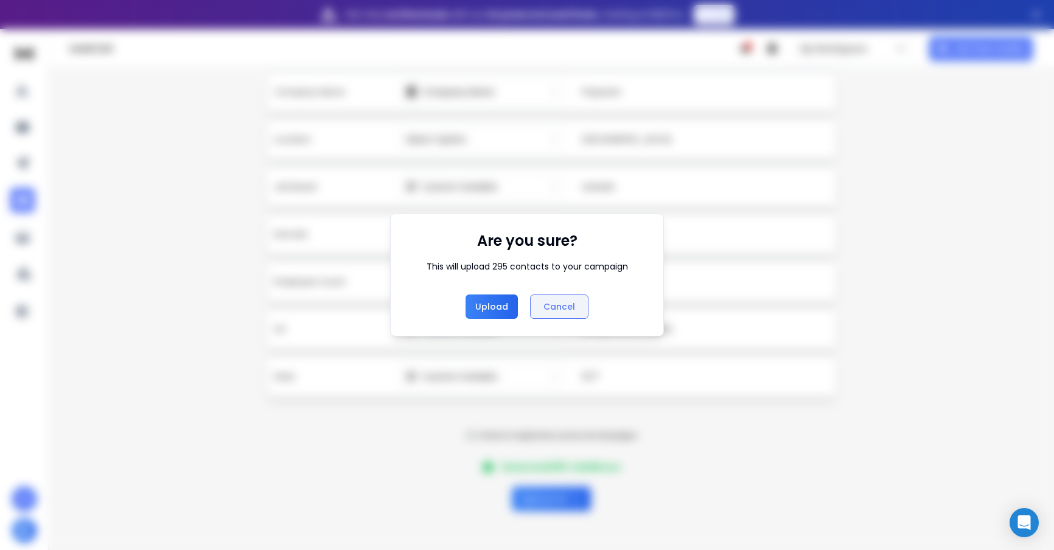
click at [496, 312] on button "Upload" at bounding box center [491, 306] width 52 height 24
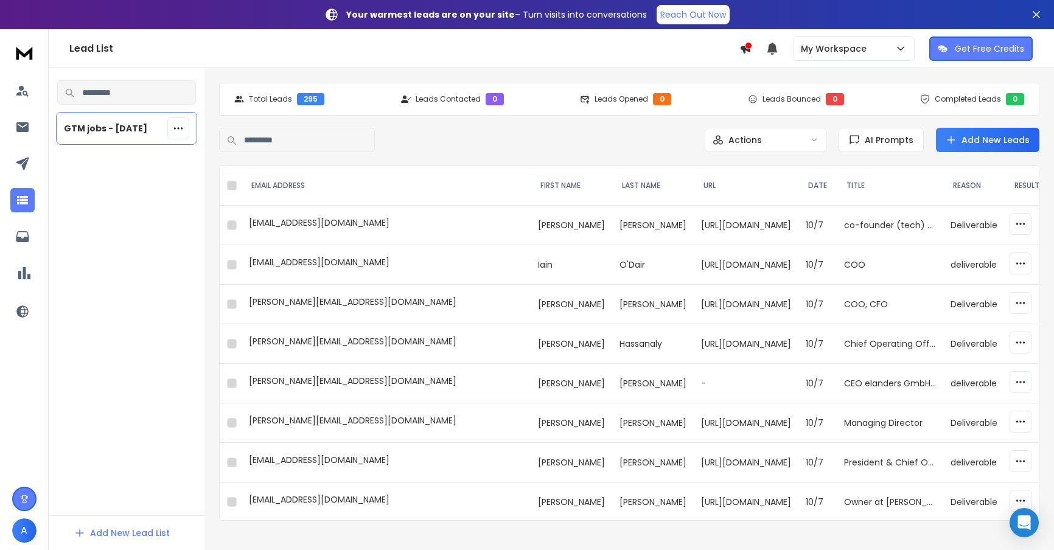
scroll to position [1, 0]
click at [783, 146] on button "Actions" at bounding box center [765, 140] width 122 height 24
click at [676, 140] on div "Actions AI Prompts Add New Leads" at bounding box center [629, 140] width 820 height 24
click at [887, 138] on span "AI Prompts" at bounding box center [887, 140] width 54 height 12
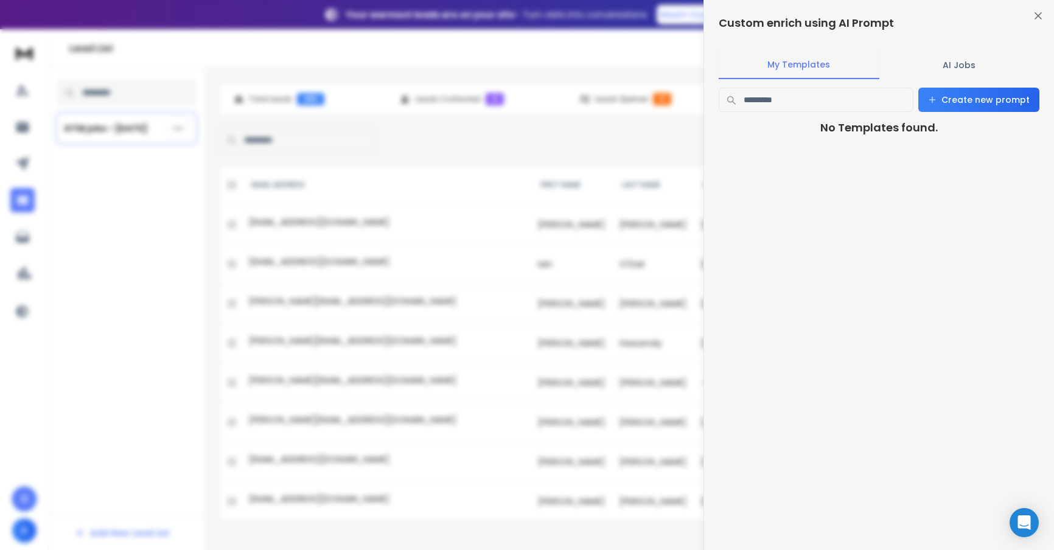
click at [821, 106] on input at bounding box center [815, 100] width 195 height 24
click at [941, 106] on button "Create new prompt" at bounding box center [978, 100] width 121 height 24
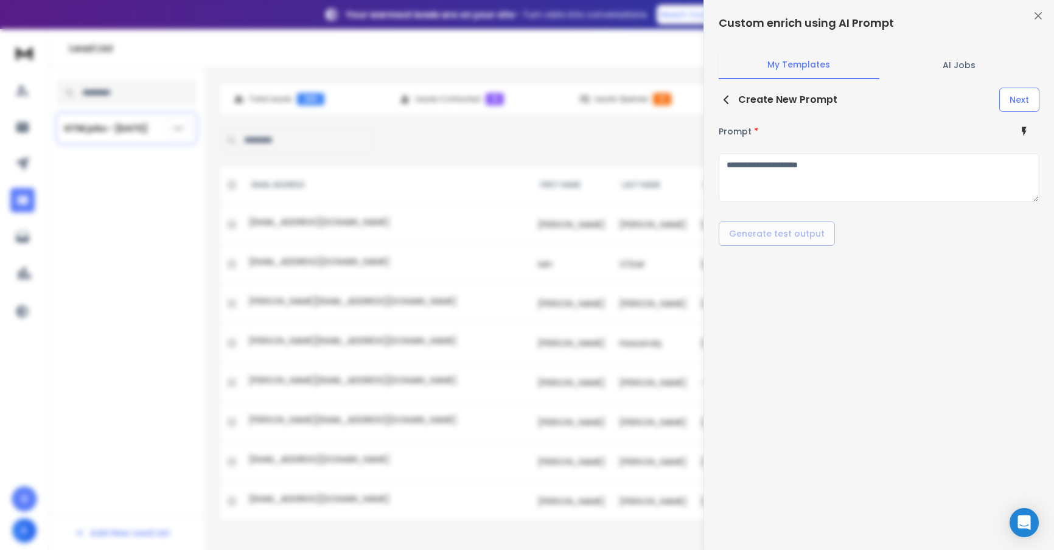
click at [830, 198] on textarea at bounding box center [878, 177] width 321 height 49
type textarea "**********"
click at [795, 245] on button "G enerate test output" at bounding box center [776, 233] width 116 height 24
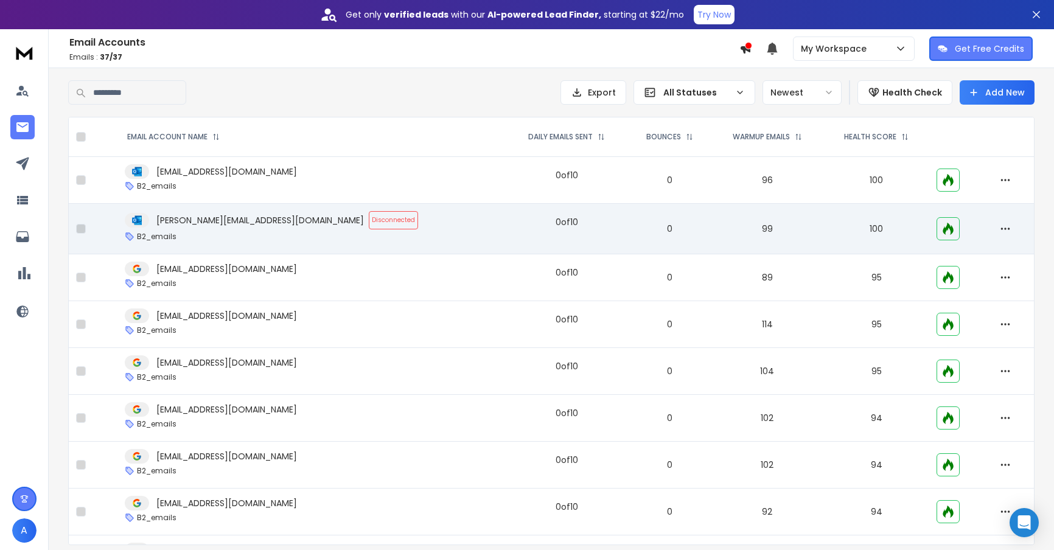
click at [369, 226] on span "Disconnected" at bounding box center [393, 220] width 49 height 18
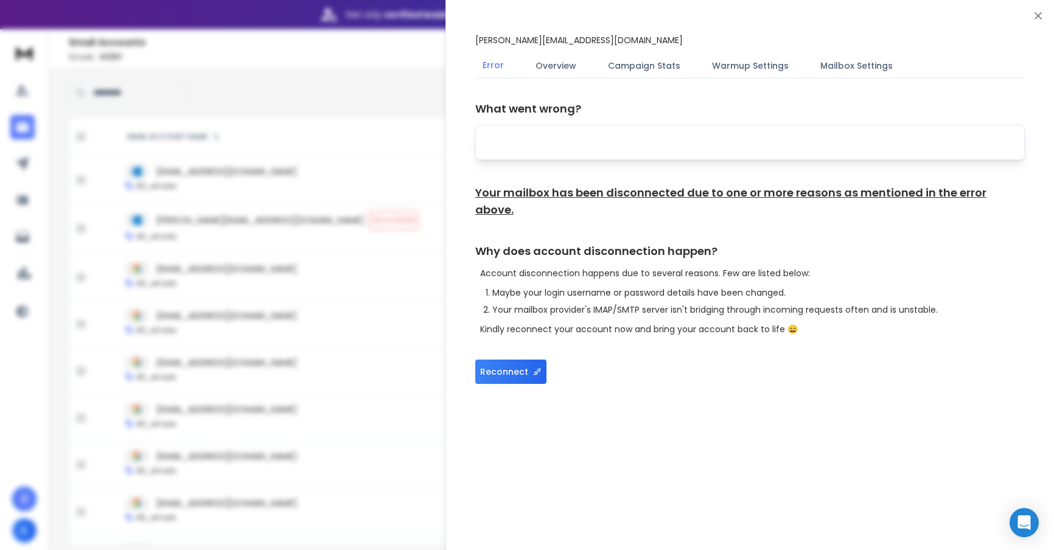
click at [523, 360] on button "Reconnect" at bounding box center [510, 372] width 71 height 24
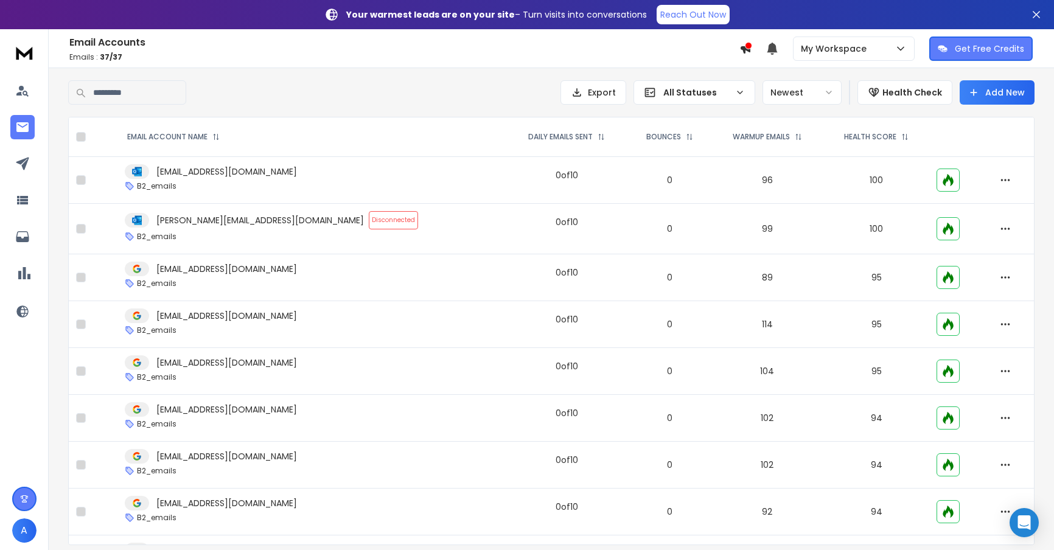
click at [721, 92] on p "All Statuses" at bounding box center [696, 92] width 67 height 12
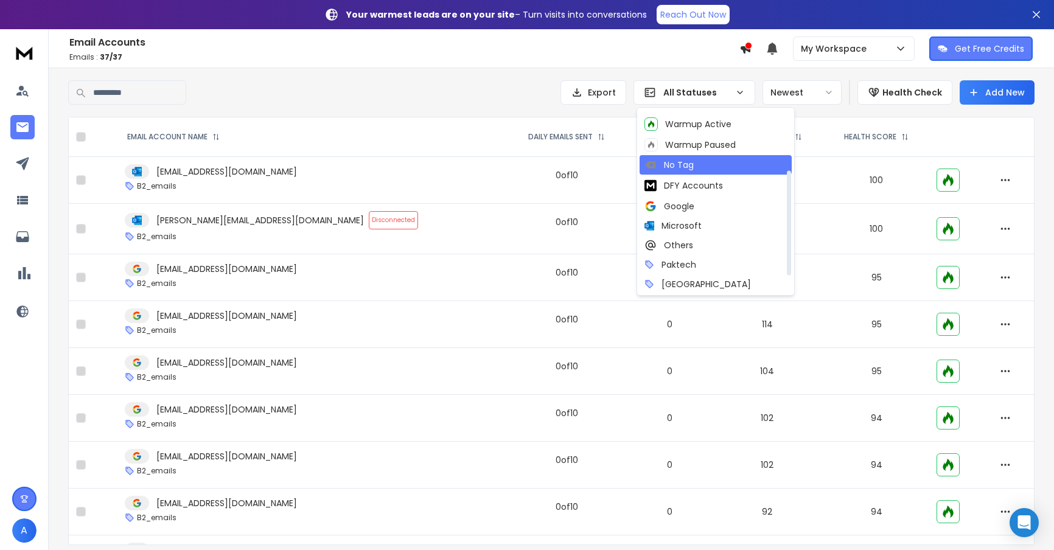
scroll to position [134, 0]
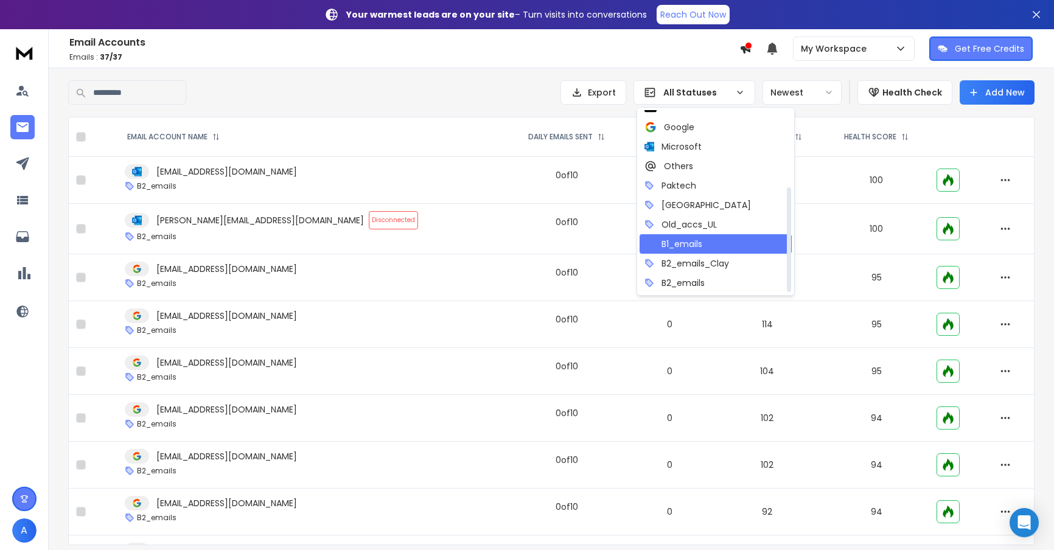
click at [704, 245] on div "B1_emails" at bounding box center [715, 243] width 152 height 19
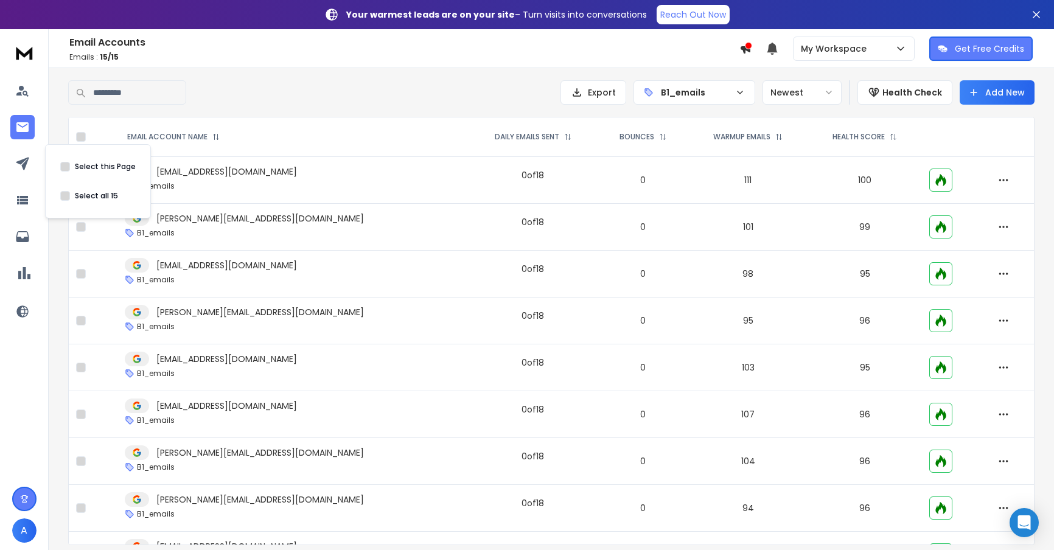
click at [65, 194] on button "Select this Page" at bounding box center [65, 196] width 10 height 10
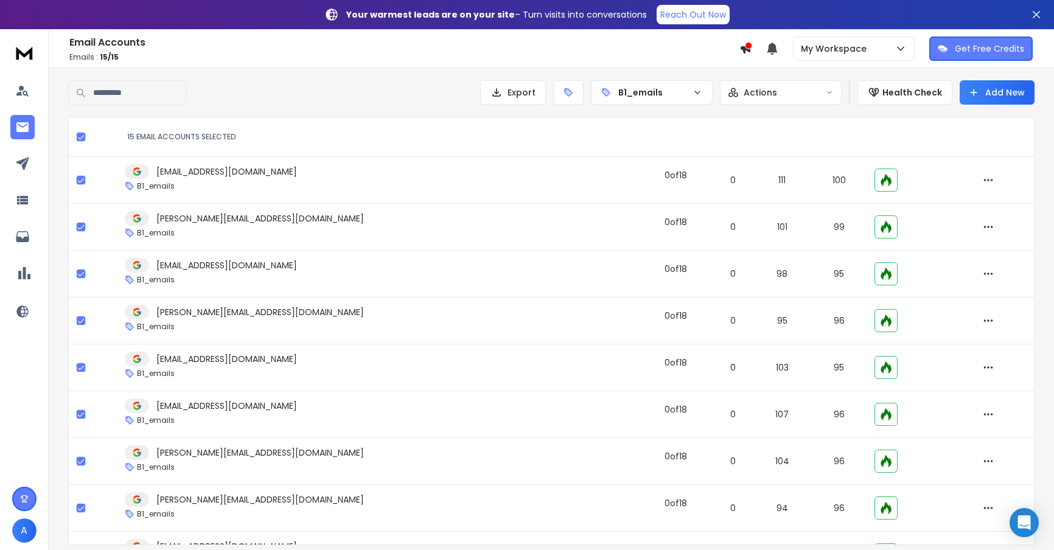
click at [712, 128] on th at bounding box center [732, 137] width 40 height 40
click at [79, 138] on button "Select this Page" at bounding box center [81, 137] width 10 height 10
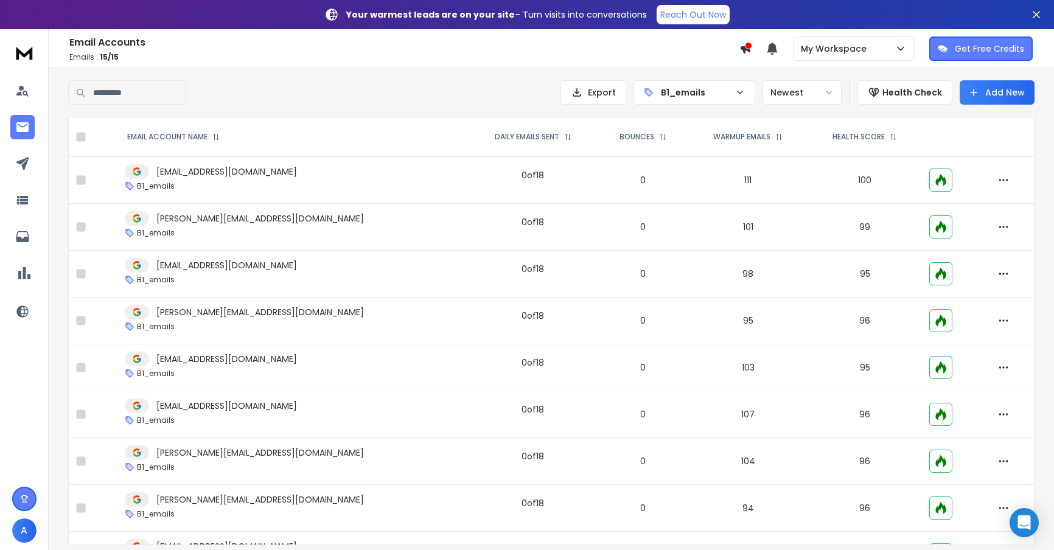
click at [715, 86] on p "B1_emails" at bounding box center [695, 92] width 69 height 12
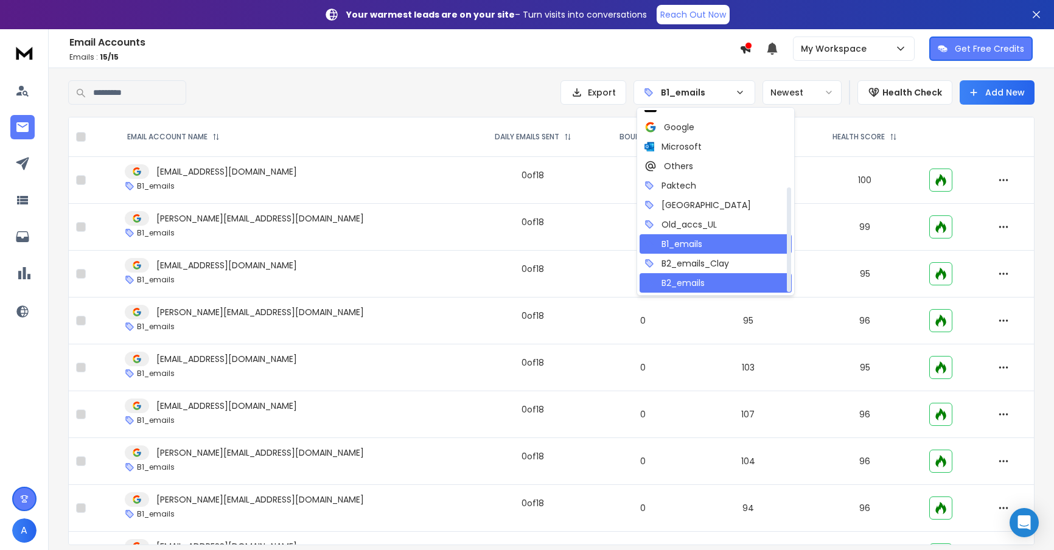
click at [704, 283] on div "B2_emails" at bounding box center [674, 283] width 60 height 12
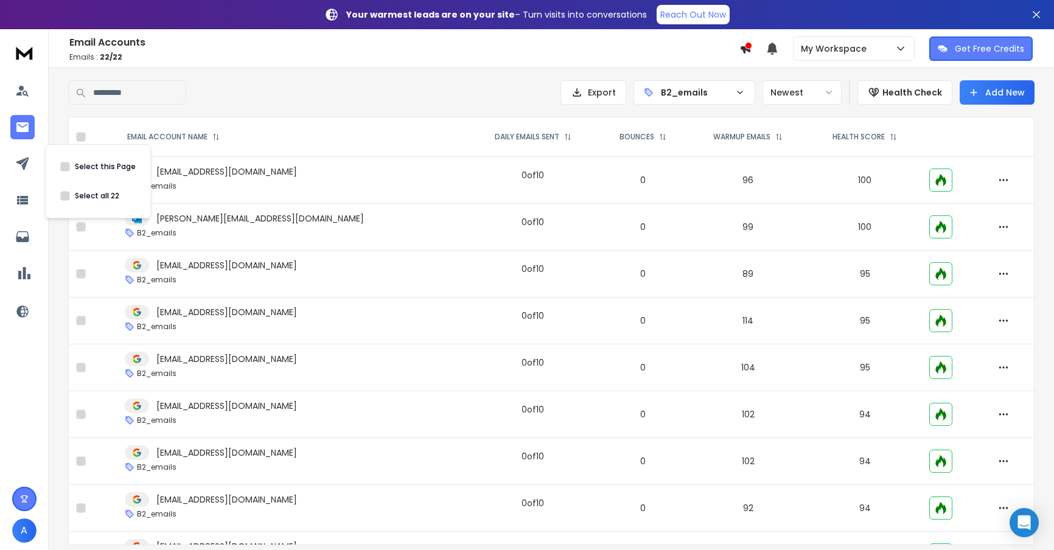
click at [82, 133] on button "Select this Page" at bounding box center [81, 137] width 10 height 10
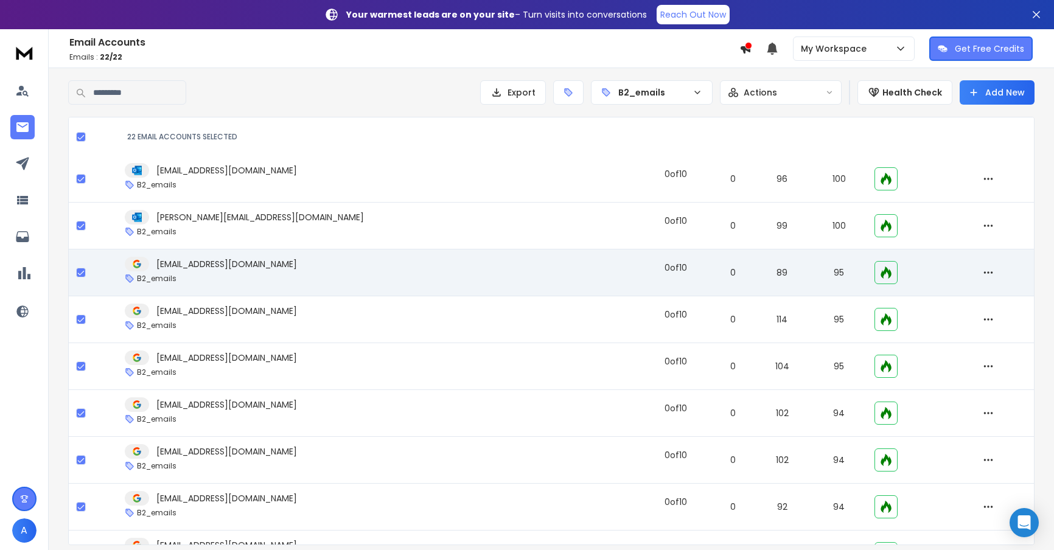
scroll to position [0, 0]
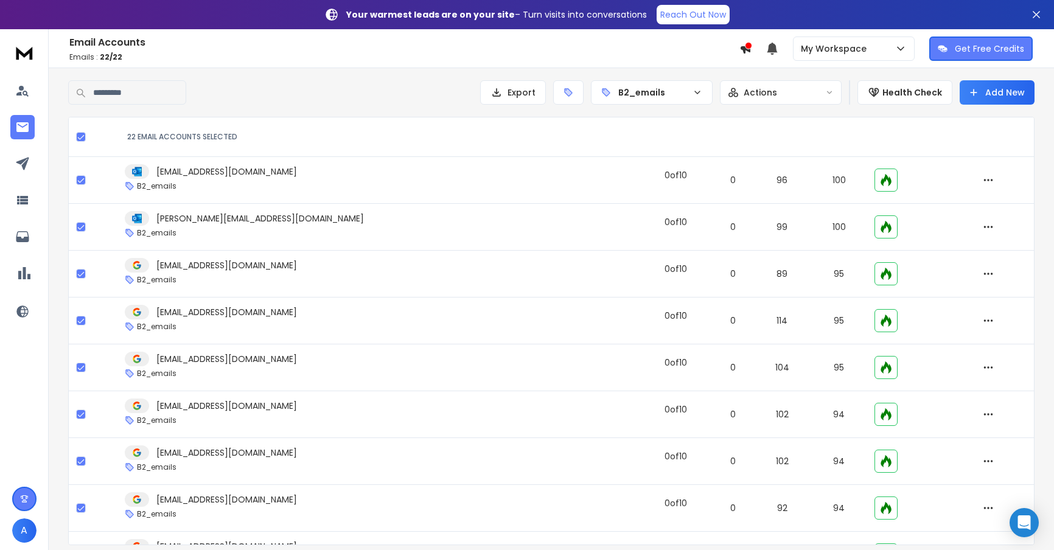
click at [697, 92] on icon at bounding box center [697, 93] width 10 height 10
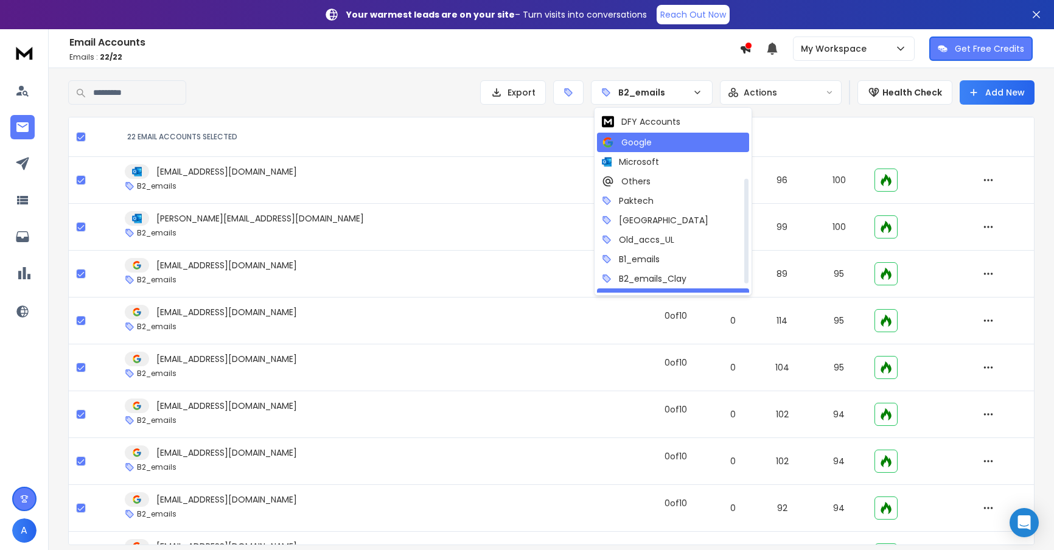
scroll to position [134, 0]
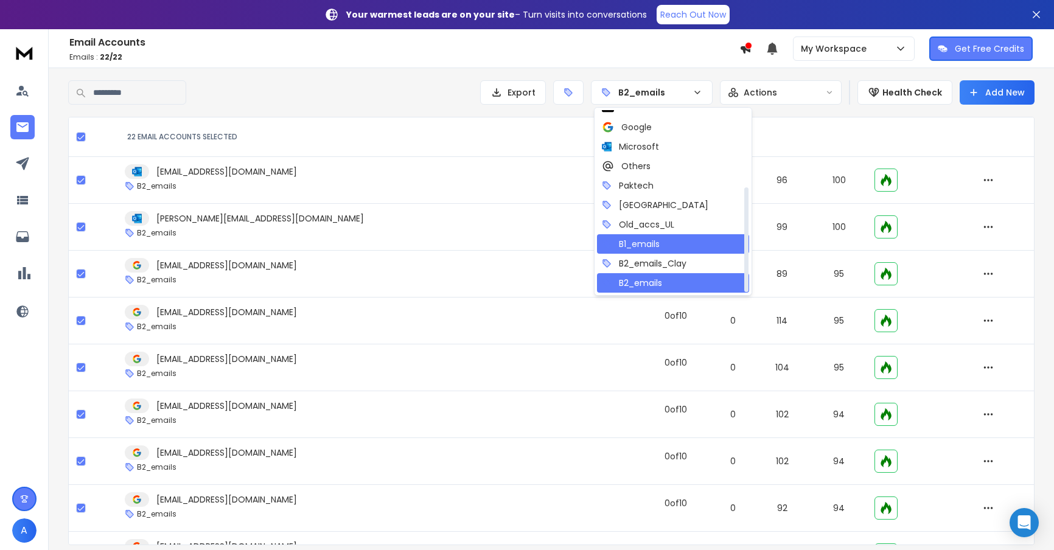
click at [650, 246] on div "B1_emails" at bounding box center [631, 244] width 58 height 12
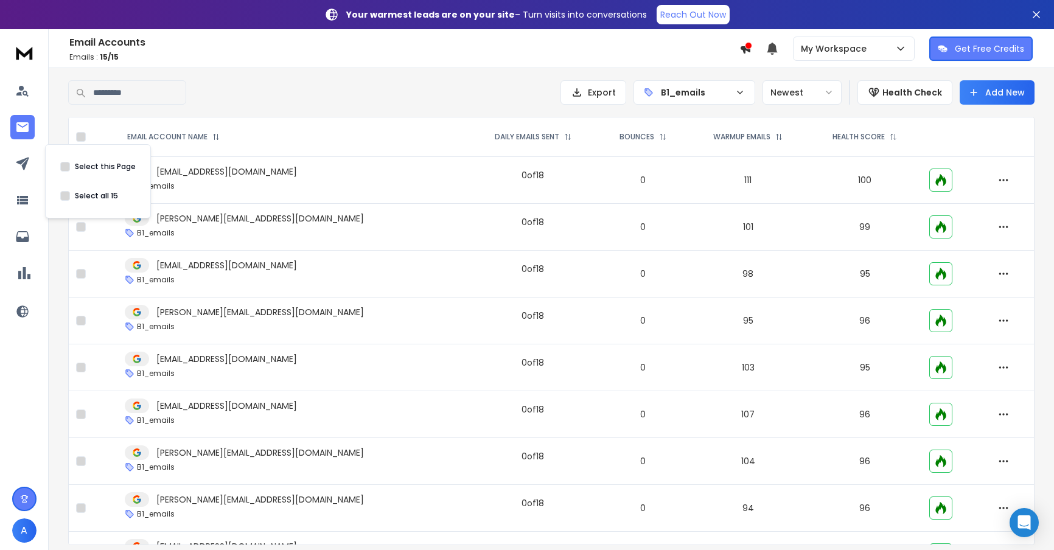
click at [67, 196] on button "Select this Page" at bounding box center [65, 196] width 10 height 10
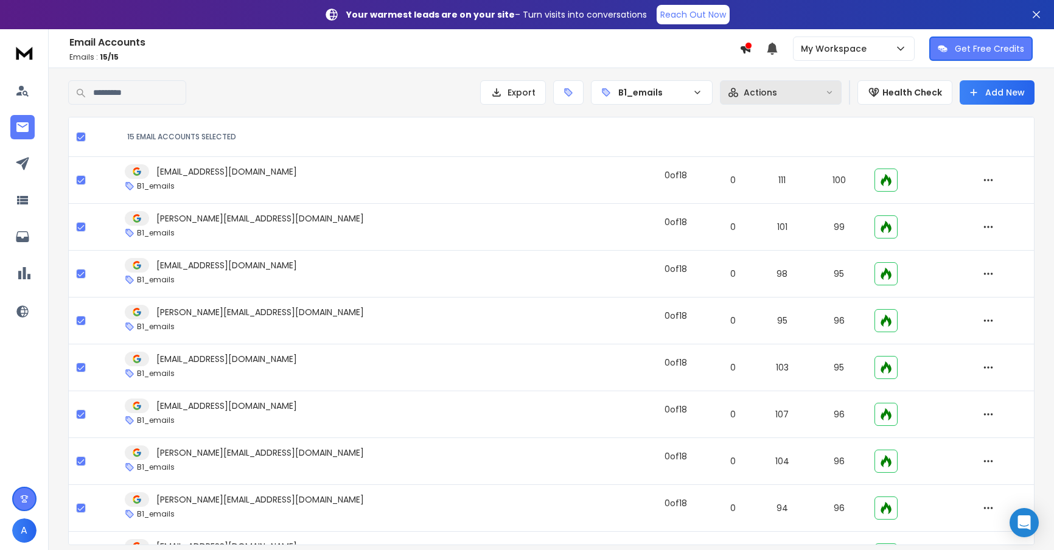
click at [771, 90] on p "Actions" at bounding box center [759, 92] width 33 height 12
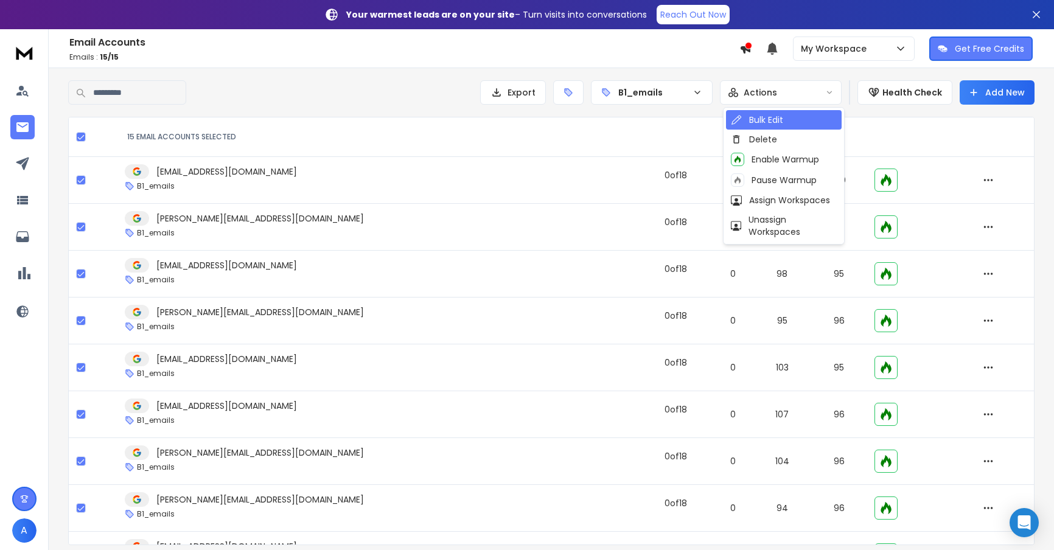
click at [765, 124] on div "Bulk Edit" at bounding box center [757, 120] width 52 height 12
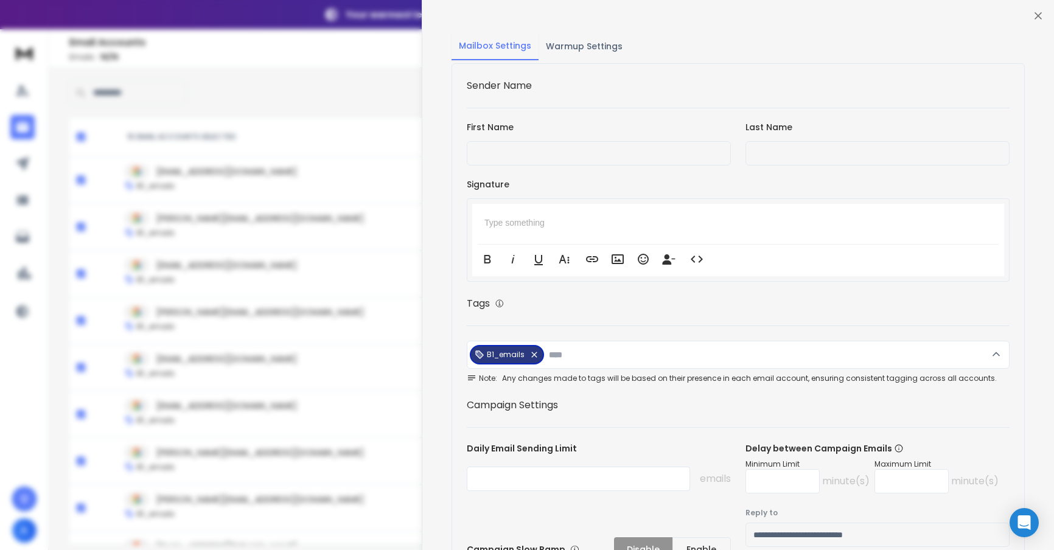
click at [567, 156] on input "text" at bounding box center [599, 153] width 264 height 24
click at [608, 119] on div "Sender Name First Name Last Name Signature Type something Clear Formatting Font…" at bounding box center [737, 381] width 573 height 636
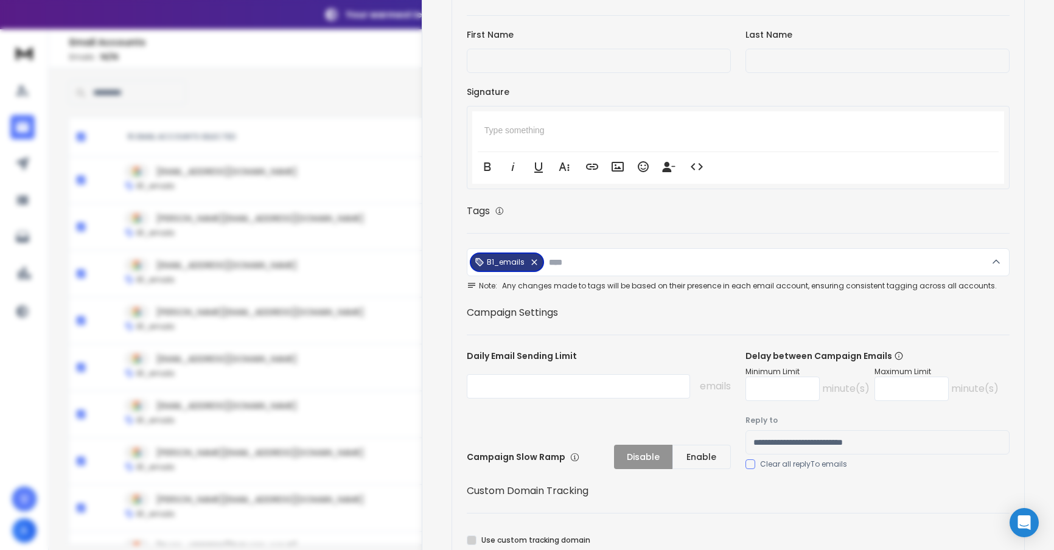
scroll to position [106, 0]
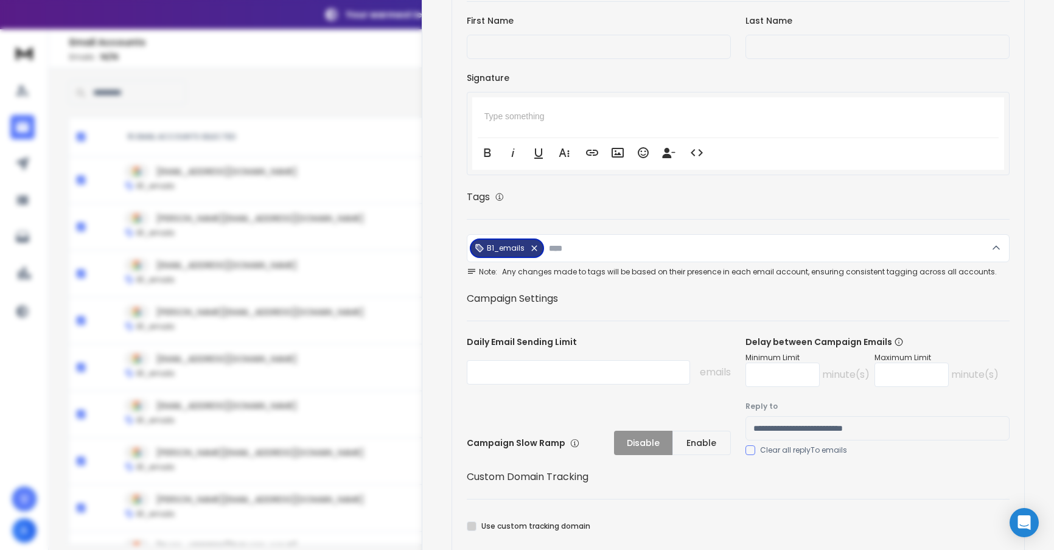
click at [590, 386] on div "emails" at bounding box center [599, 372] width 264 height 29
click at [592, 381] on input "number" at bounding box center [578, 372] width 223 height 24
type input "**"
click at [768, 369] on input "number" at bounding box center [782, 375] width 74 height 24
click at [902, 370] on input "number" at bounding box center [911, 375] width 74 height 24
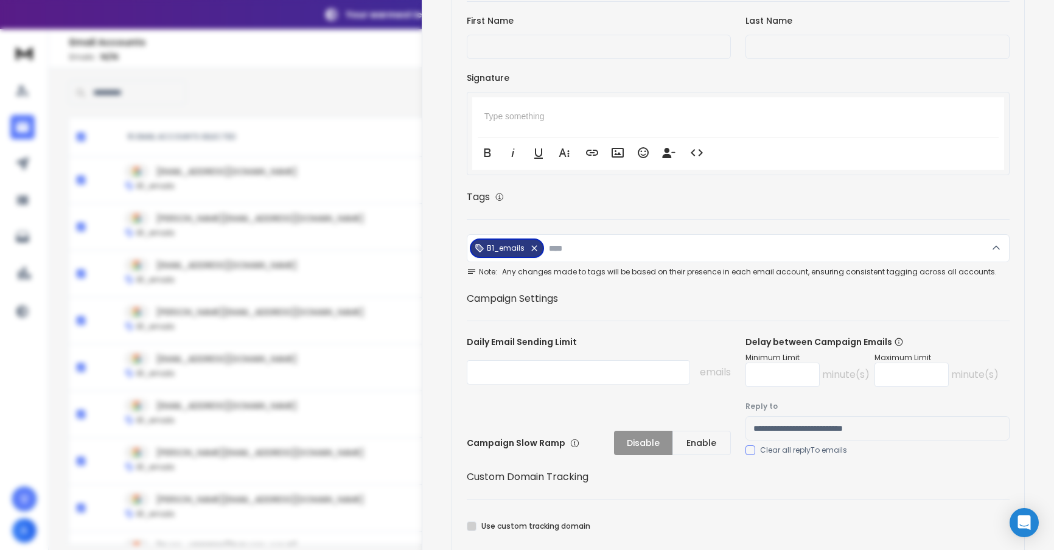
type input "*"
type input "**"
drag, startPoint x: 770, startPoint y: 378, endPoint x: 737, endPoint y: 378, distance: 33.5
click at [737, 378] on div "Daily Email Sending Limit ** emails Delay between Campaign Emails Minimum Limit…" at bounding box center [738, 395] width 543 height 119
type input "**"
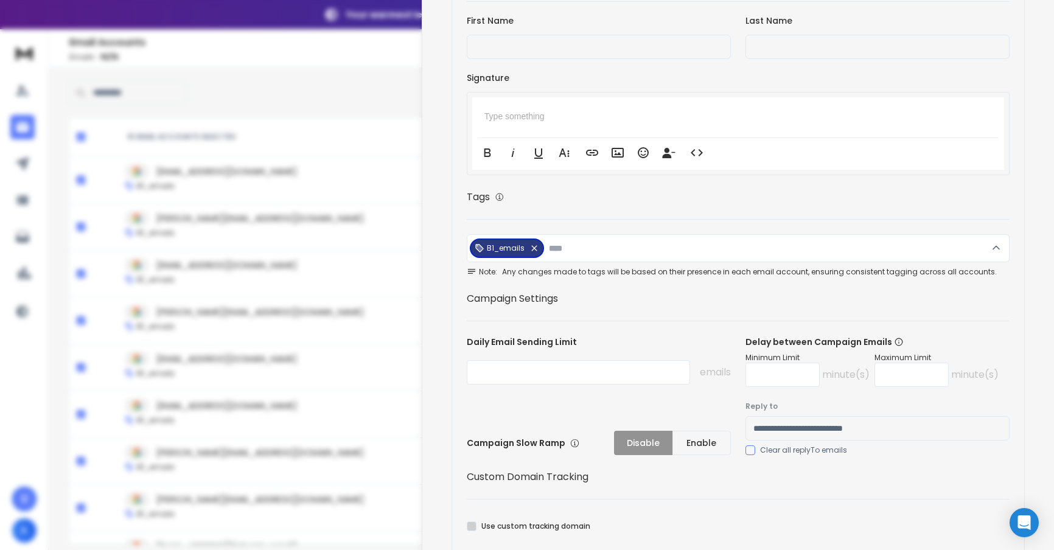
click at [517, 410] on div "Campaign Slow Ramp Disable Enable" at bounding box center [599, 428] width 264 height 54
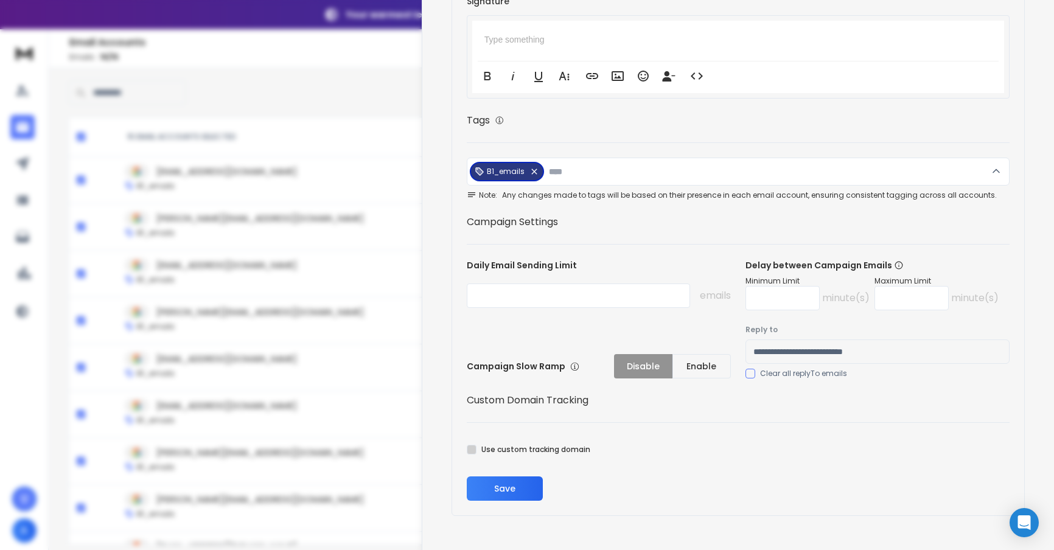
click at [499, 496] on button "Save" at bounding box center [505, 488] width 76 height 24
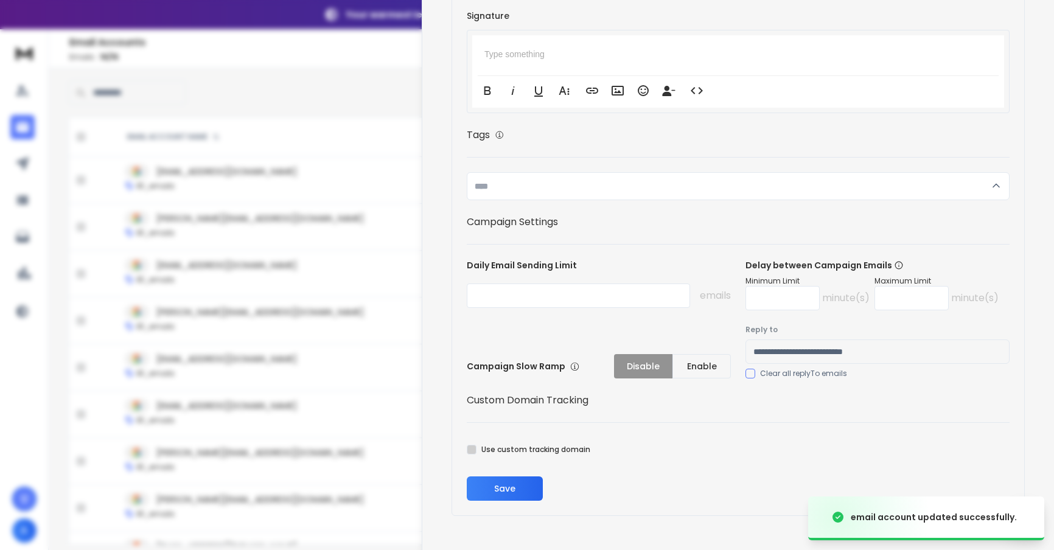
scroll to position [169, 0]
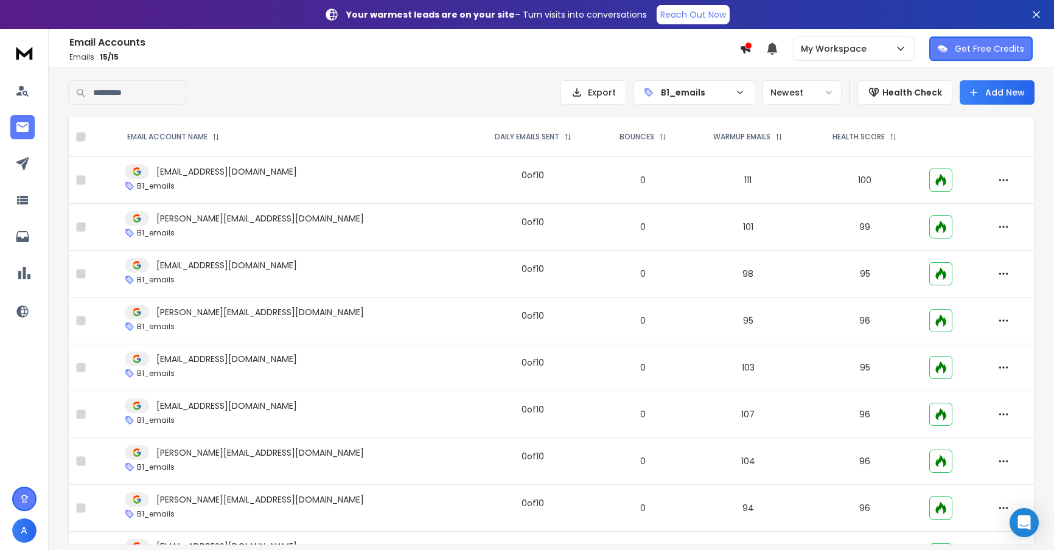
click at [705, 90] on p "B1_emails" at bounding box center [695, 92] width 69 height 12
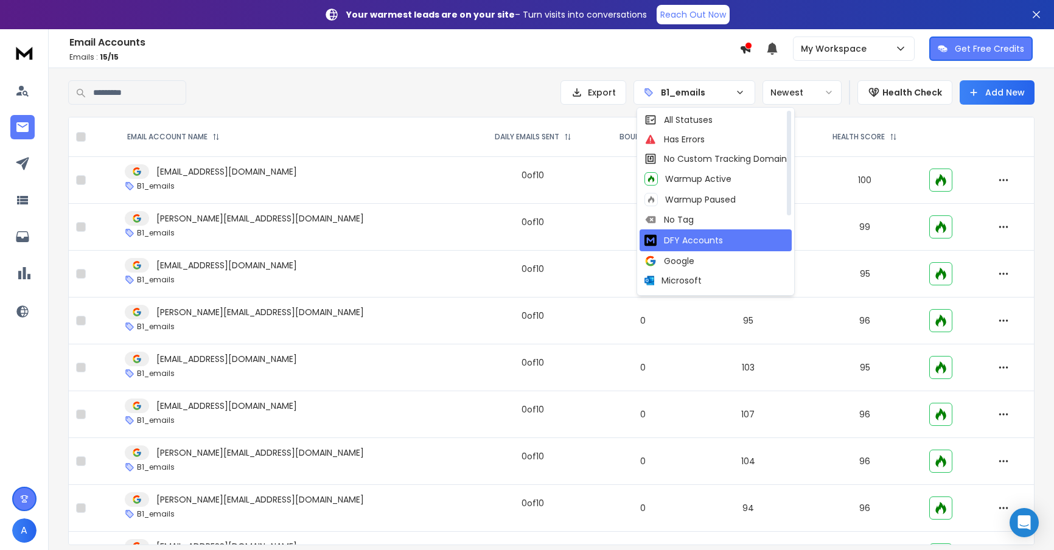
scroll to position [134, 0]
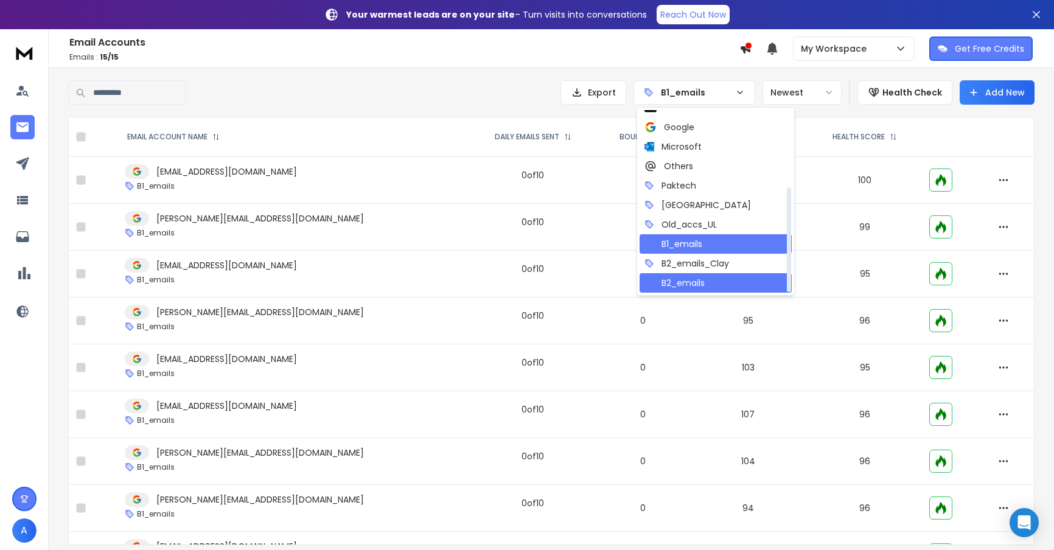
click at [686, 287] on div "B2_emails" at bounding box center [674, 283] width 60 height 12
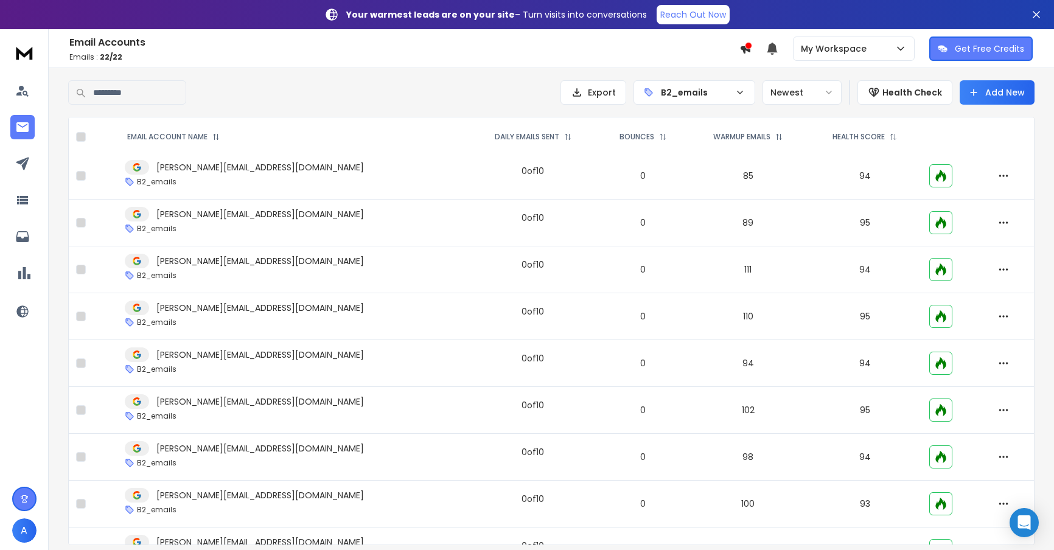
scroll to position [652, 0]
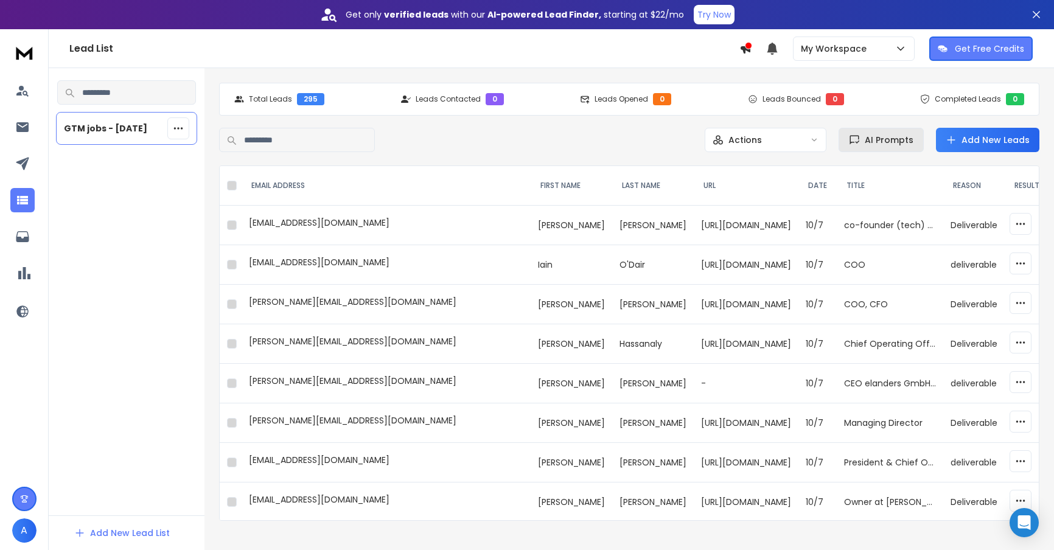
click at [868, 144] on span "AI Prompts" at bounding box center [887, 140] width 54 height 12
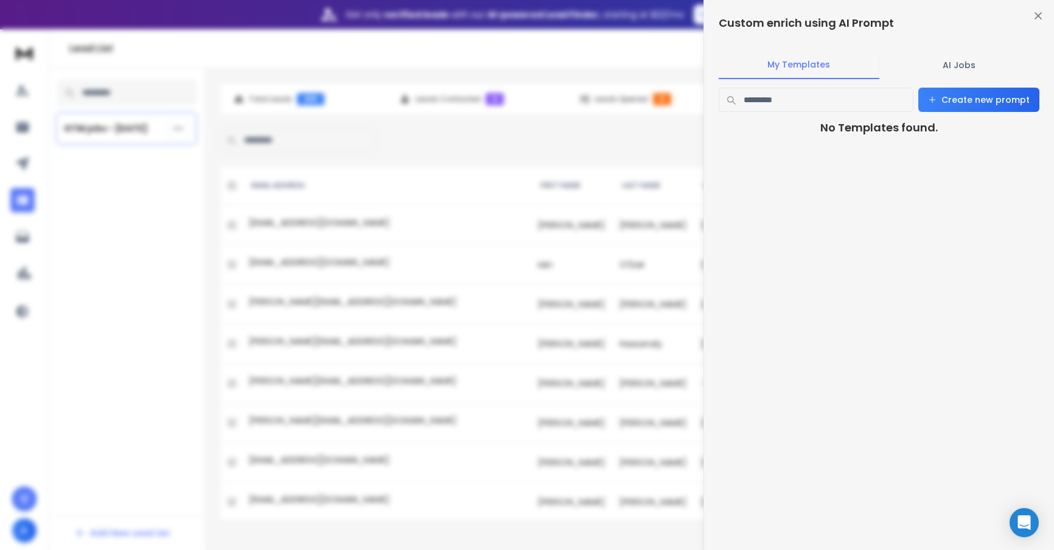
click at [949, 66] on button "AI Jobs" at bounding box center [959, 65] width 161 height 27
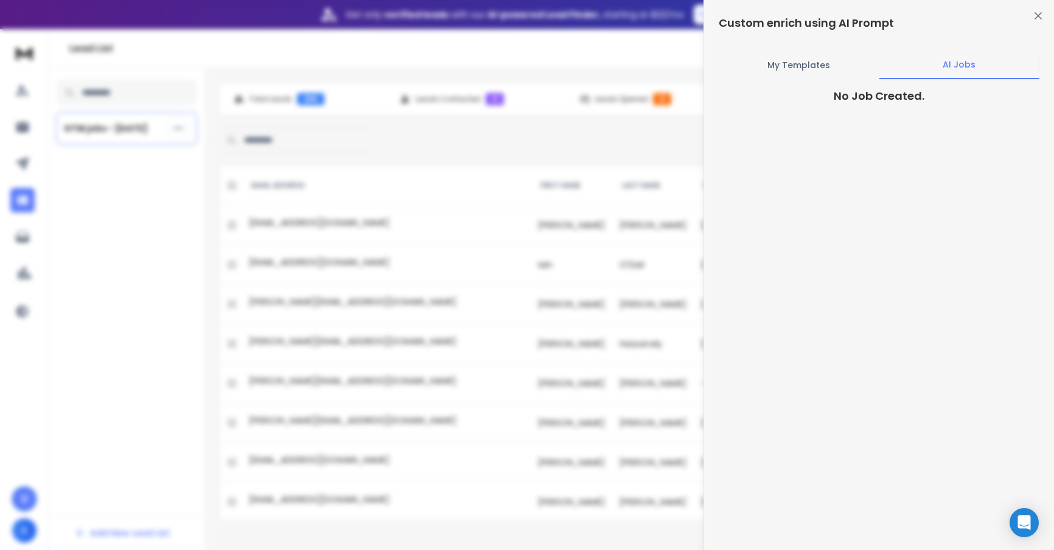
click at [837, 68] on button "My Templates" at bounding box center [798, 65] width 161 height 27
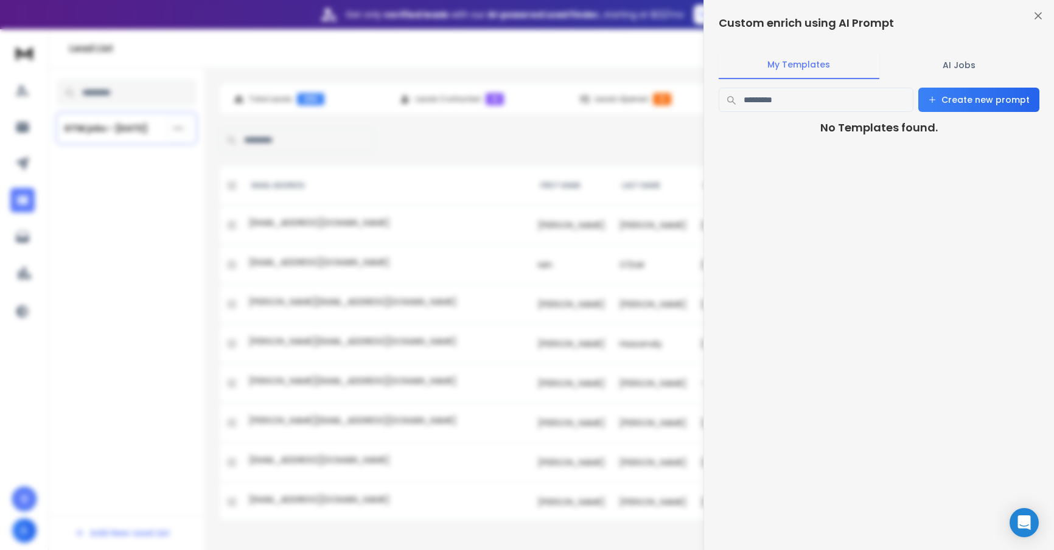
click at [943, 94] on button "Create new prompt" at bounding box center [978, 100] width 121 height 24
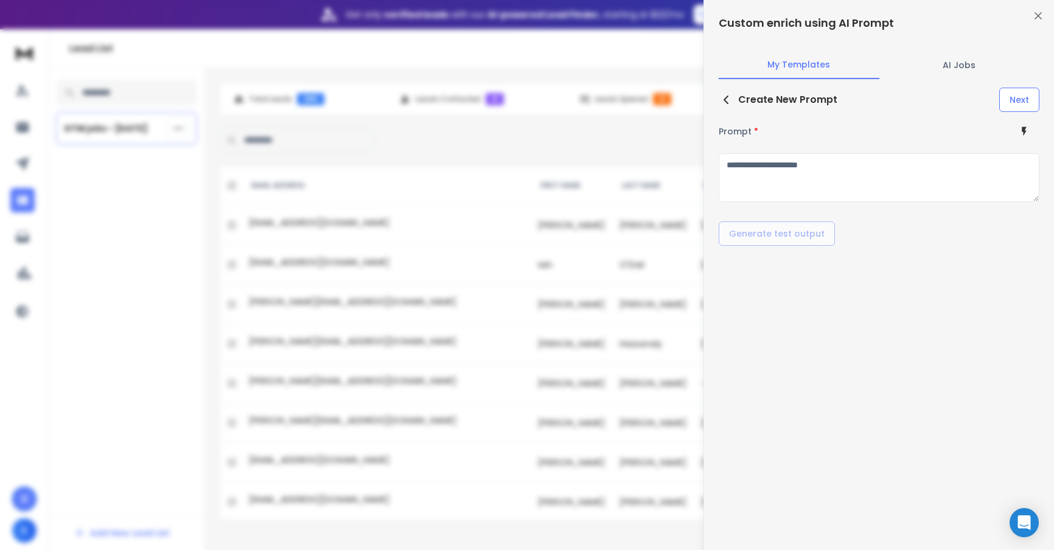
click at [847, 158] on textarea at bounding box center [878, 177] width 321 height 49
type textarea "**********"
click at [1025, 96] on p "Next" at bounding box center [1019, 100] width 40 height 24
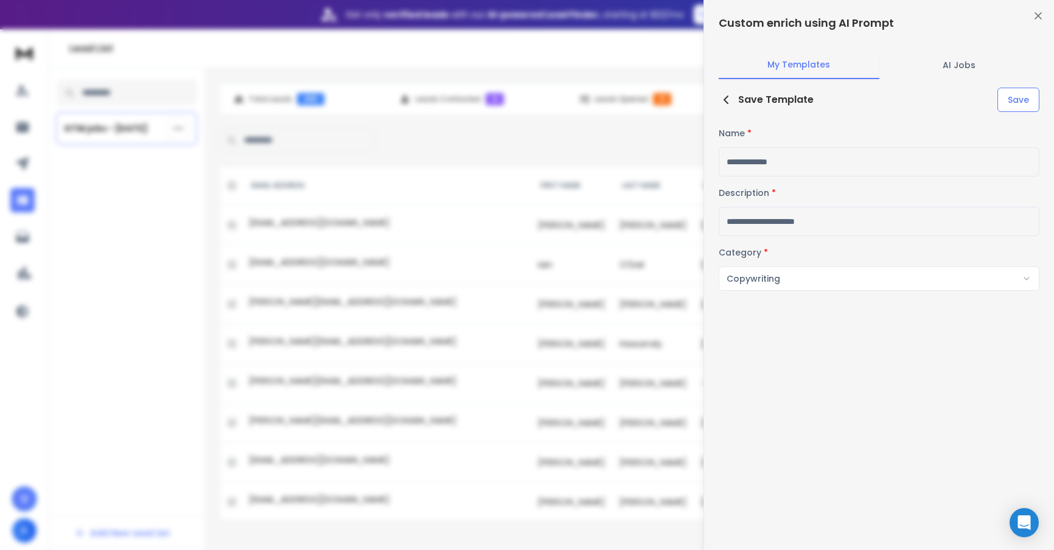
click at [836, 158] on input at bounding box center [878, 161] width 321 height 29
click at [759, 163] on input "*********" at bounding box center [878, 161] width 321 height 29
type input "*********"
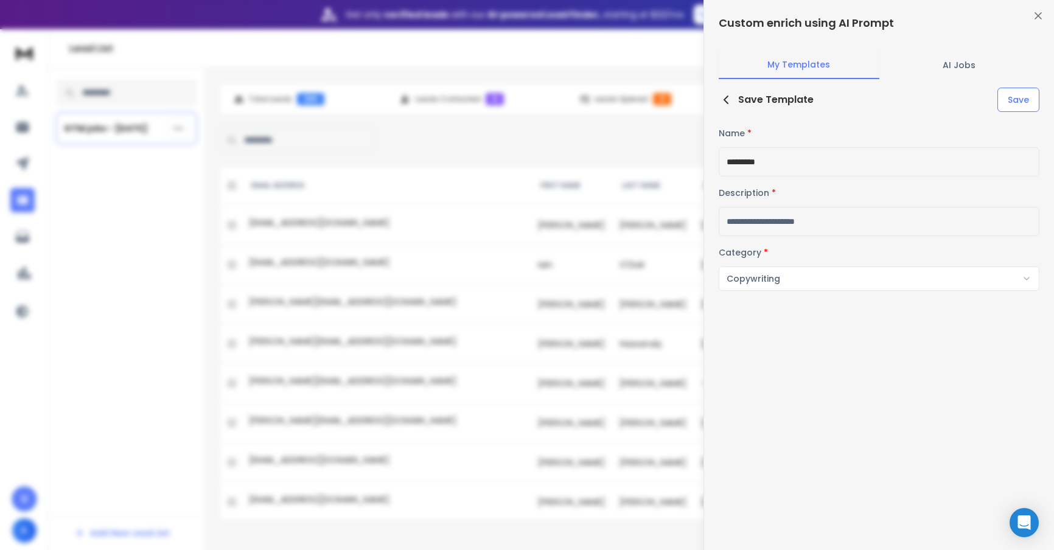
click at [749, 214] on input at bounding box center [878, 221] width 321 height 29
paste input "*********"
type input "**********"
click at [808, 285] on button "Copywriting" at bounding box center [878, 278] width 321 height 24
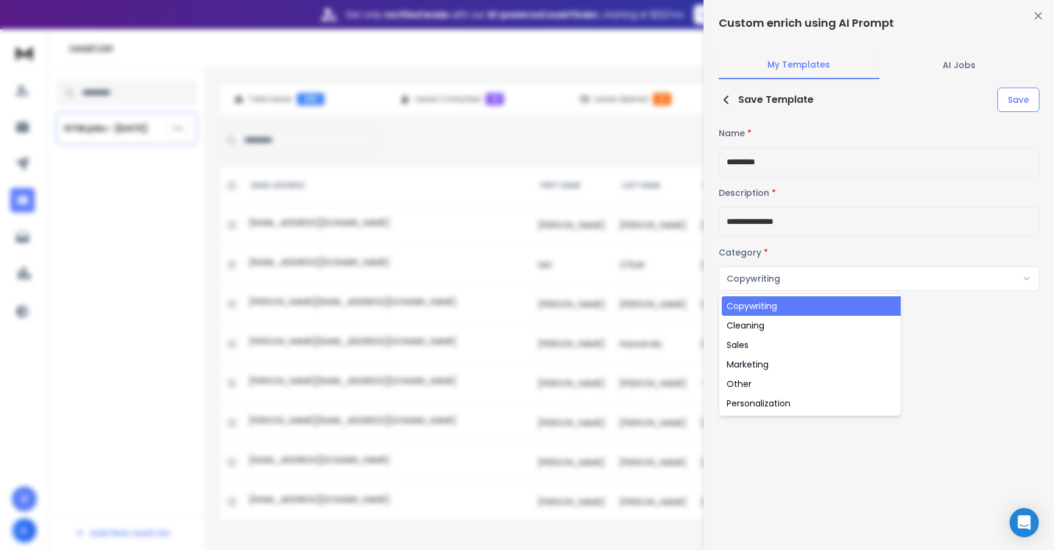
scroll to position [0, 2]
select select "********"
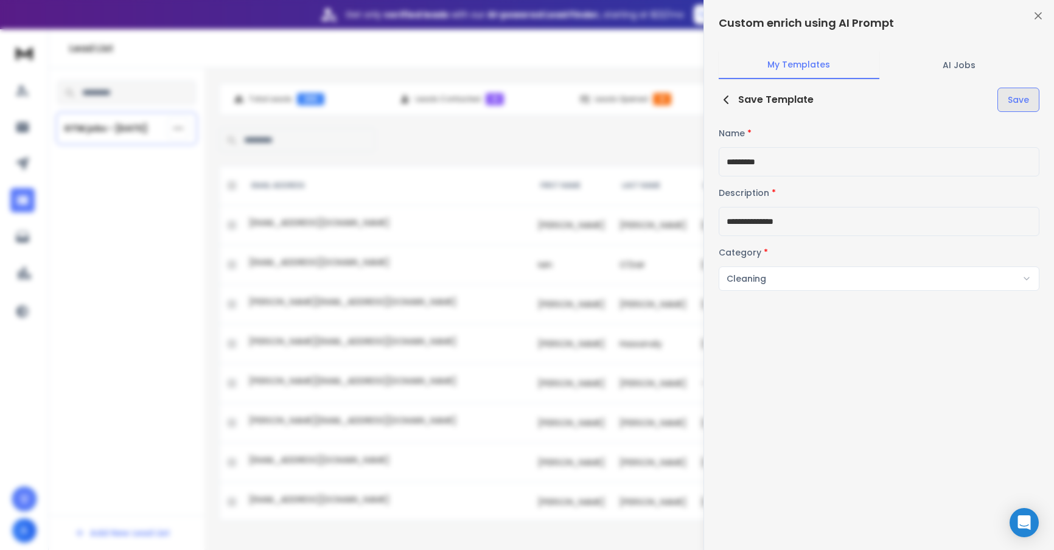
click at [1004, 100] on button "Save" at bounding box center [1018, 100] width 42 height 24
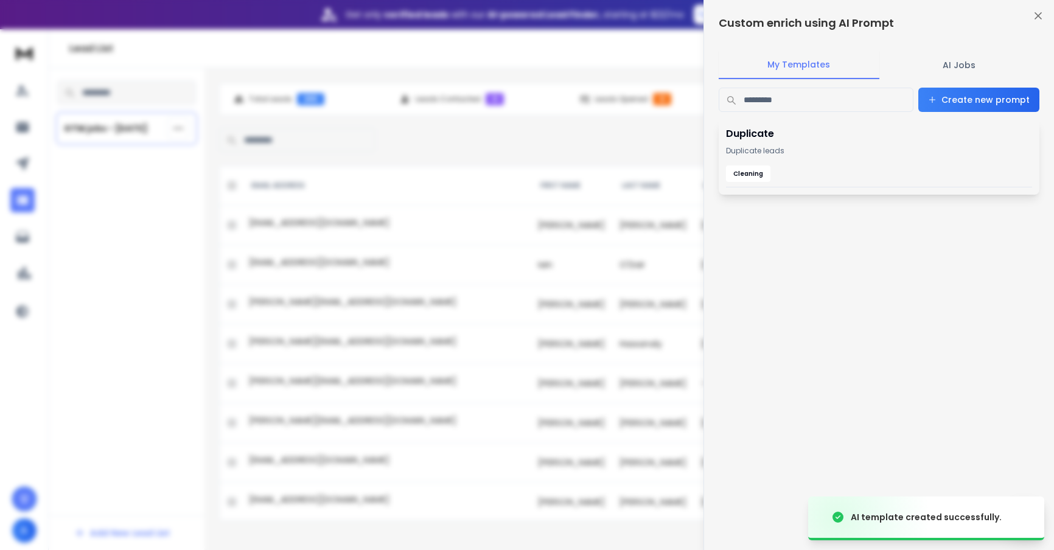
click at [818, 151] on p "Duplicate leads" at bounding box center [879, 151] width 306 height 10
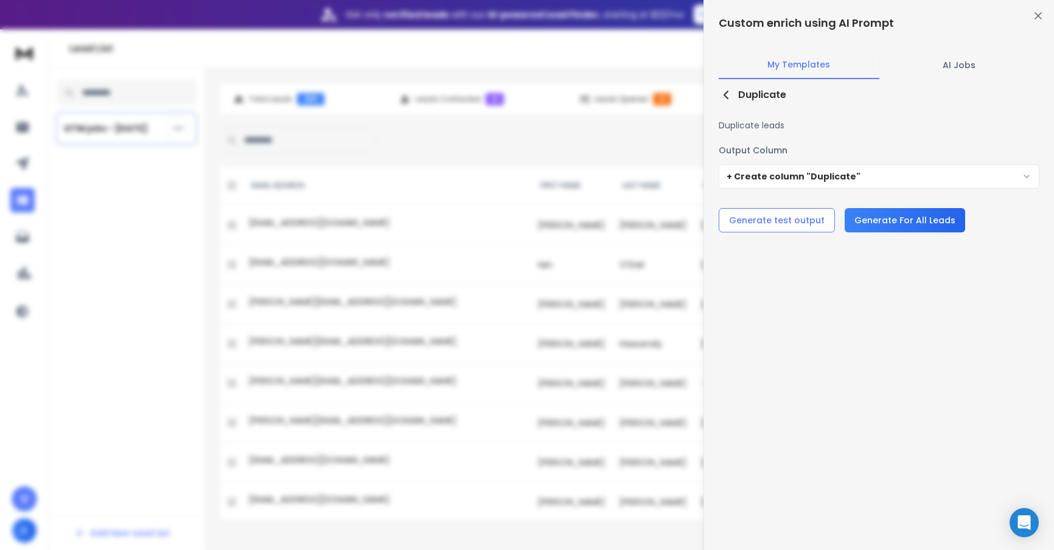
click at [861, 221] on button "Generate For All Leads" at bounding box center [904, 220] width 120 height 24
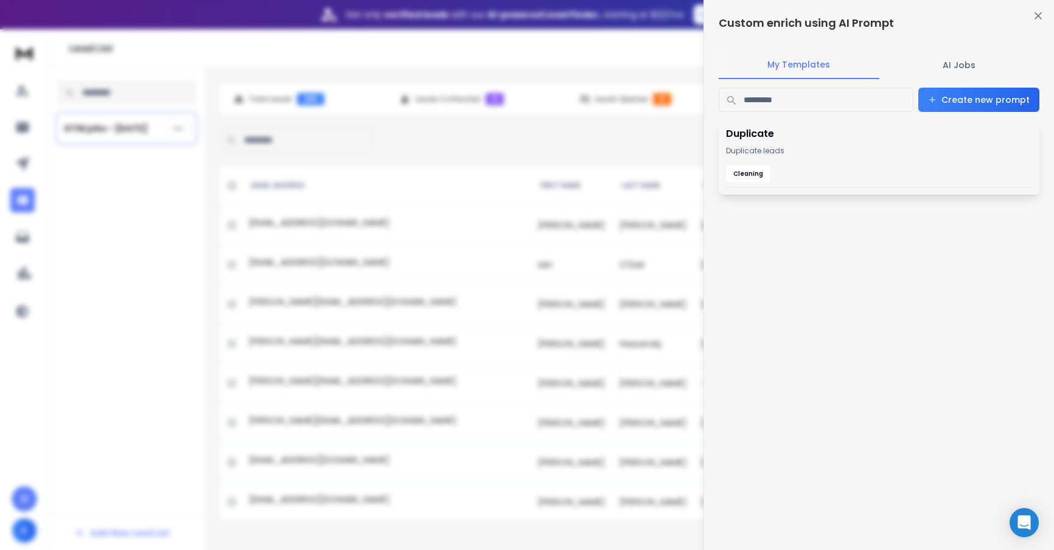
click at [641, 119] on div at bounding box center [527, 275] width 1054 height 550
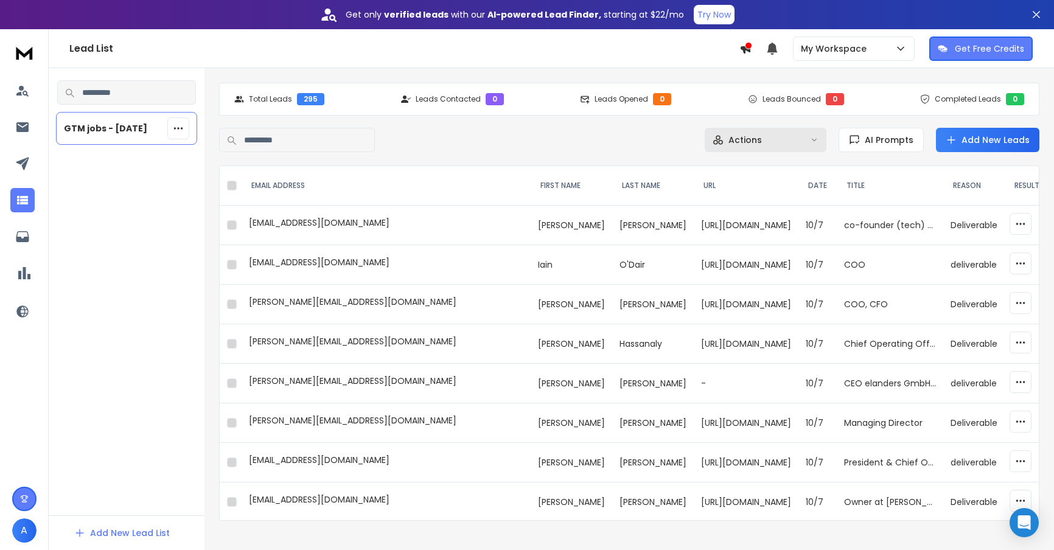
click at [748, 150] on button "Actions" at bounding box center [765, 140] width 122 height 24
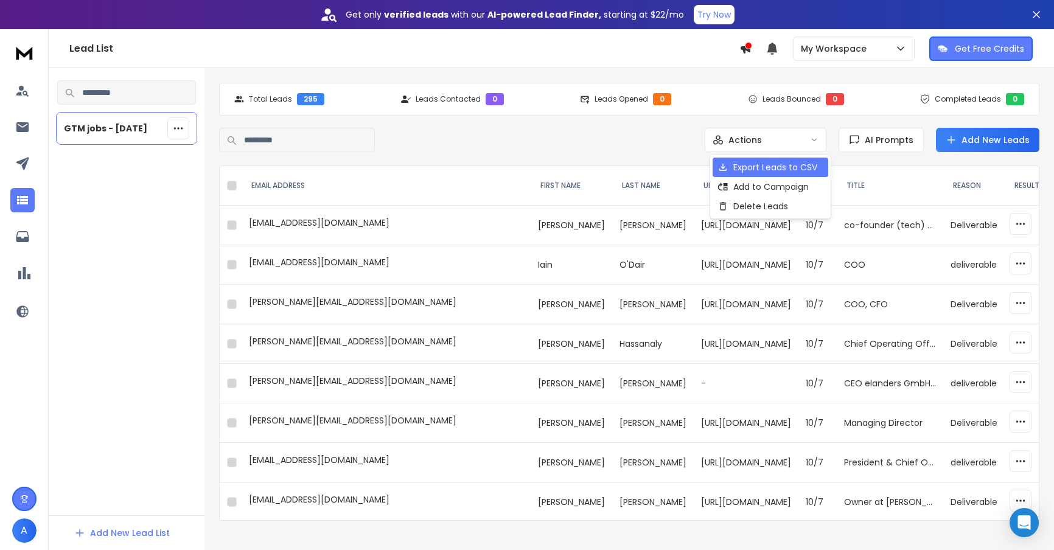
click at [678, 164] on div "EMAIL ADDRESS FIRST NAME LAST NAME url date title reason result website locatio…" at bounding box center [621, 294] width 835 height 453
click at [905, 152] on div "Total Leads 295 Leads Contacted 0 Leads Opened 0 Leads Bounced 0 Completed Lead…" at bounding box center [628, 115] width 849 height 94
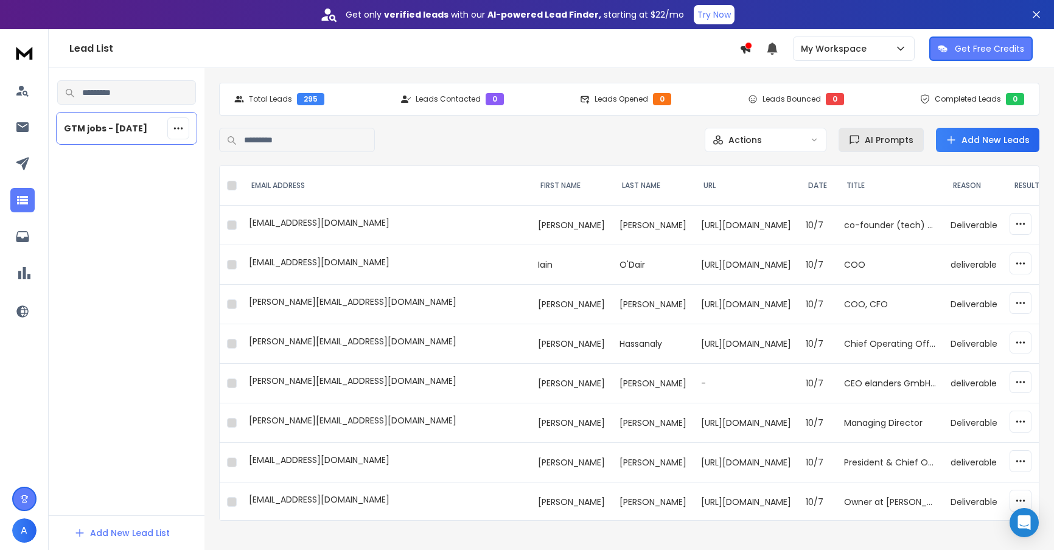
click at [902, 144] on span "AI Prompts" at bounding box center [887, 140] width 54 height 12
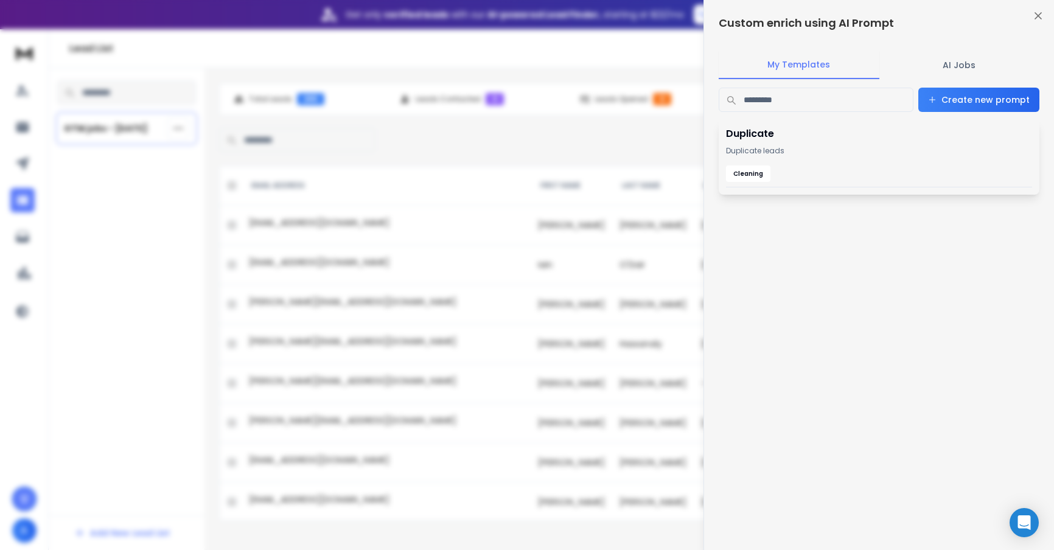
click at [807, 163] on div "Duplicate Duplicate leads cleaning" at bounding box center [879, 157] width 306 height 61
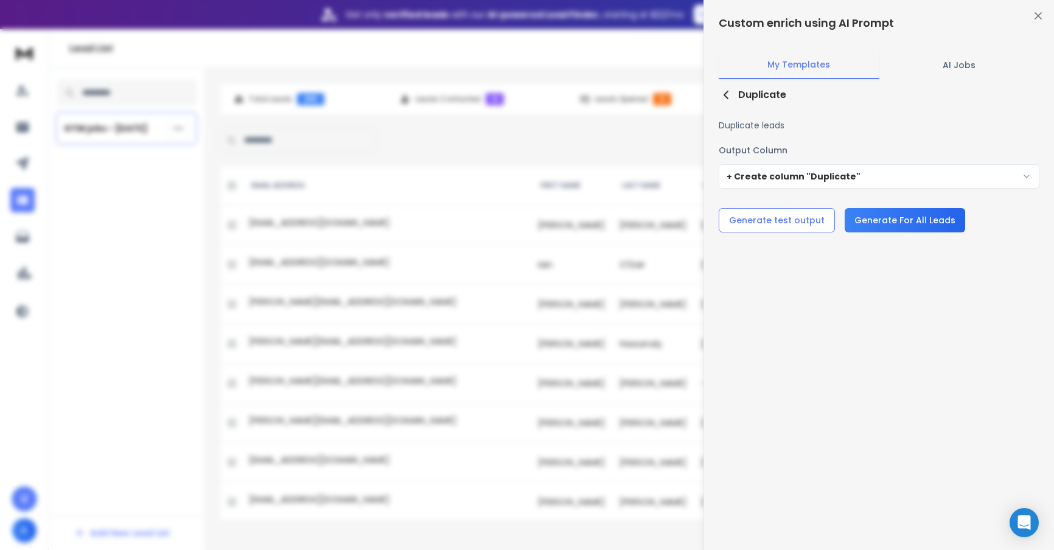
click at [622, 74] on div at bounding box center [527, 275] width 1054 height 550
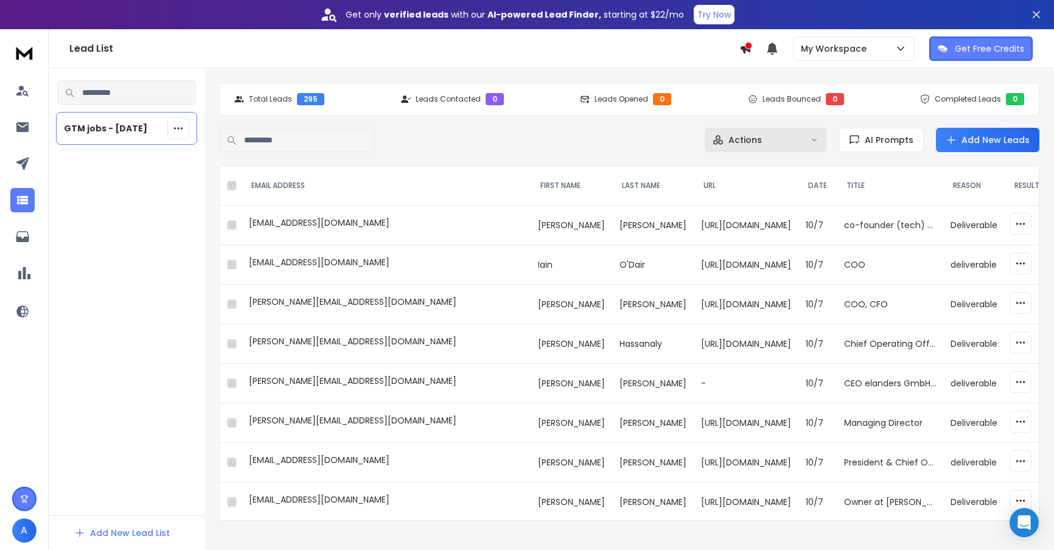
click at [752, 131] on button "Actions" at bounding box center [765, 140] width 122 height 24
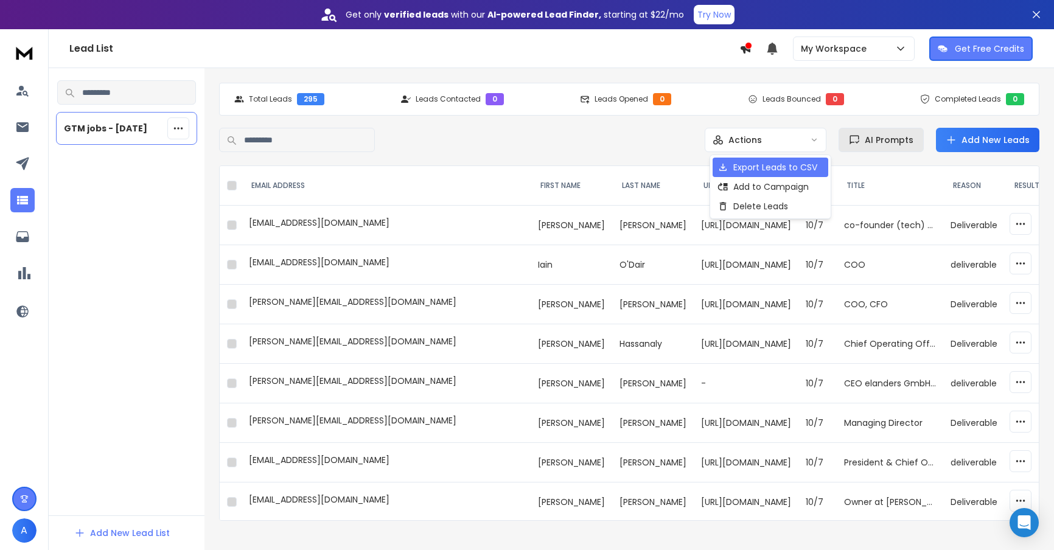
click at [864, 142] on span "AI Prompts" at bounding box center [887, 140] width 54 height 12
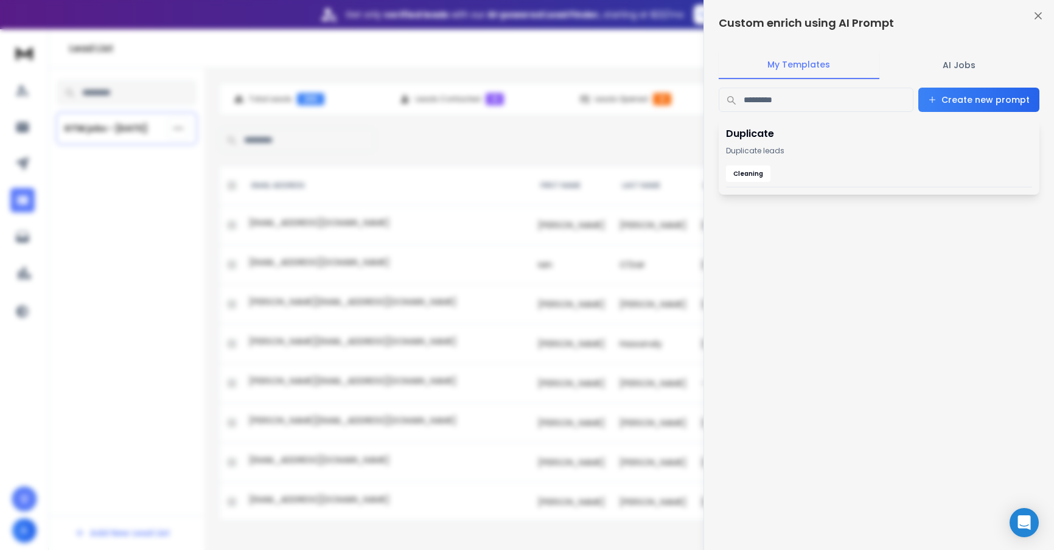
click at [830, 132] on div "Duplicate" at bounding box center [879, 134] width 306 height 15
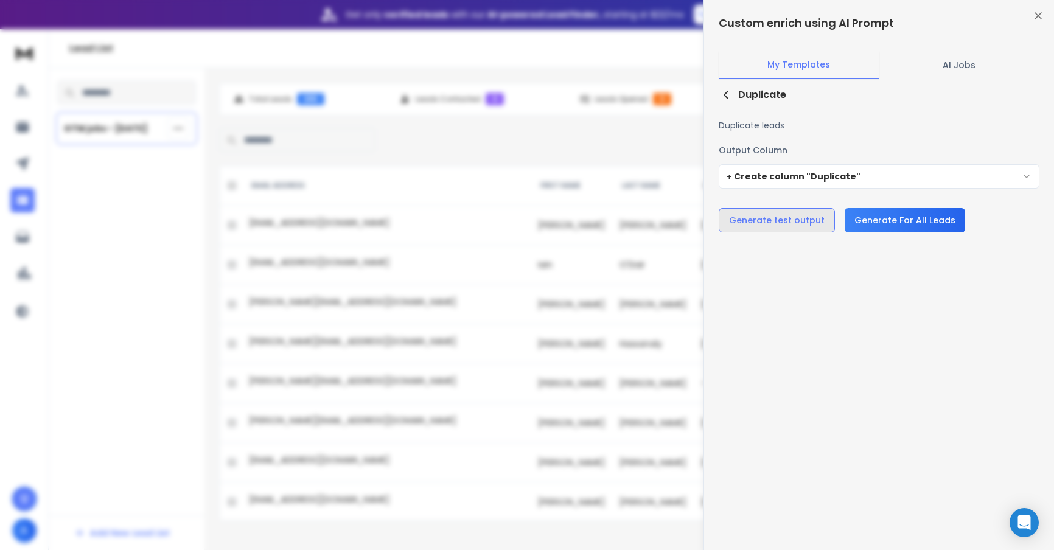
click at [781, 230] on button "G enerate test output" at bounding box center [776, 220] width 116 height 24
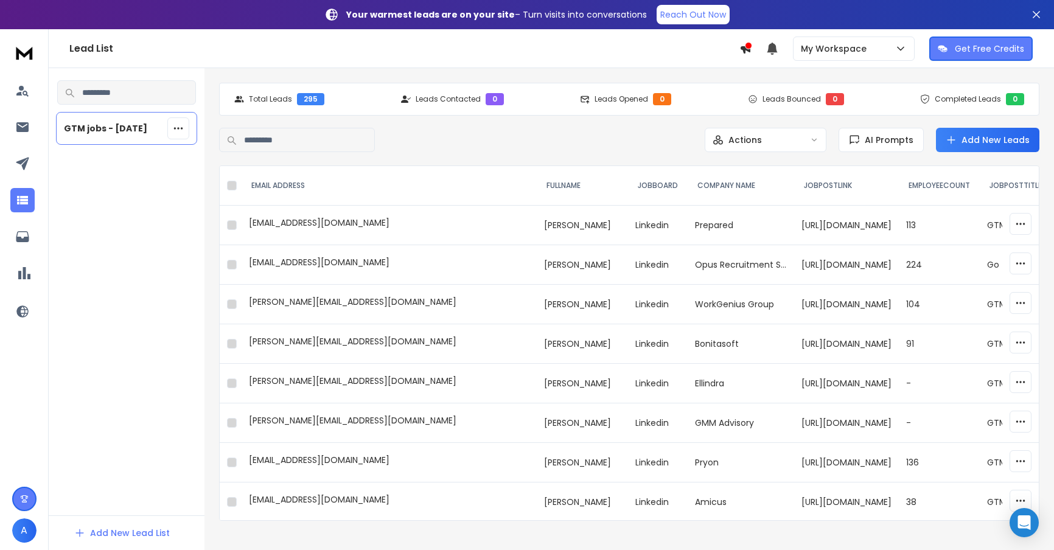
scroll to position [0, 809]
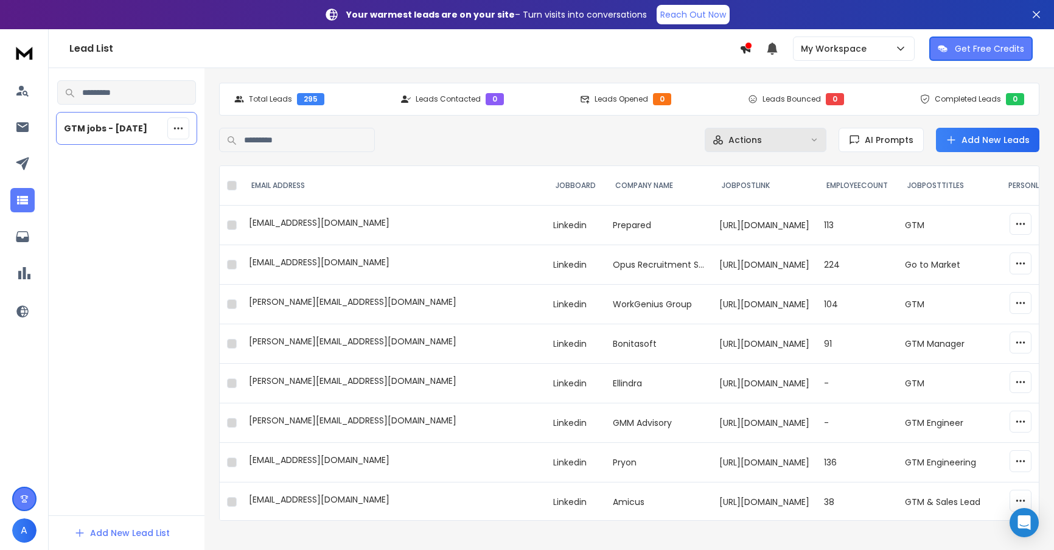
click at [810, 144] on button "Actions" at bounding box center [765, 140] width 122 height 24
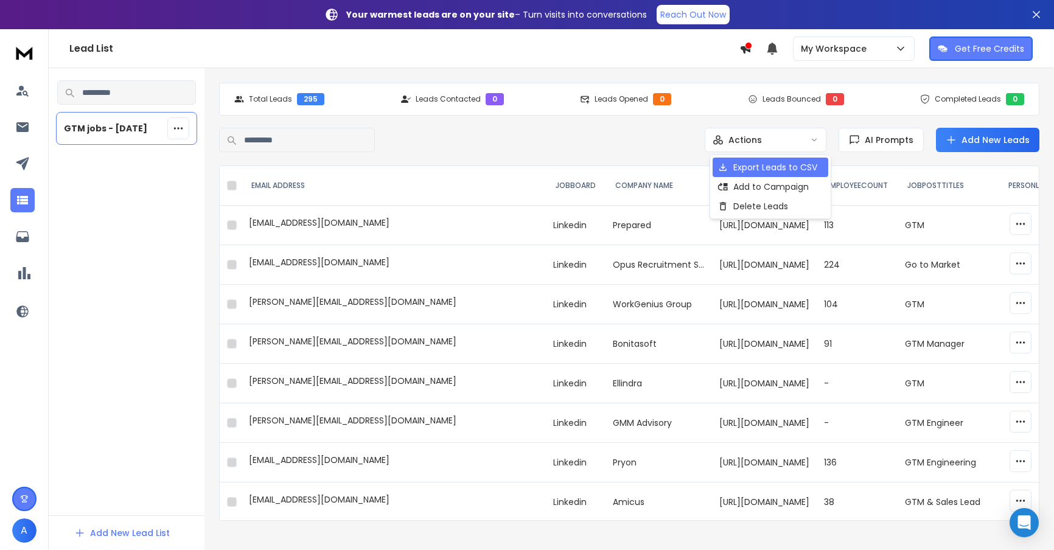
click at [604, 150] on div "Actions AI Prompts Add New Leads" at bounding box center [629, 140] width 820 height 24
click at [1021, 421] on icon "button" at bounding box center [1020, 421] width 11 height 11
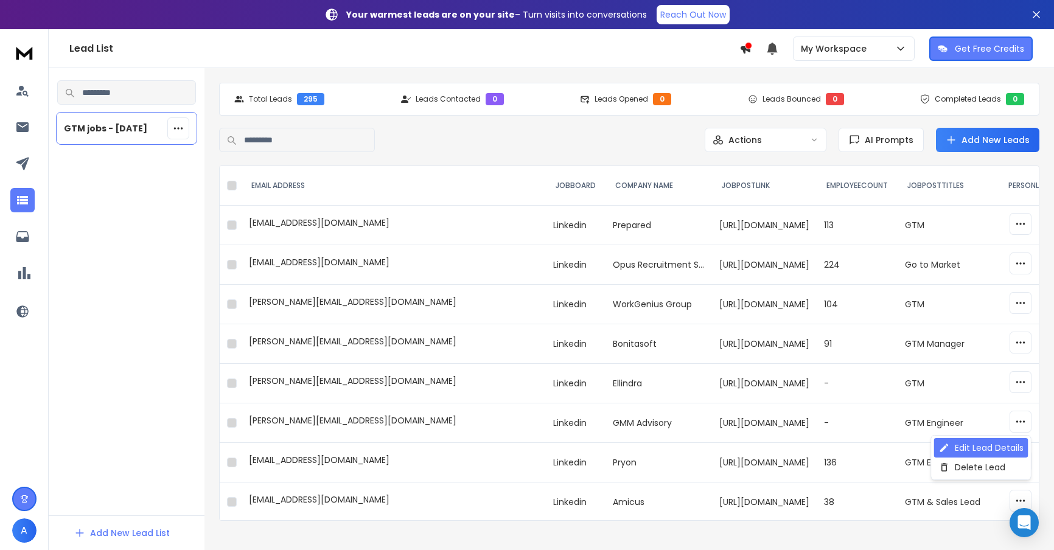
click at [1032, 13] on icon at bounding box center [1035, 14] width 11 height 11
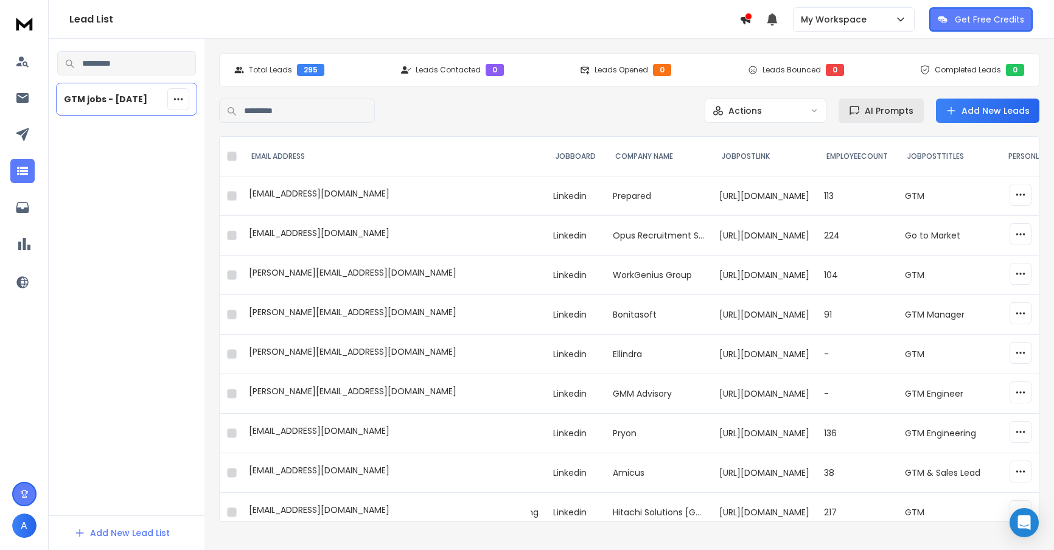
click at [872, 115] on span "AI Prompts" at bounding box center [887, 111] width 54 height 12
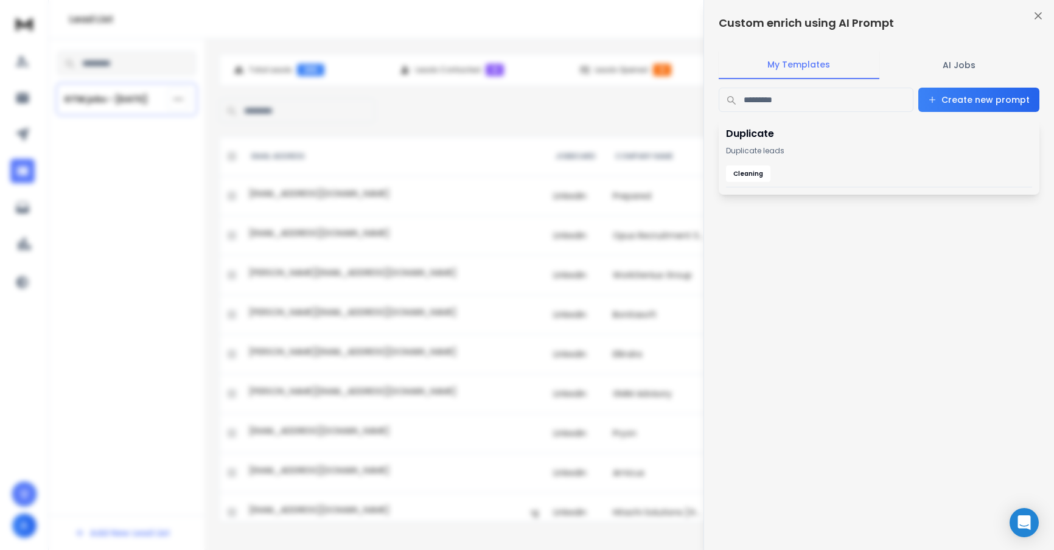
click at [954, 67] on button "AI Jobs" at bounding box center [959, 65] width 161 height 27
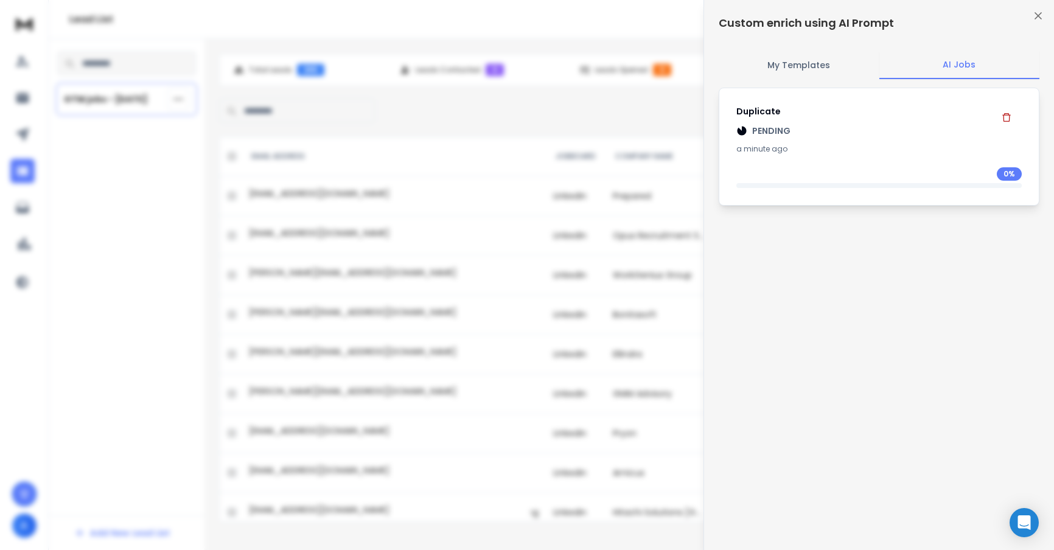
click at [903, 139] on div "Duplicate PENDING a minute ago" at bounding box center [878, 129] width 285 height 49
click at [1037, 17] on icon "button" at bounding box center [1038, 16] width 12 height 12
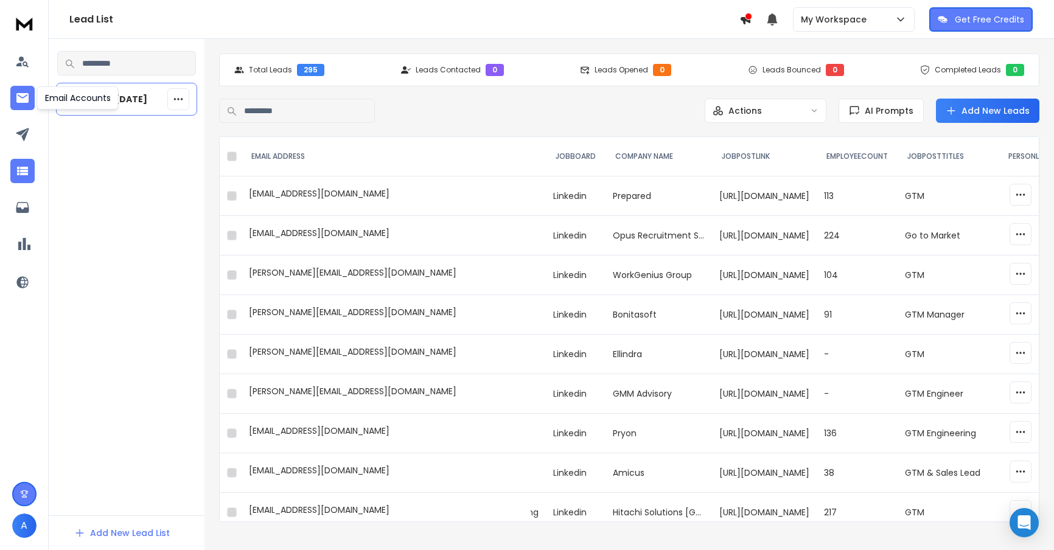
click at [16, 103] on icon at bounding box center [22, 98] width 15 height 15
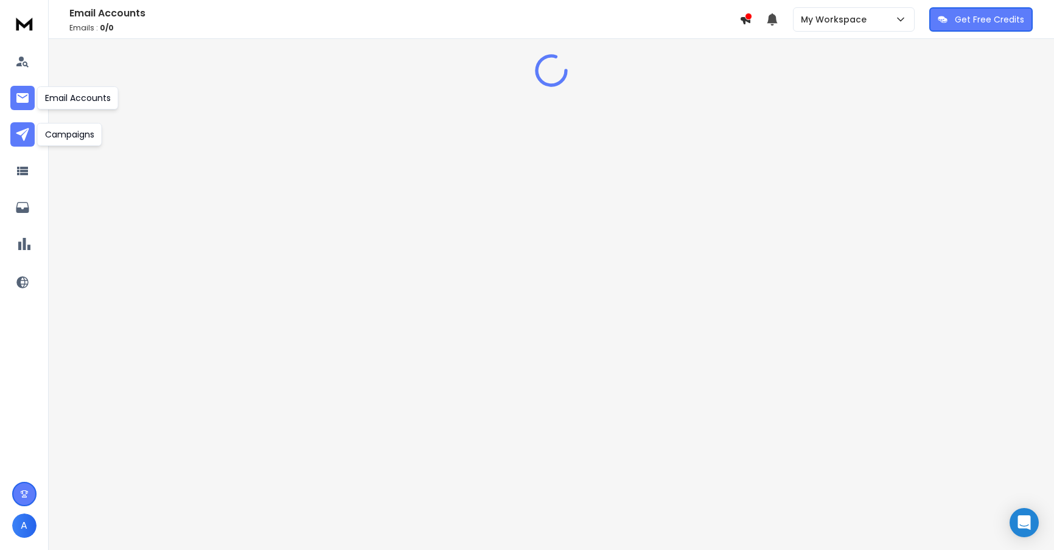
click at [24, 134] on icon at bounding box center [22, 134] width 13 height 13
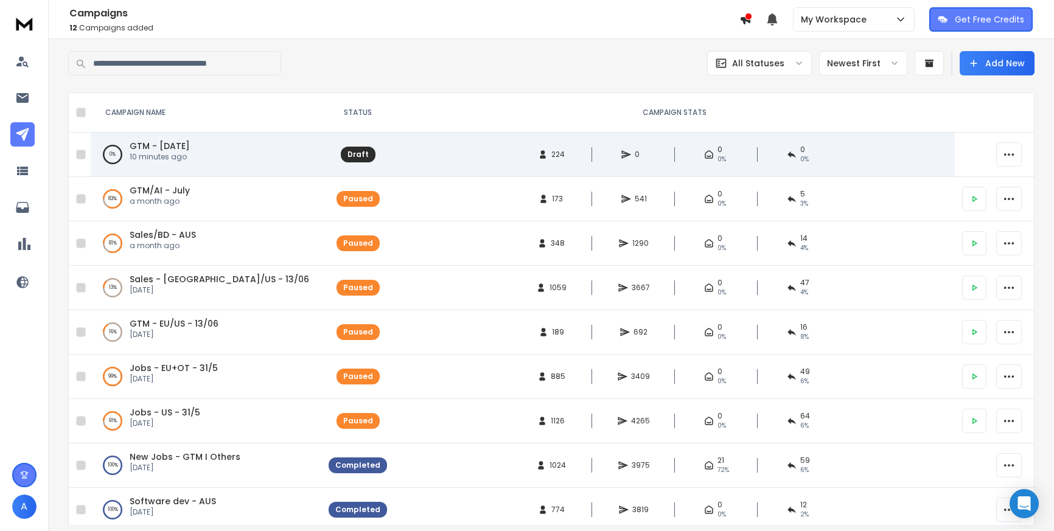
click at [474, 162] on div "224 0 0 0% 0 0%" at bounding box center [674, 154] width 546 height 19
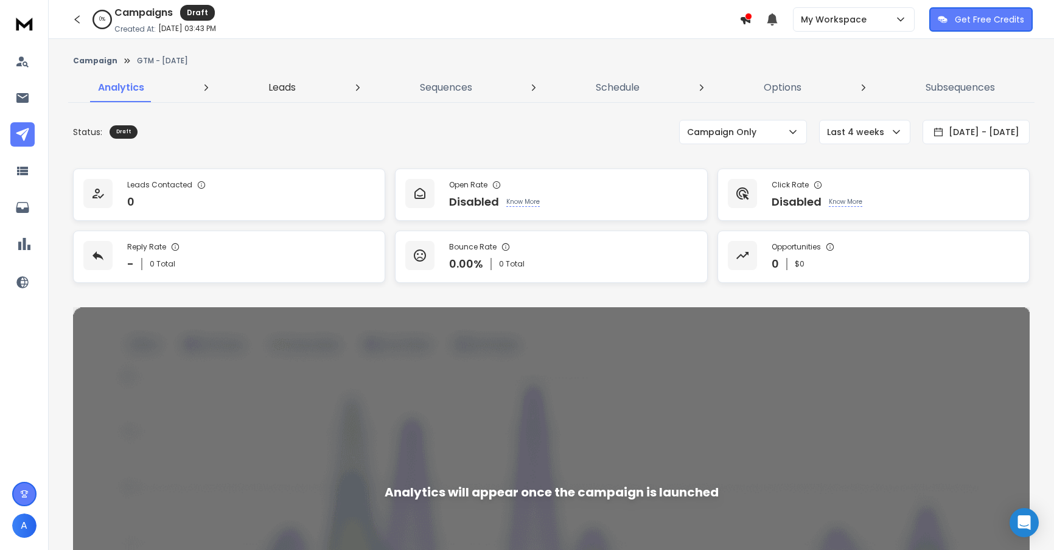
click at [295, 92] on p "Leads" at bounding box center [281, 87] width 27 height 15
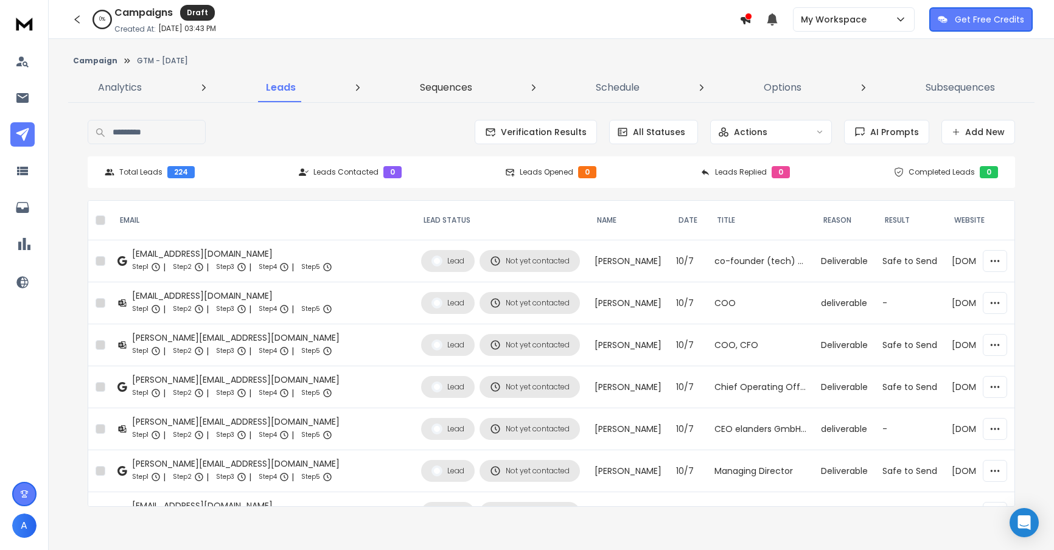
click at [457, 92] on p "Sequences" at bounding box center [446, 87] width 52 height 15
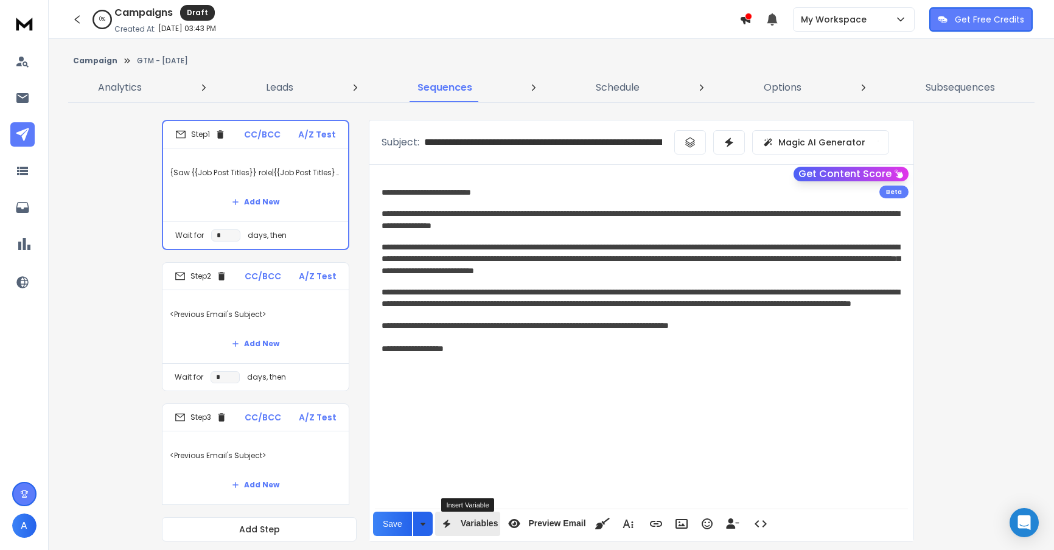
click at [476, 530] on div "Variables" at bounding box center [468, 523] width 66 height 19
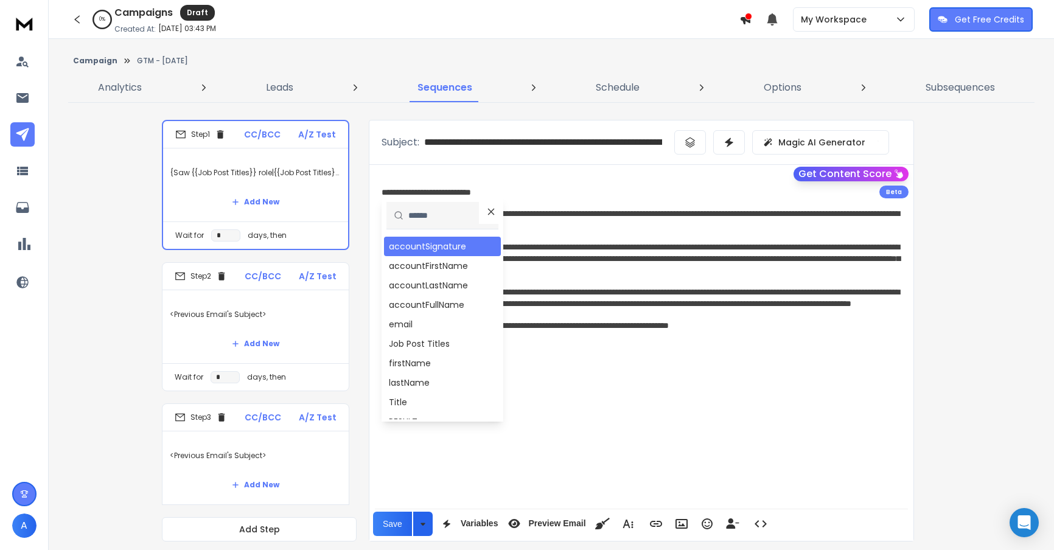
click at [500, 470] on div "**********" at bounding box center [641, 330] width 544 height 330
click at [426, 189] on span "**********" at bounding box center [425, 192] width 89 height 9
click at [388, 188] on span "**********" at bounding box center [425, 192] width 89 height 9
click at [240, 181] on p "{Saw {{Job Post Titles}} role|{{Job Post Titles}} at {{companyName}}|{{Job Post…" at bounding box center [255, 173] width 170 height 34
click at [242, 299] on p "<Previous Email's Subject>" at bounding box center [256, 314] width 172 height 34
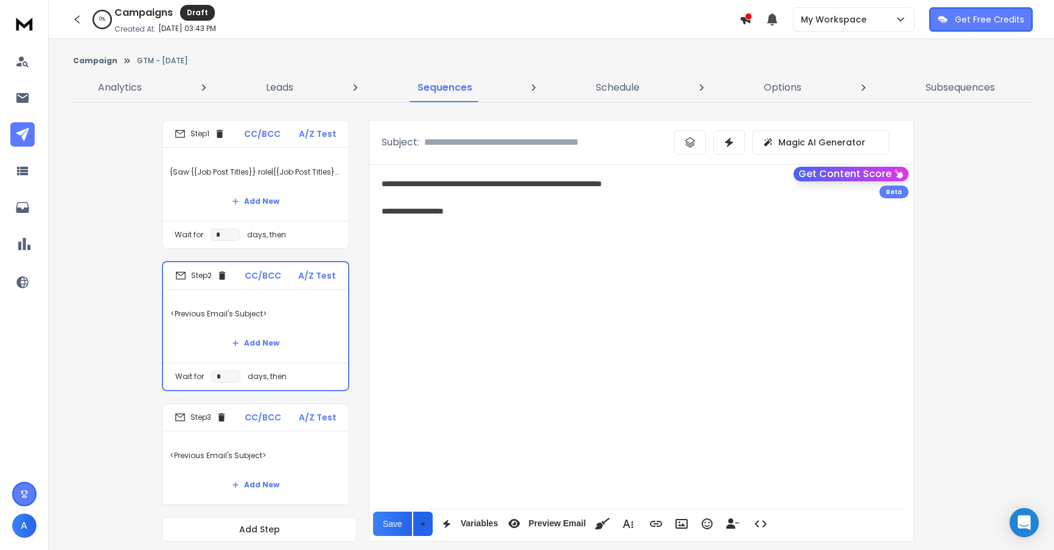
click at [253, 172] on p "{Saw {{Job Post Titles}} role|{{Job Post Titles}} at {{companyName}}|{{Job Post…" at bounding box center [256, 172] width 172 height 34
type input "**********"
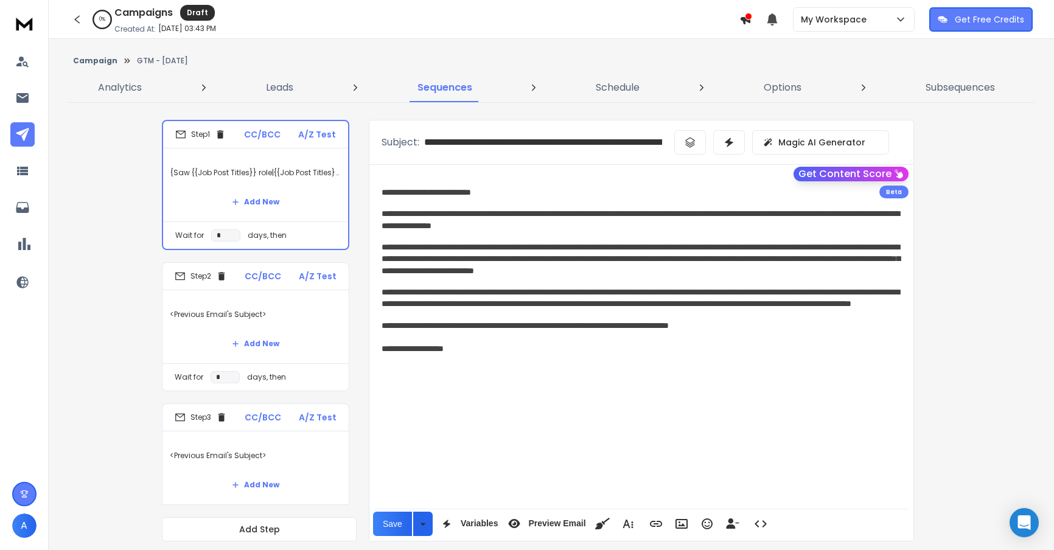
click at [382, 193] on span "**********" at bounding box center [425, 192] width 89 height 9
click at [543, 526] on span "Preview Email" at bounding box center [557, 523] width 62 height 10
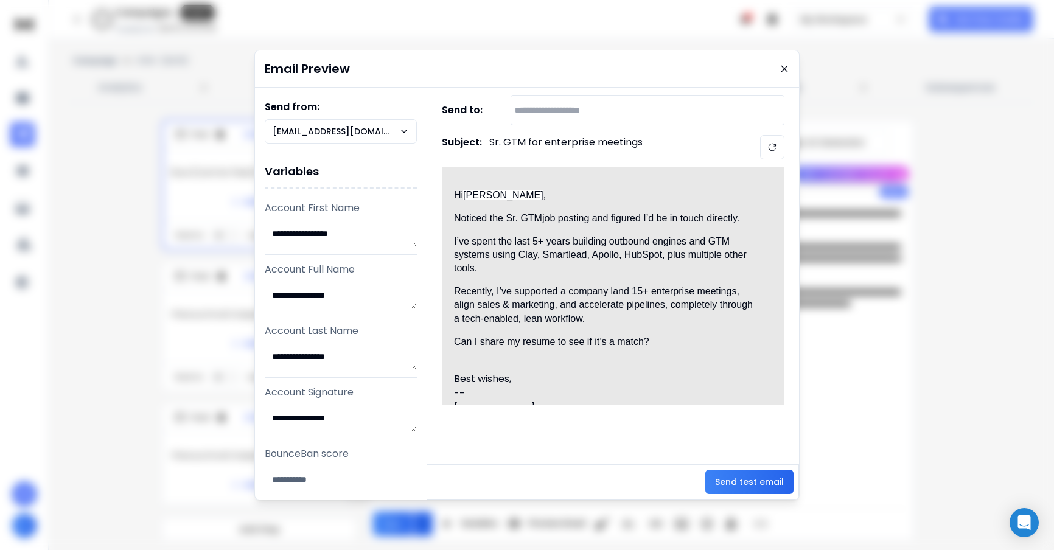
scroll to position [83, 0]
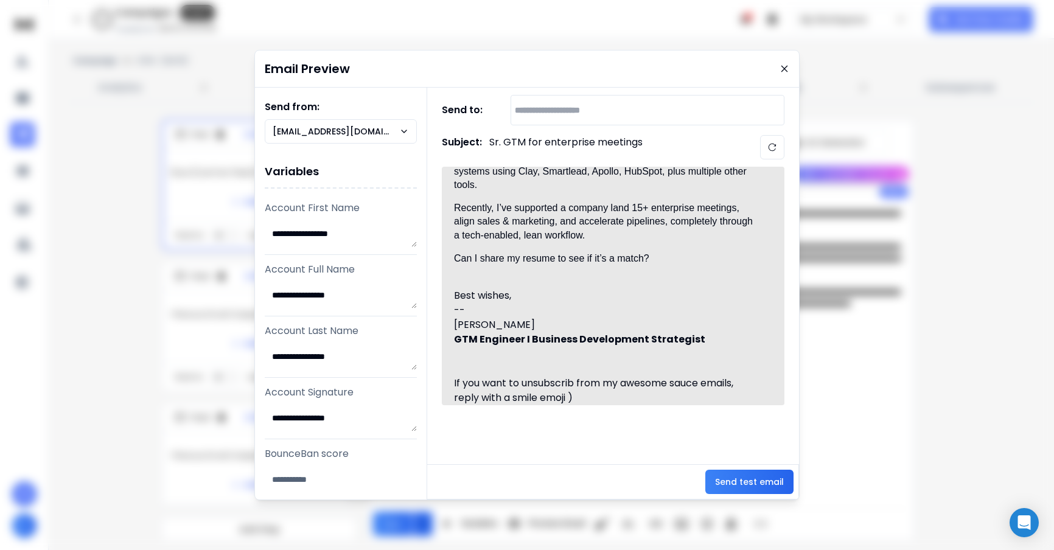
click at [780, 67] on icon at bounding box center [784, 69] width 10 height 10
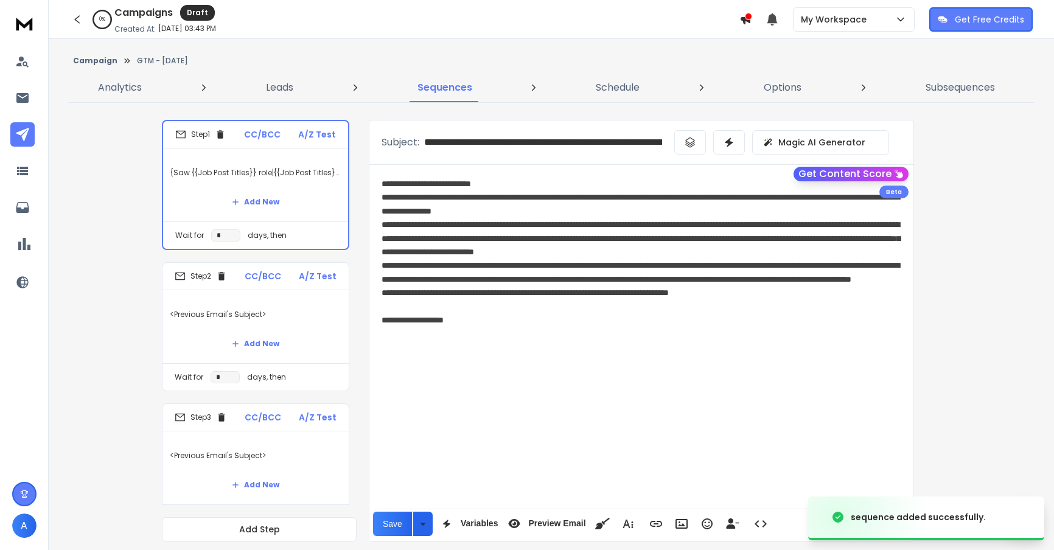
click at [240, 322] on p "<Previous Email's Subject>" at bounding box center [256, 314] width 172 height 34
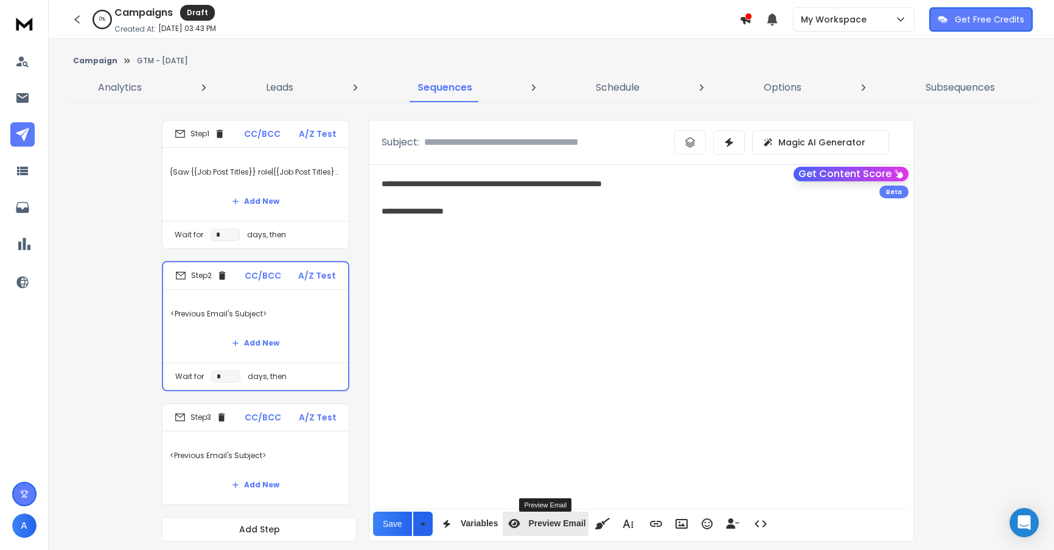
click at [525, 520] on div "Preview Email" at bounding box center [544, 523] width 85 height 20
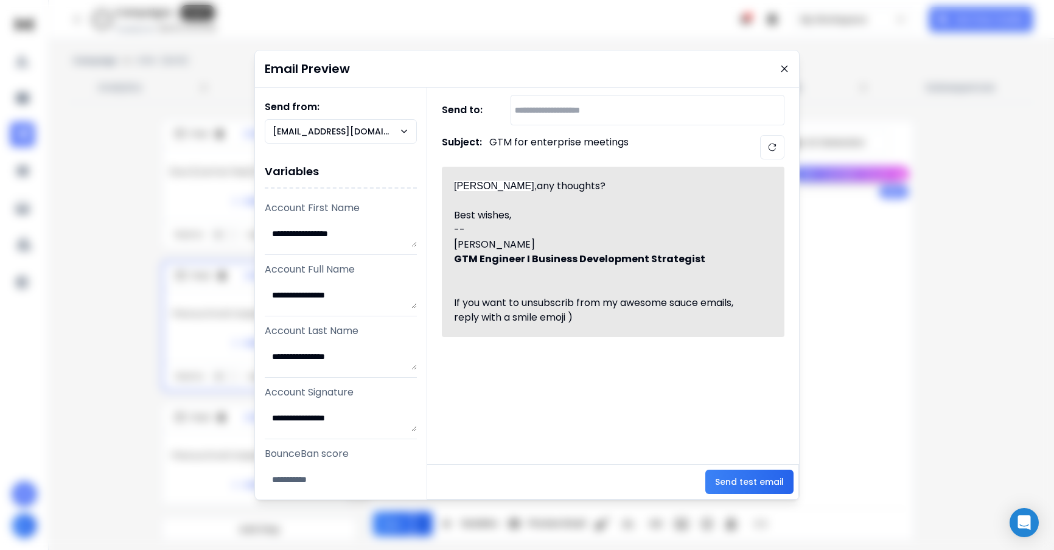
click at [786, 68] on icon at bounding box center [784, 69] width 10 height 10
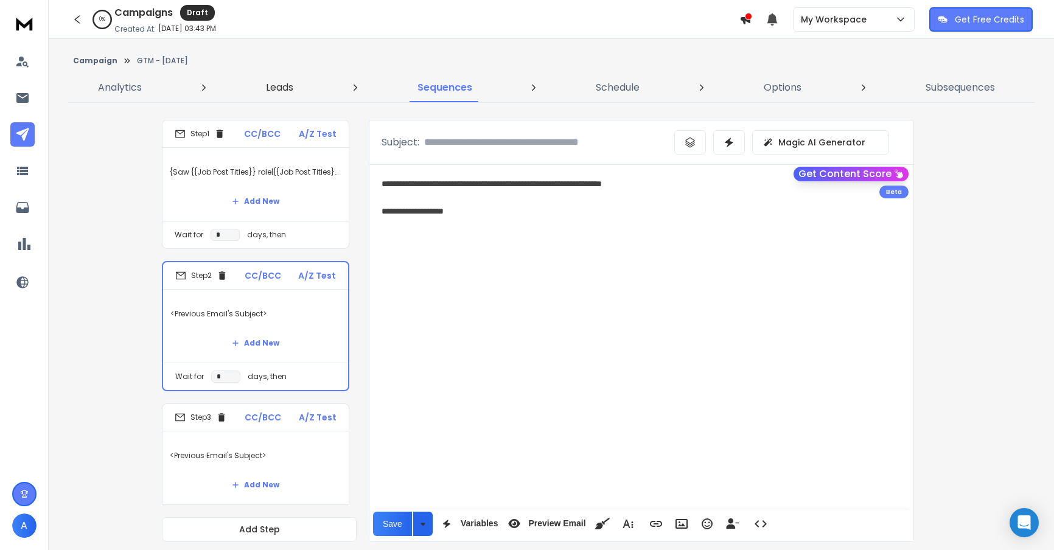
click at [282, 87] on p "Leads" at bounding box center [279, 87] width 27 height 15
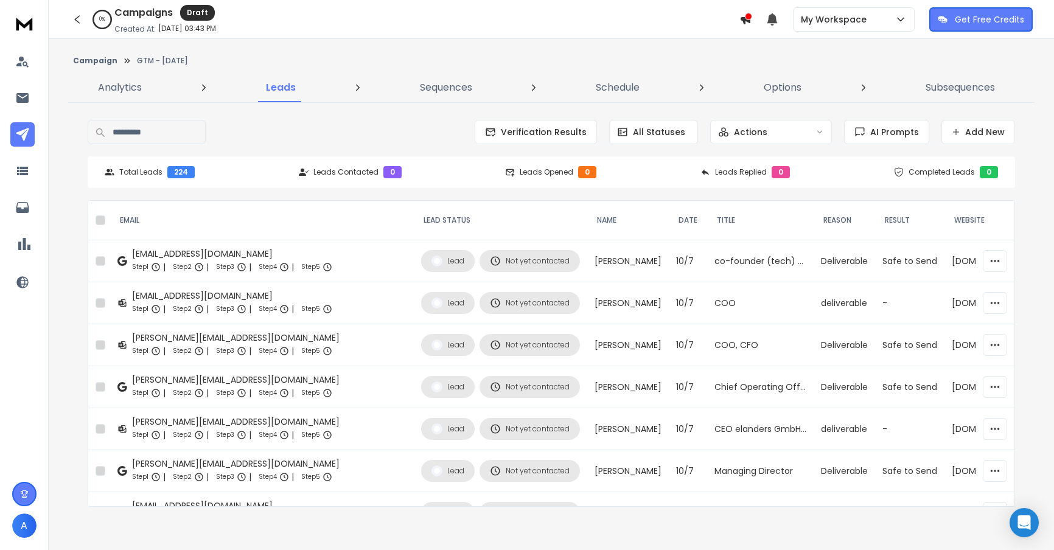
click at [151, 141] on input at bounding box center [147, 132] width 118 height 24
type input "******"
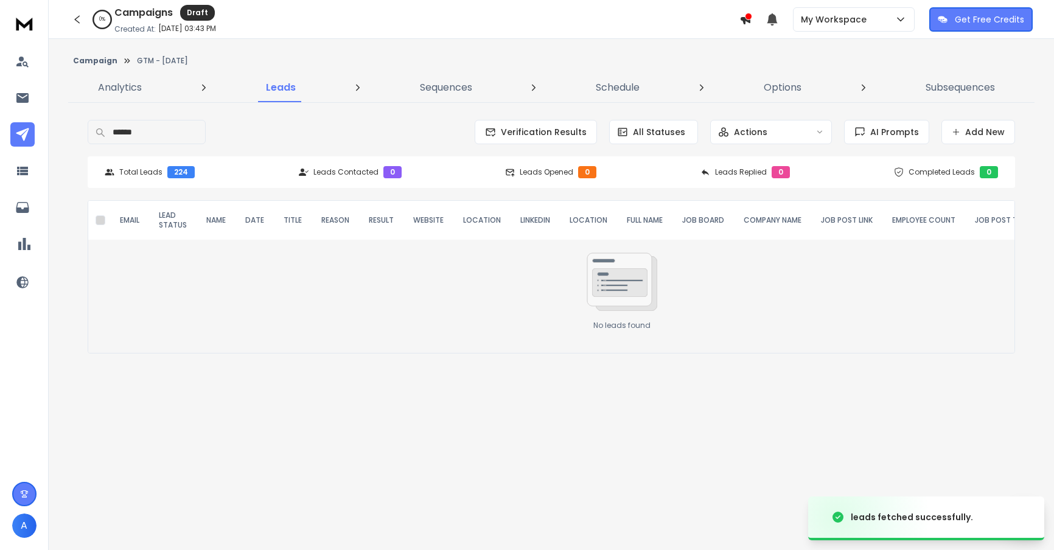
click at [152, 133] on input "******" at bounding box center [147, 132] width 118 height 24
type input "*******"
drag, startPoint x: 137, startPoint y: 136, endPoint x: 149, endPoint y: 136, distance: 11.6
click at [149, 136] on input "*******" at bounding box center [147, 132] width 118 height 24
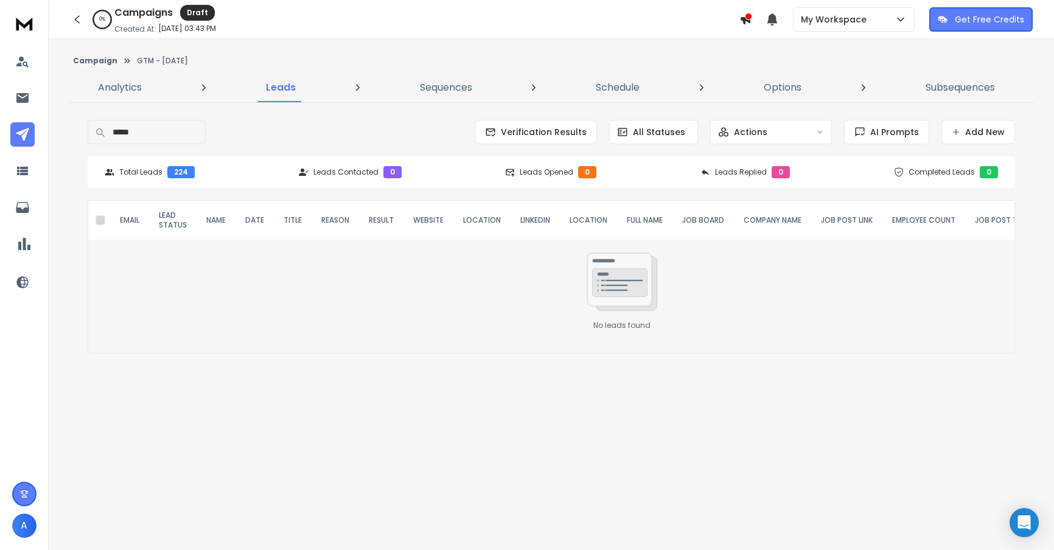
type input "******"
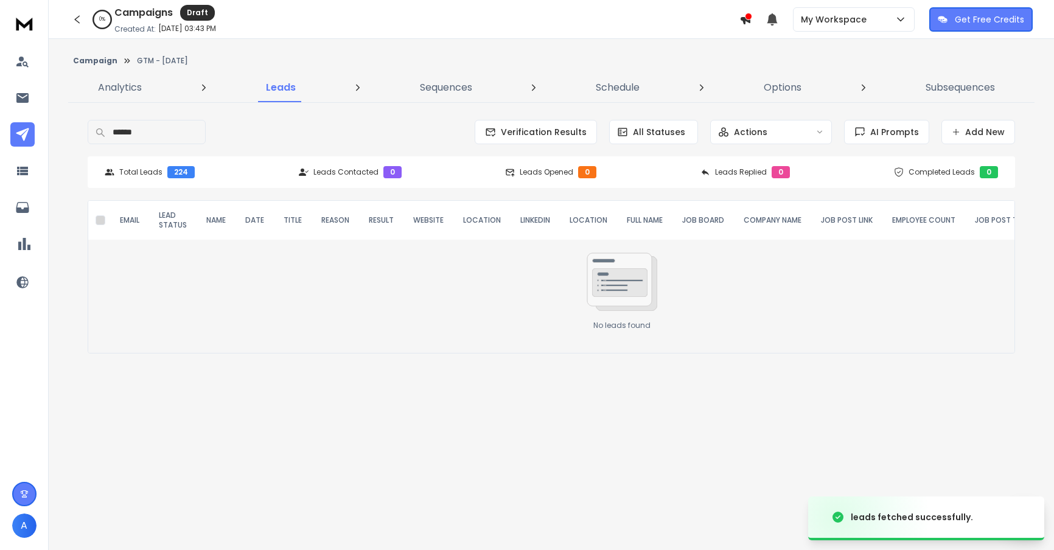
click at [149, 136] on input "******" at bounding box center [147, 132] width 118 height 24
type input "******"
click at [108, 130] on input "******" at bounding box center [147, 132] width 118 height 24
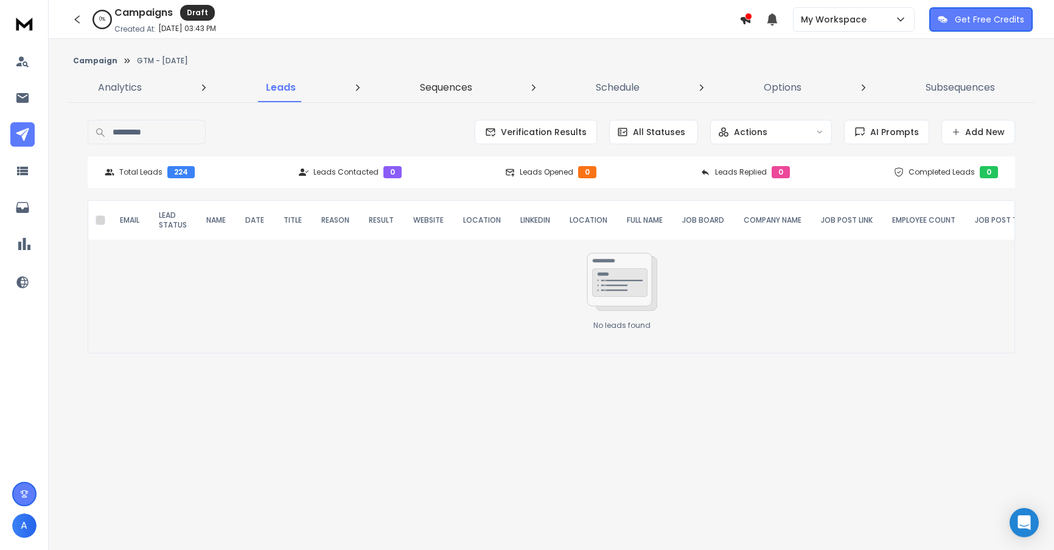
click at [460, 102] on link "Sequences" at bounding box center [445, 87] width 67 height 29
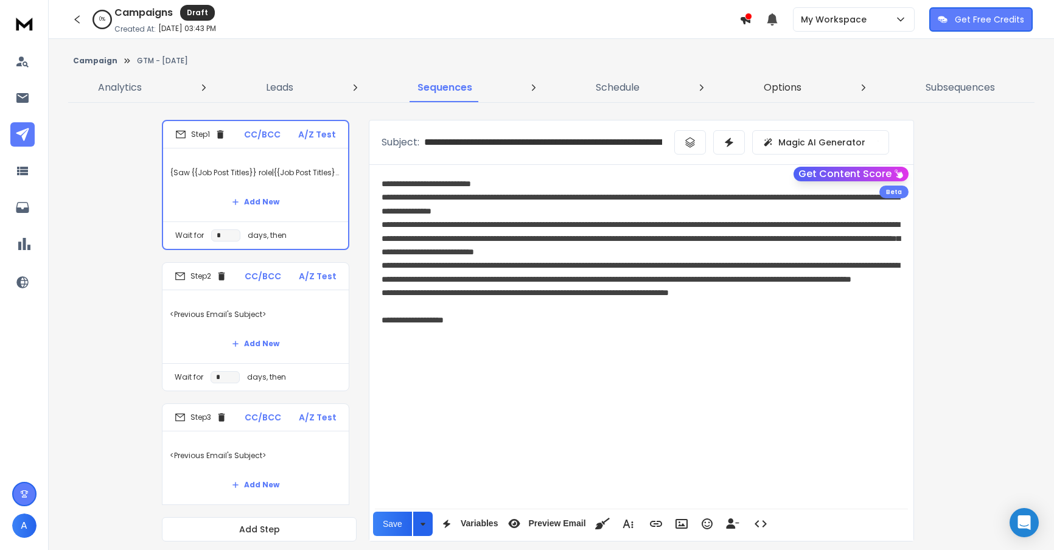
click at [780, 83] on p "Options" at bounding box center [782, 87] width 38 height 15
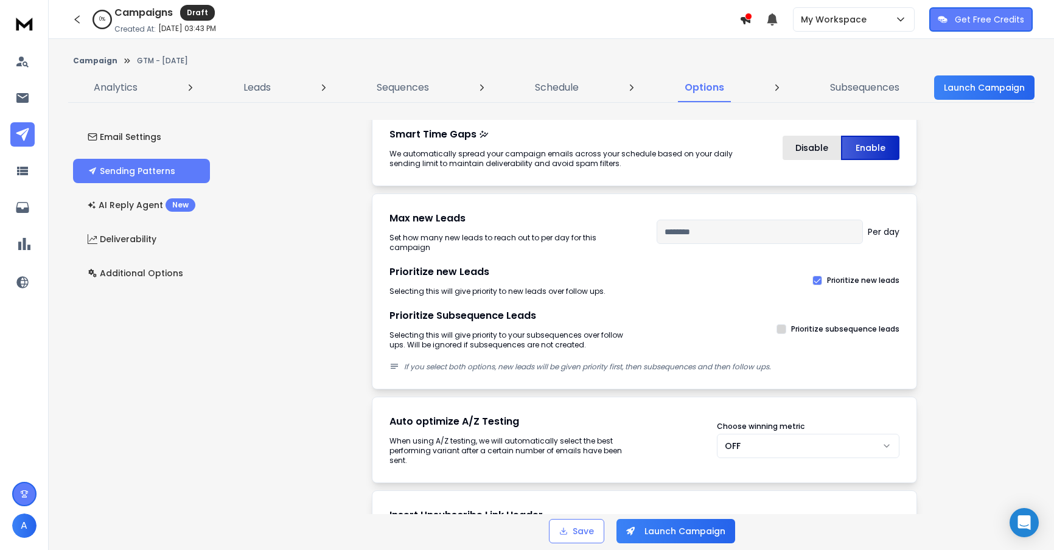
scroll to position [627, 0]
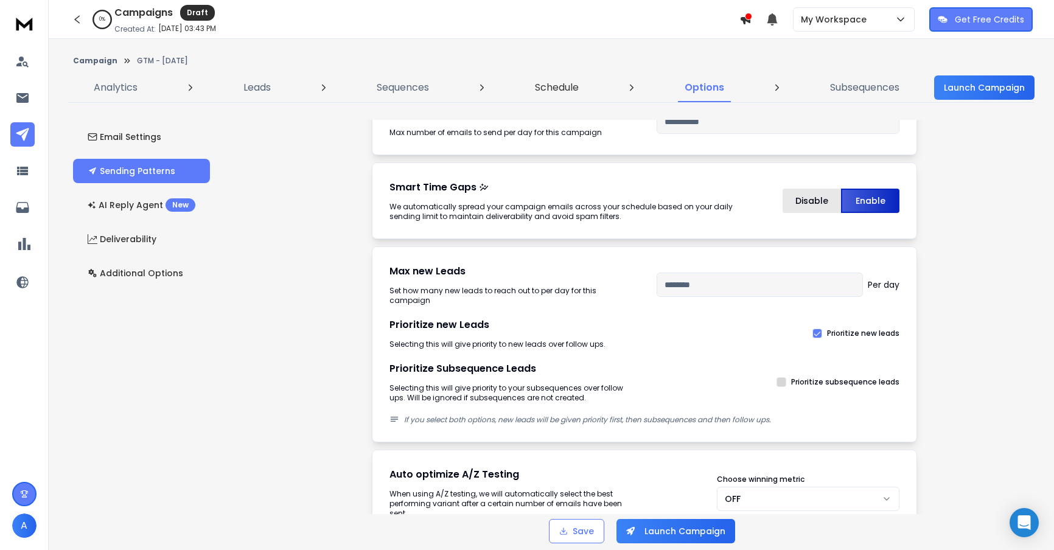
click at [551, 87] on p "Schedule" at bounding box center [557, 87] width 44 height 15
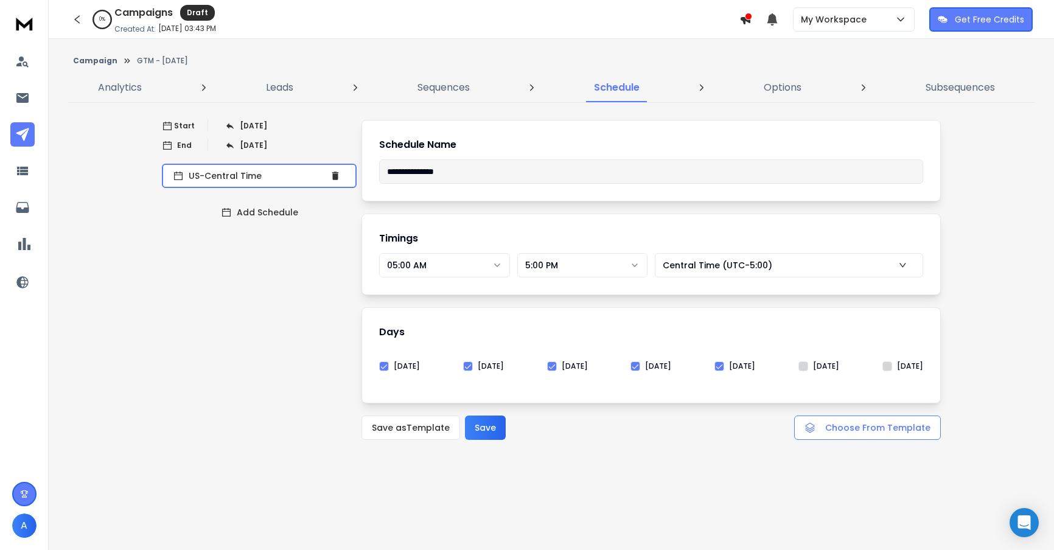
click at [454, 259] on button "05:00 AM" at bounding box center [444, 265] width 131 height 24
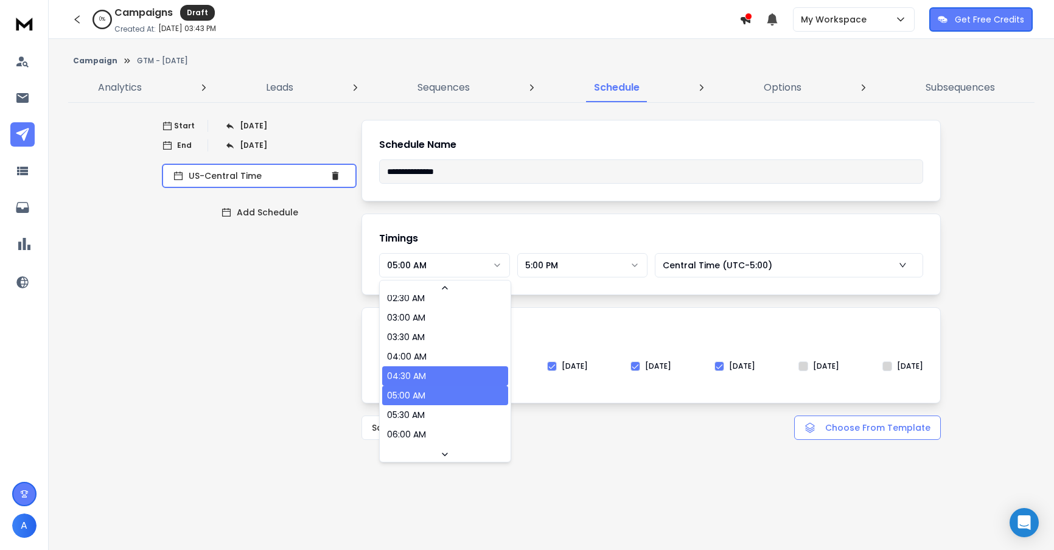
scroll to position [114, 0]
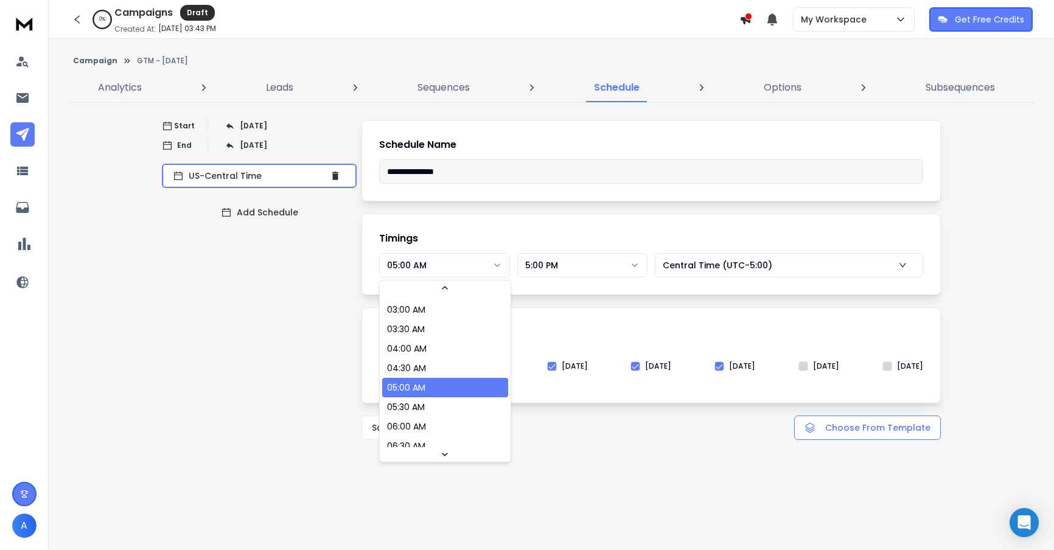
select select "********"
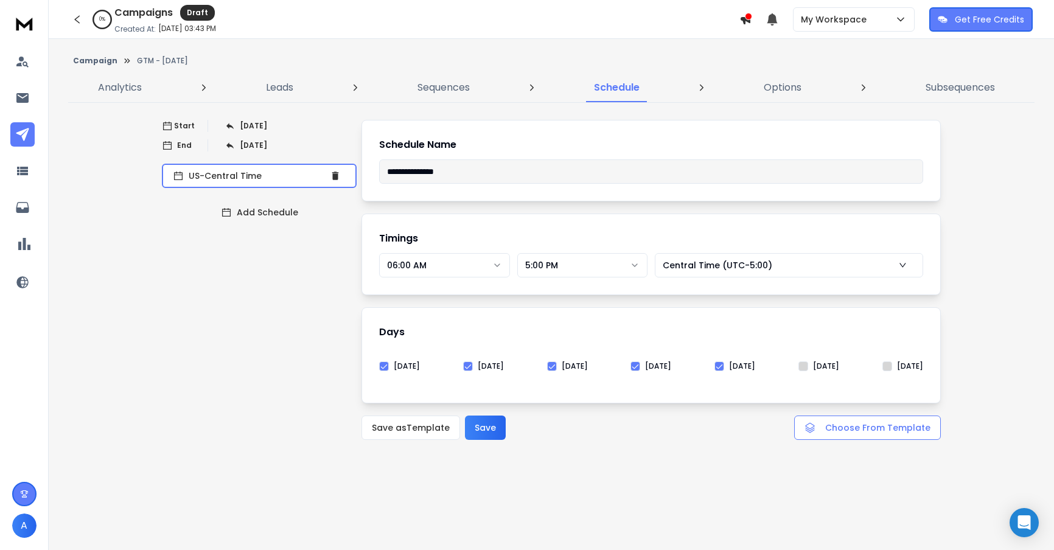
click at [498, 435] on button "Save" at bounding box center [485, 427] width 41 height 24
click at [768, 89] on p "Options" at bounding box center [782, 87] width 38 height 15
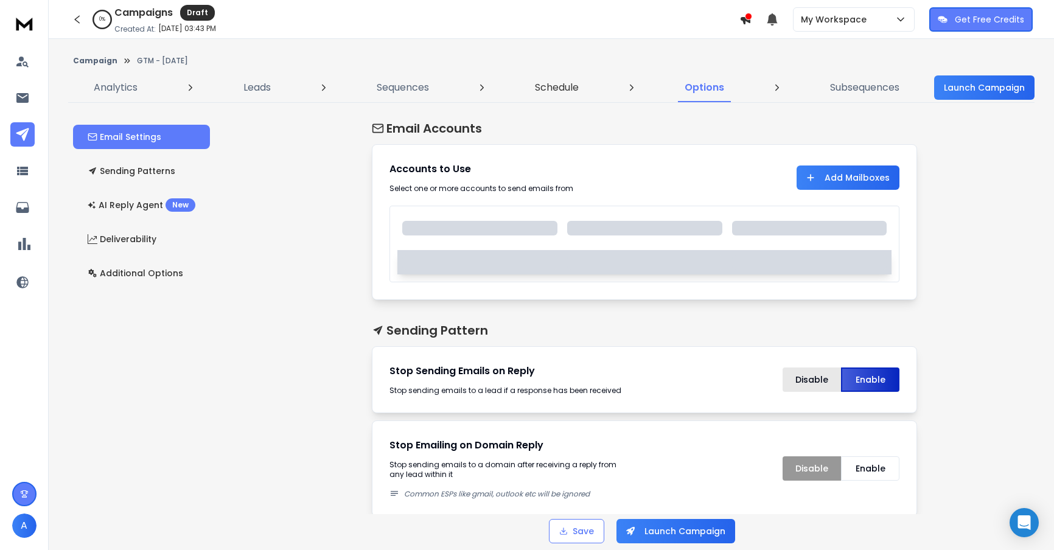
click at [563, 90] on p "Schedule" at bounding box center [557, 87] width 44 height 15
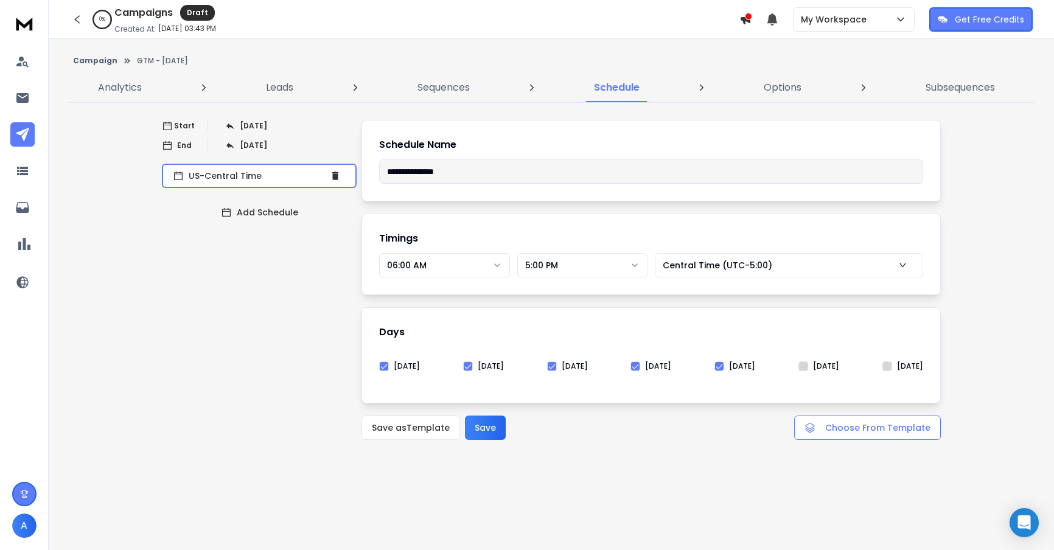
click at [277, 266] on div "**********" at bounding box center [551, 280] width 779 height 320
click at [770, 264] on p "Central Time (UTC-5:00)" at bounding box center [719, 265] width 114 height 12
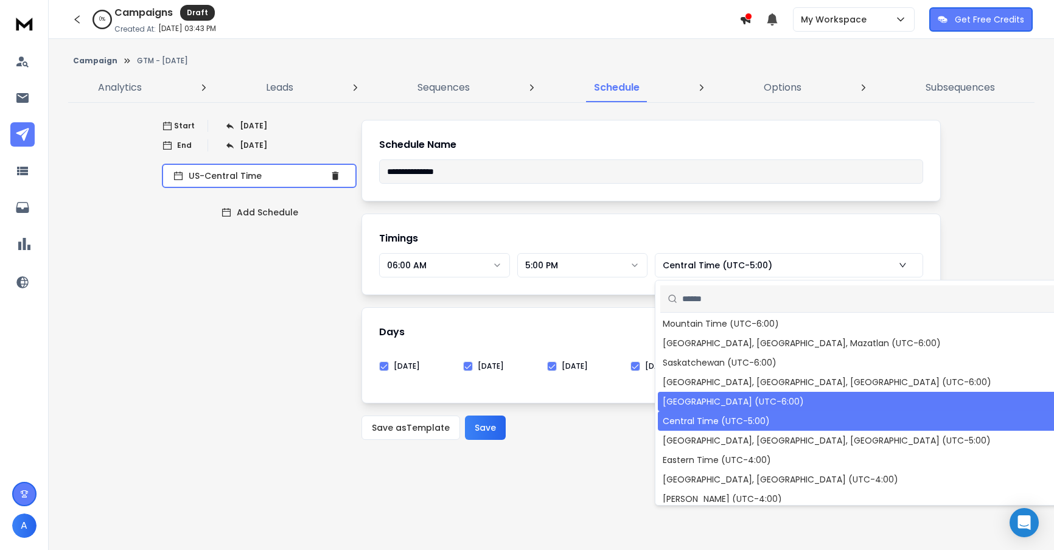
scroll to position [144, 0]
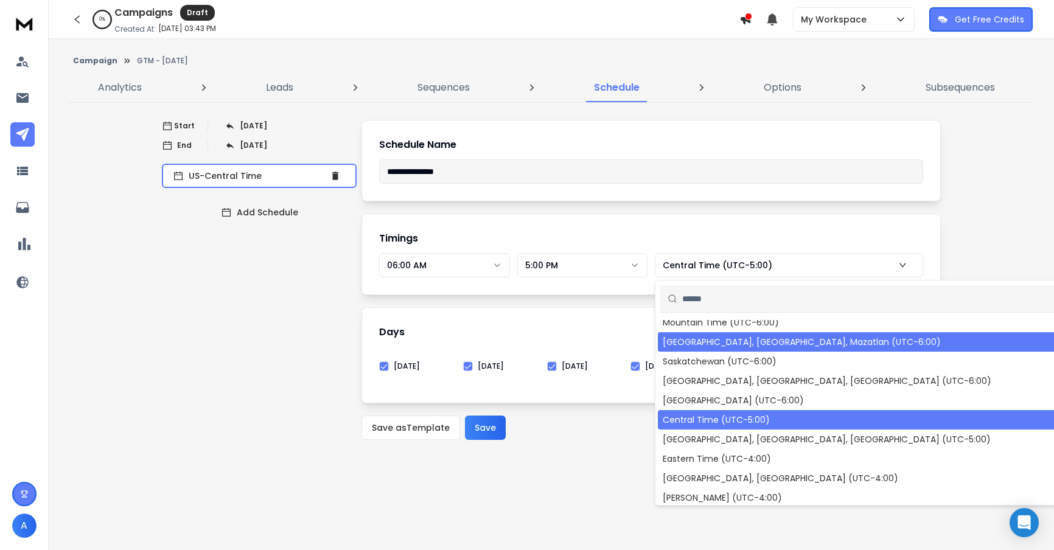
click at [356, 388] on div "**********" at bounding box center [551, 280] width 779 height 320
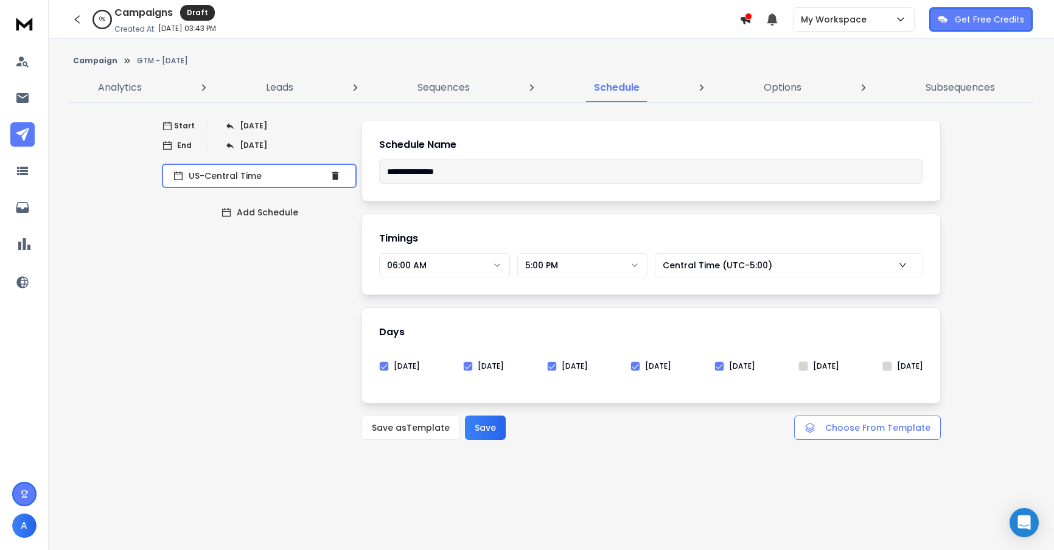
click at [492, 428] on button "Save" at bounding box center [485, 427] width 41 height 24
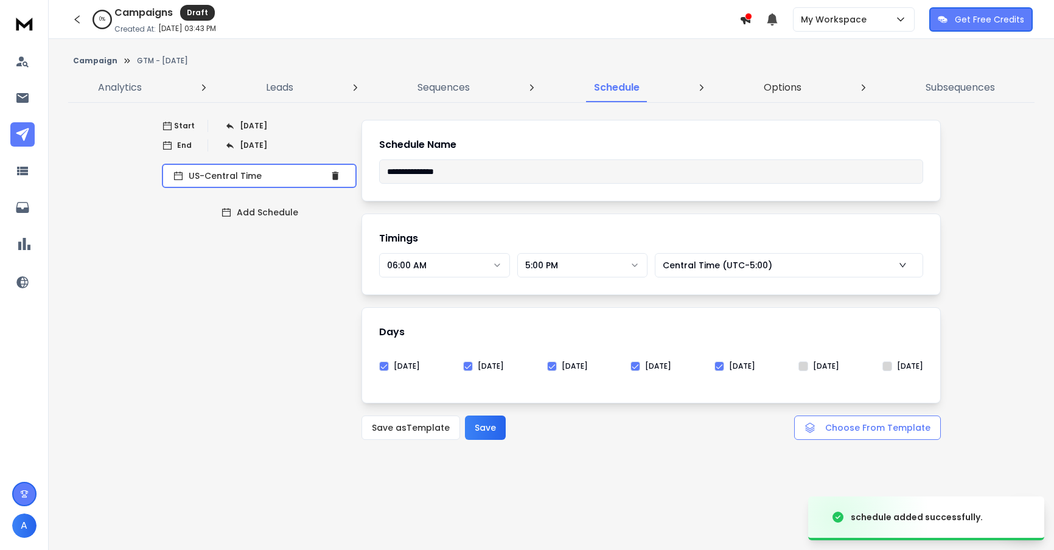
click at [796, 92] on p "Options" at bounding box center [782, 87] width 38 height 15
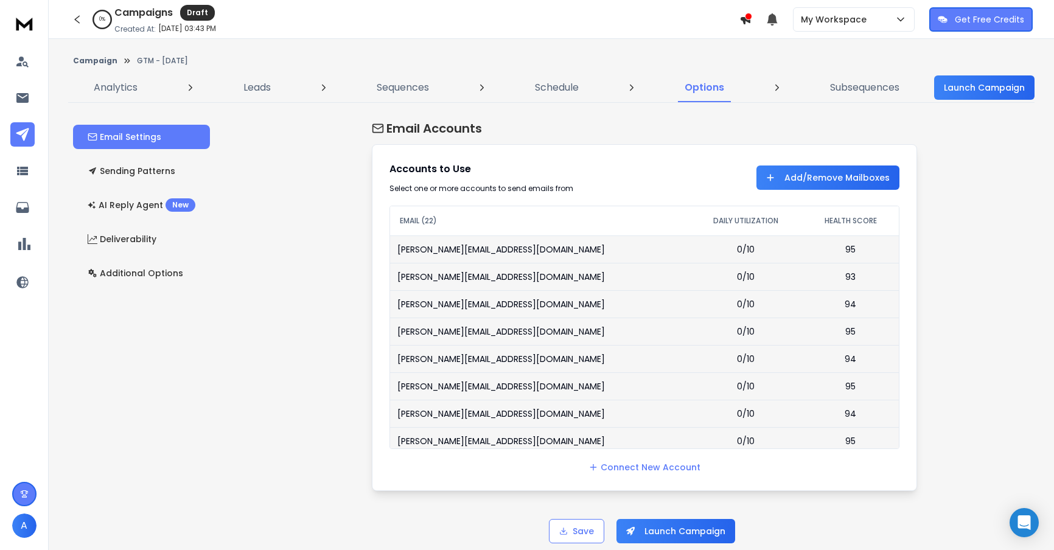
click at [976, 90] on button "Launch Campaign" at bounding box center [984, 87] width 100 height 24
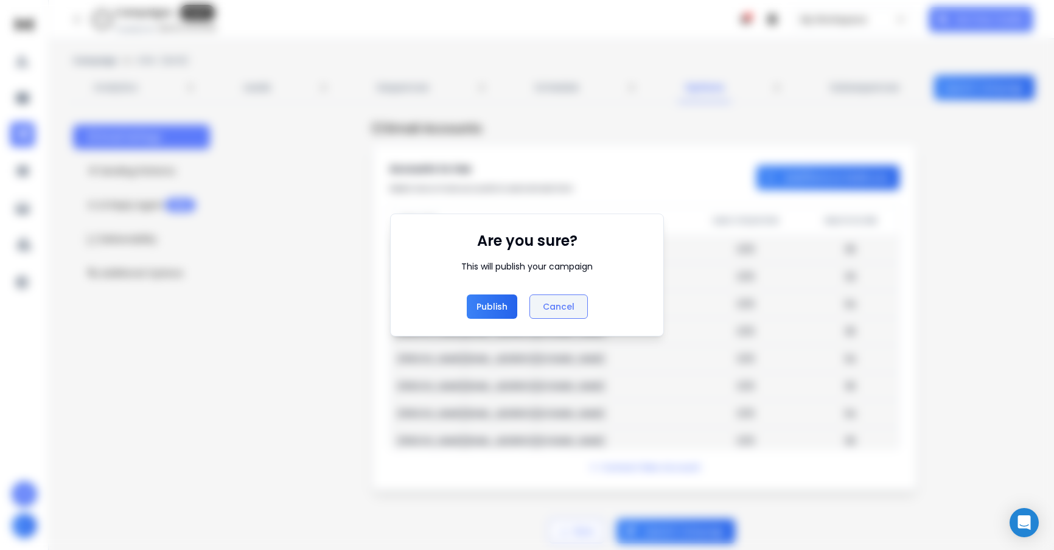
click at [492, 305] on button "Publish" at bounding box center [492, 306] width 50 height 24
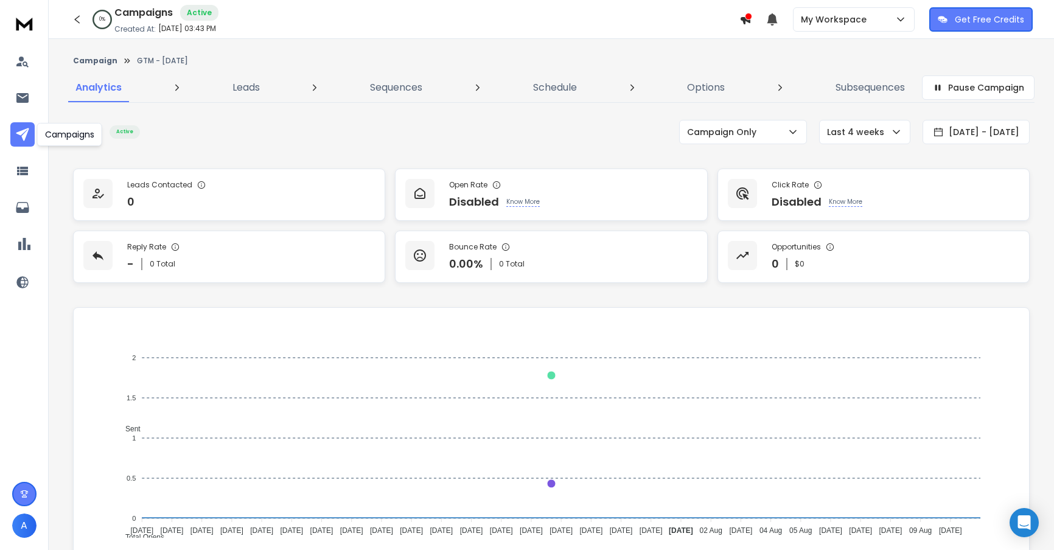
click at [26, 145] on link at bounding box center [22, 134] width 24 height 24
